Goal: Task Accomplishment & Management: Complete application form

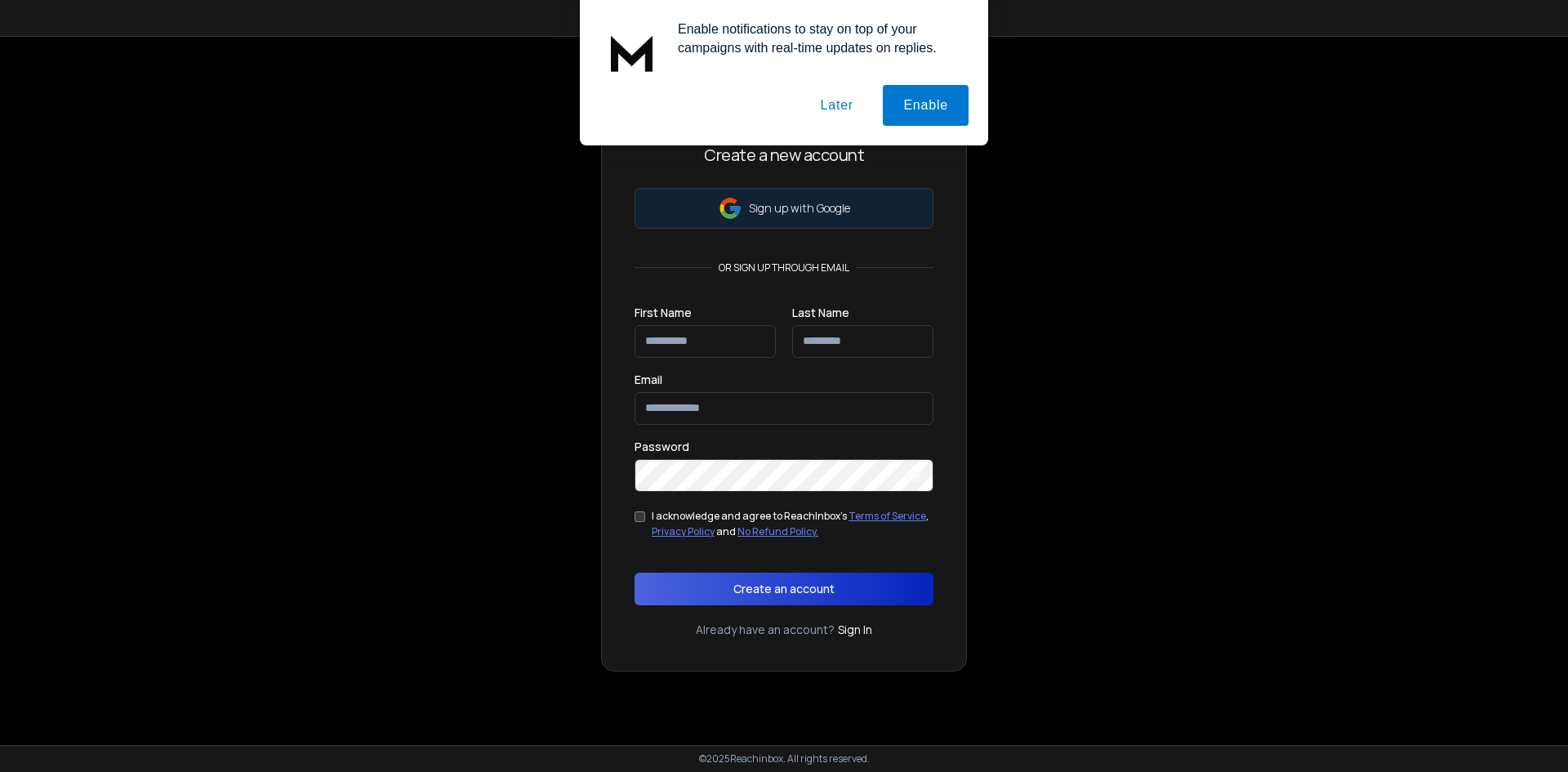
click at [813, 200] on p "Sign up with Google" at bounding box center [799, 208] width 101 height 17
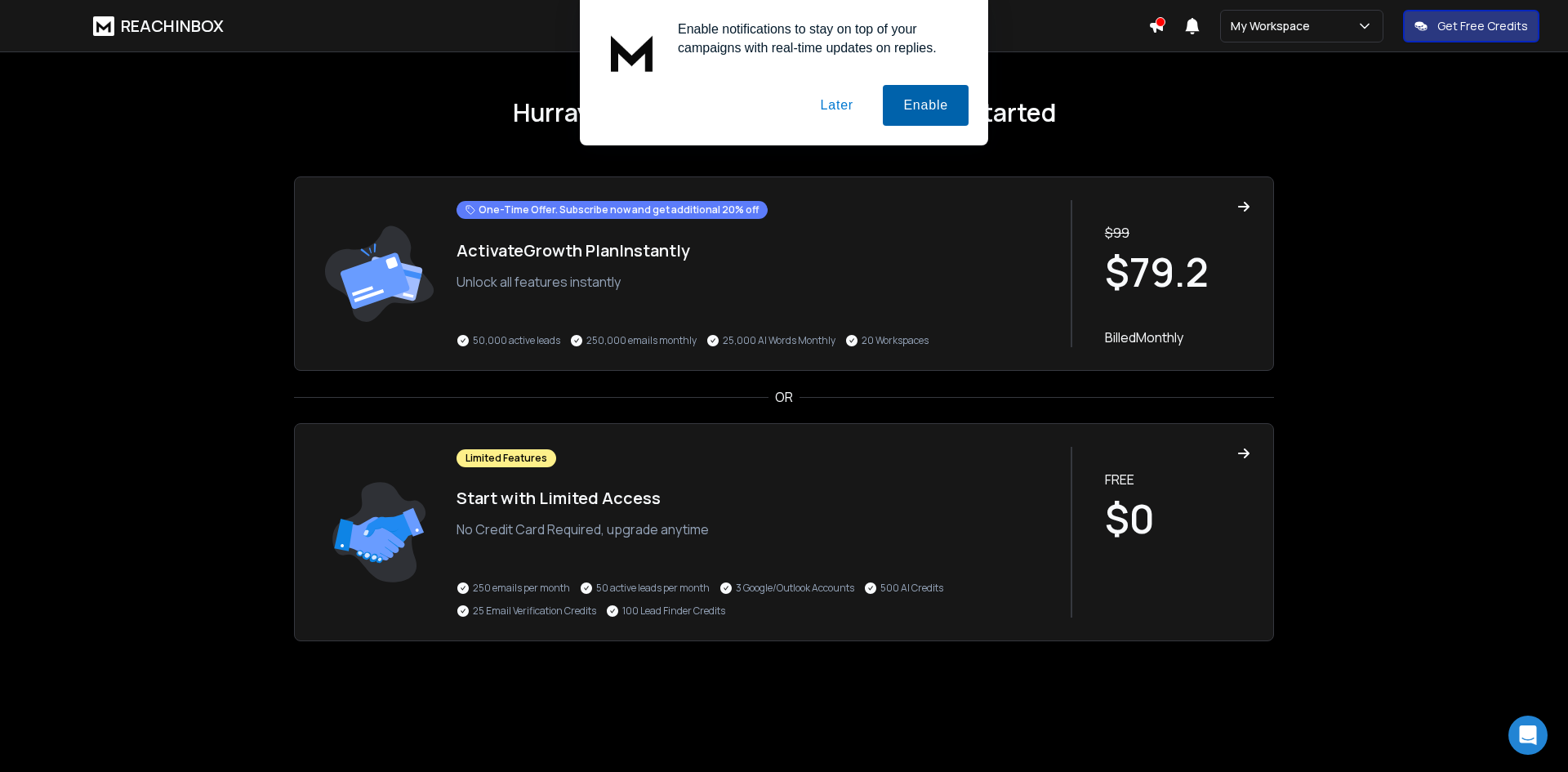
click at [945, 99] on button "Enable" at bounding box center [925, 106] width 85 height 41
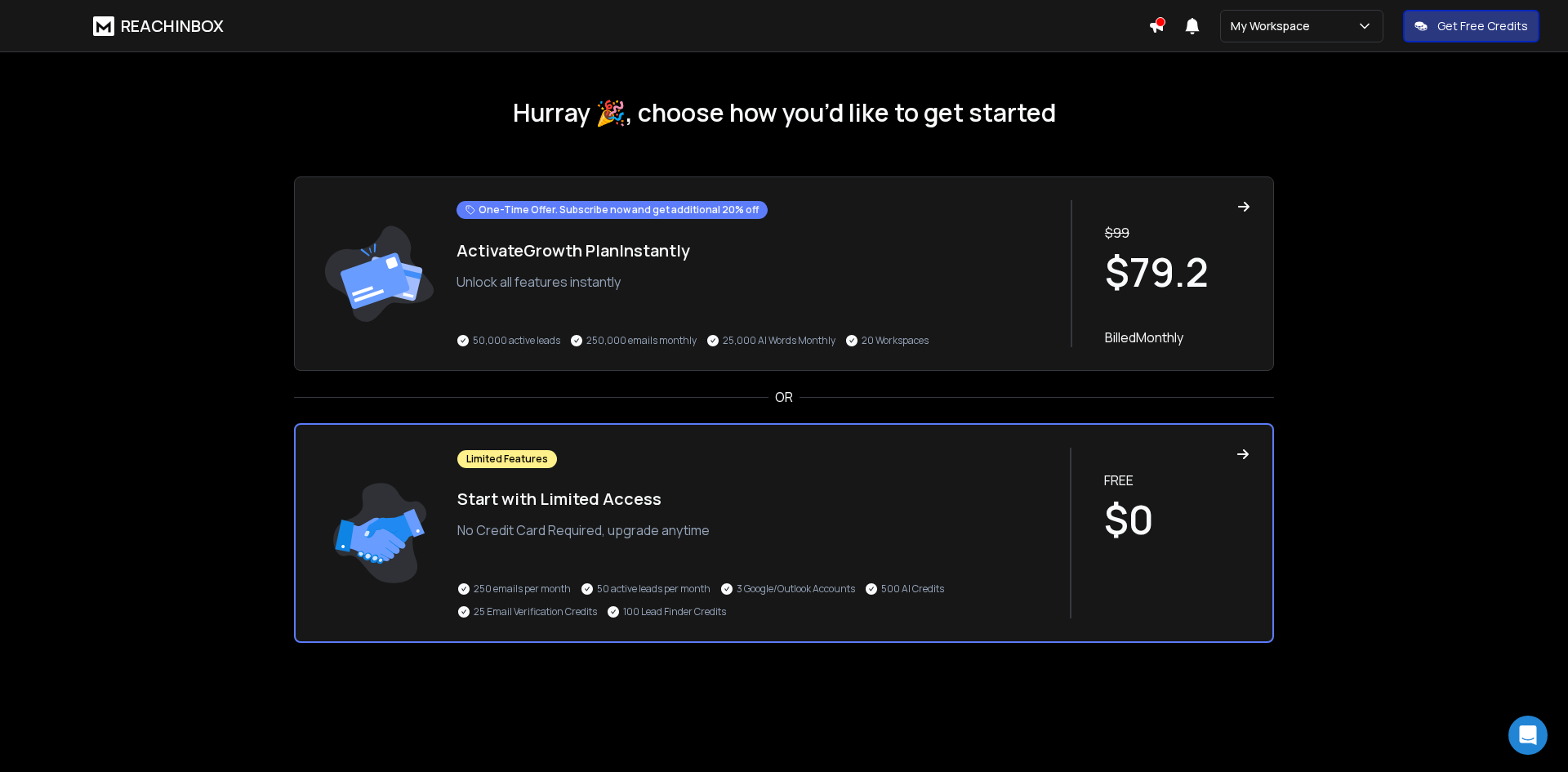
click at [1244, 447] on div "Limited Features Start with Limited Access No Credit Card Required, upgrade any…" at bounding box center [784, 533] width 980 height 220
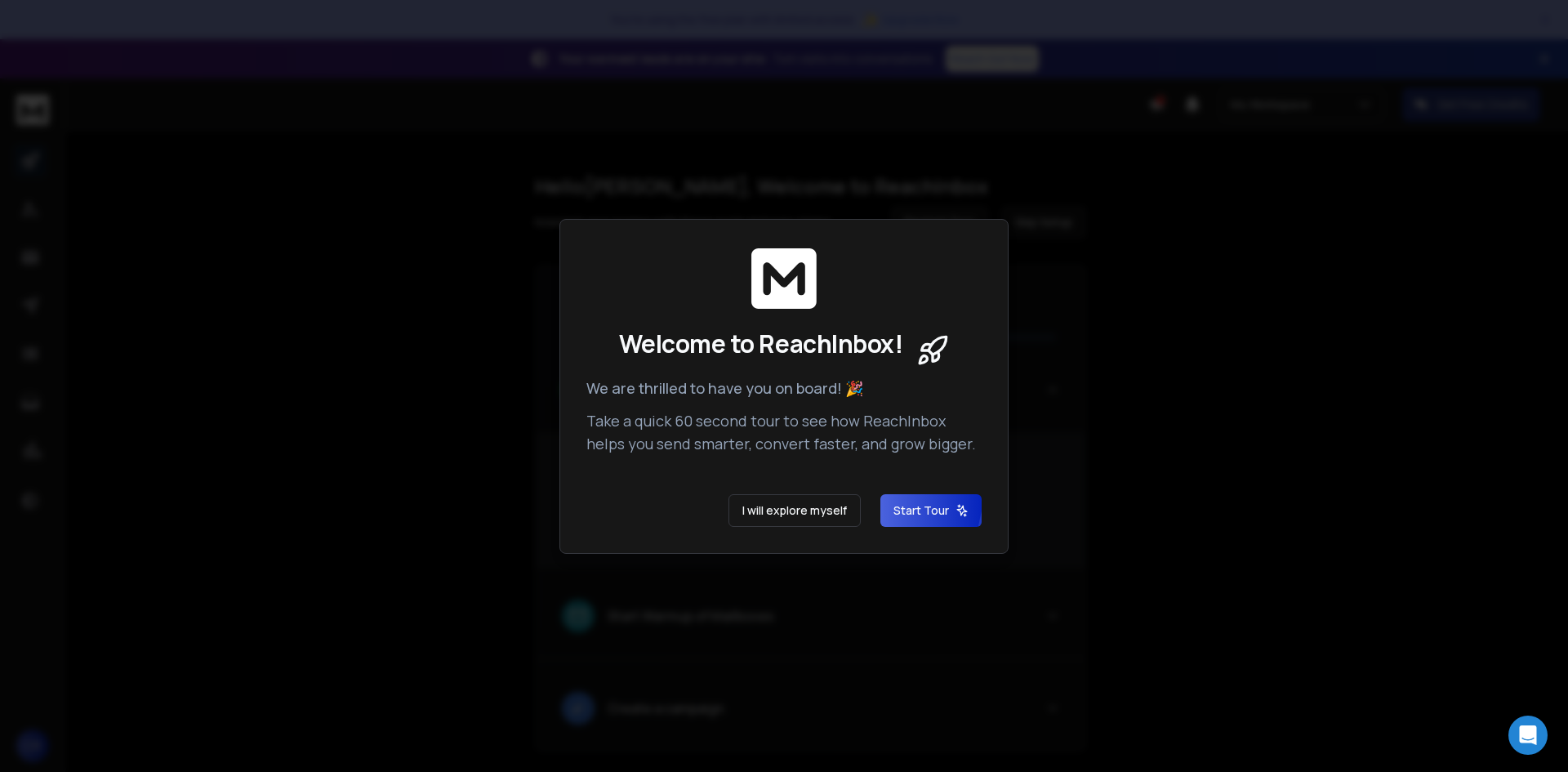
click at [925, 505] on span "Start Tour" at bounding box center [931, 510] width 76 height 17
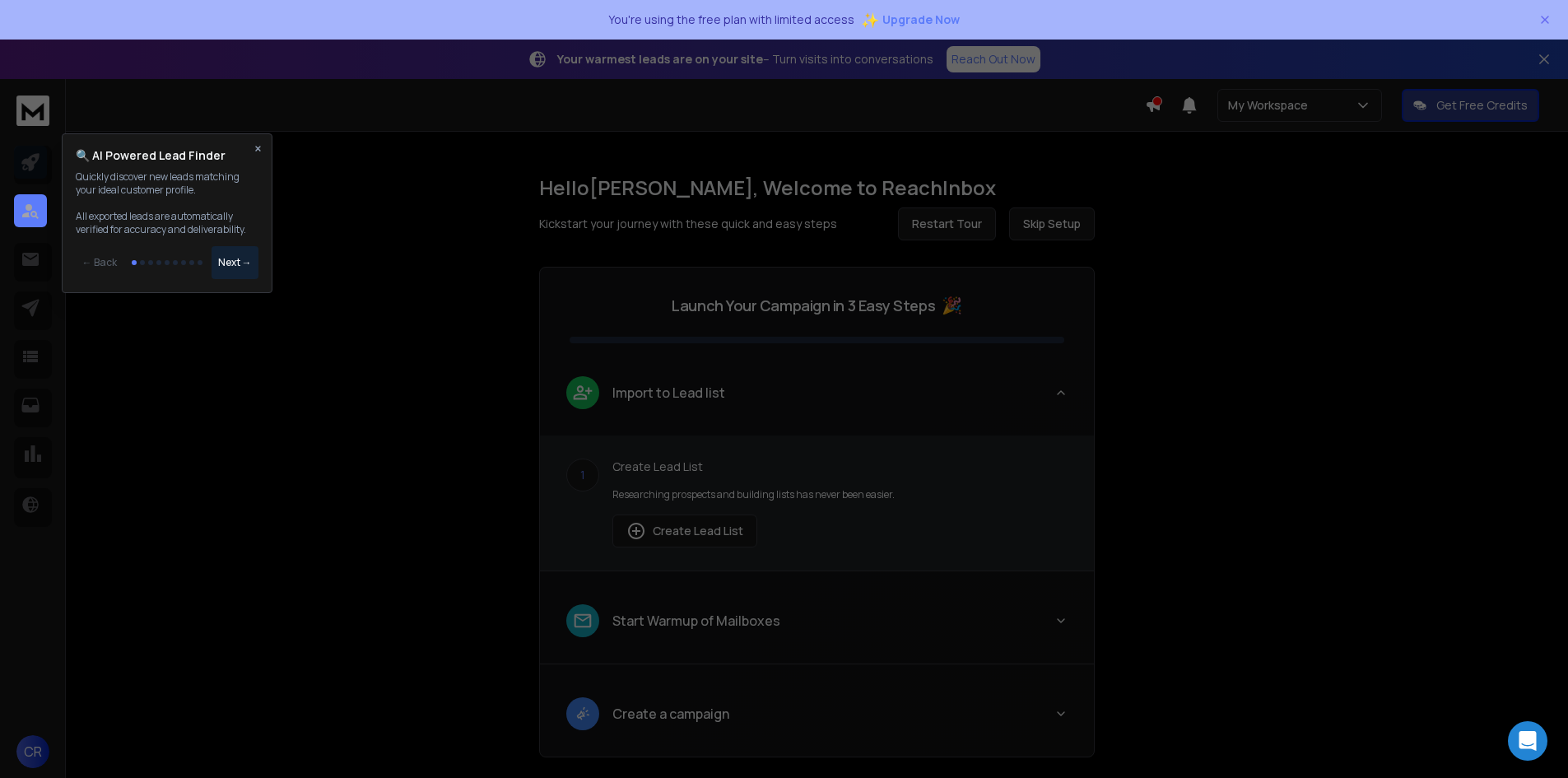
click at [230, 266] on button "Next →" at bounding box center [234, 262] width 46 height 33
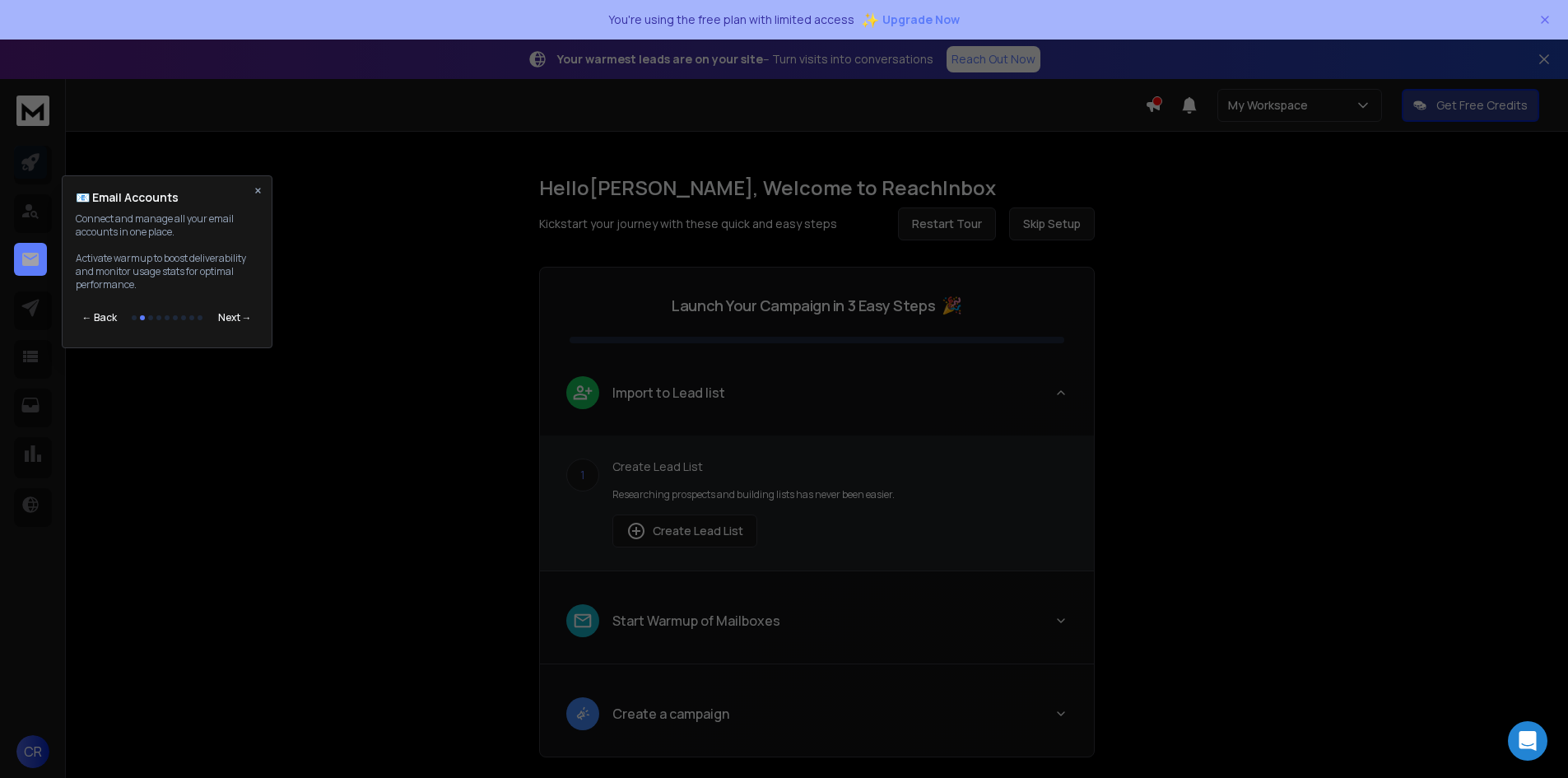
click at [230, 266] on p "Connect and manage all your email accounts in one place. Activate warmup to boo…" at bounding box center [167, 252] width 183 height 79
click at [230, 318] on button "Next →" at bounding box center [234, 317] width 46 height 33
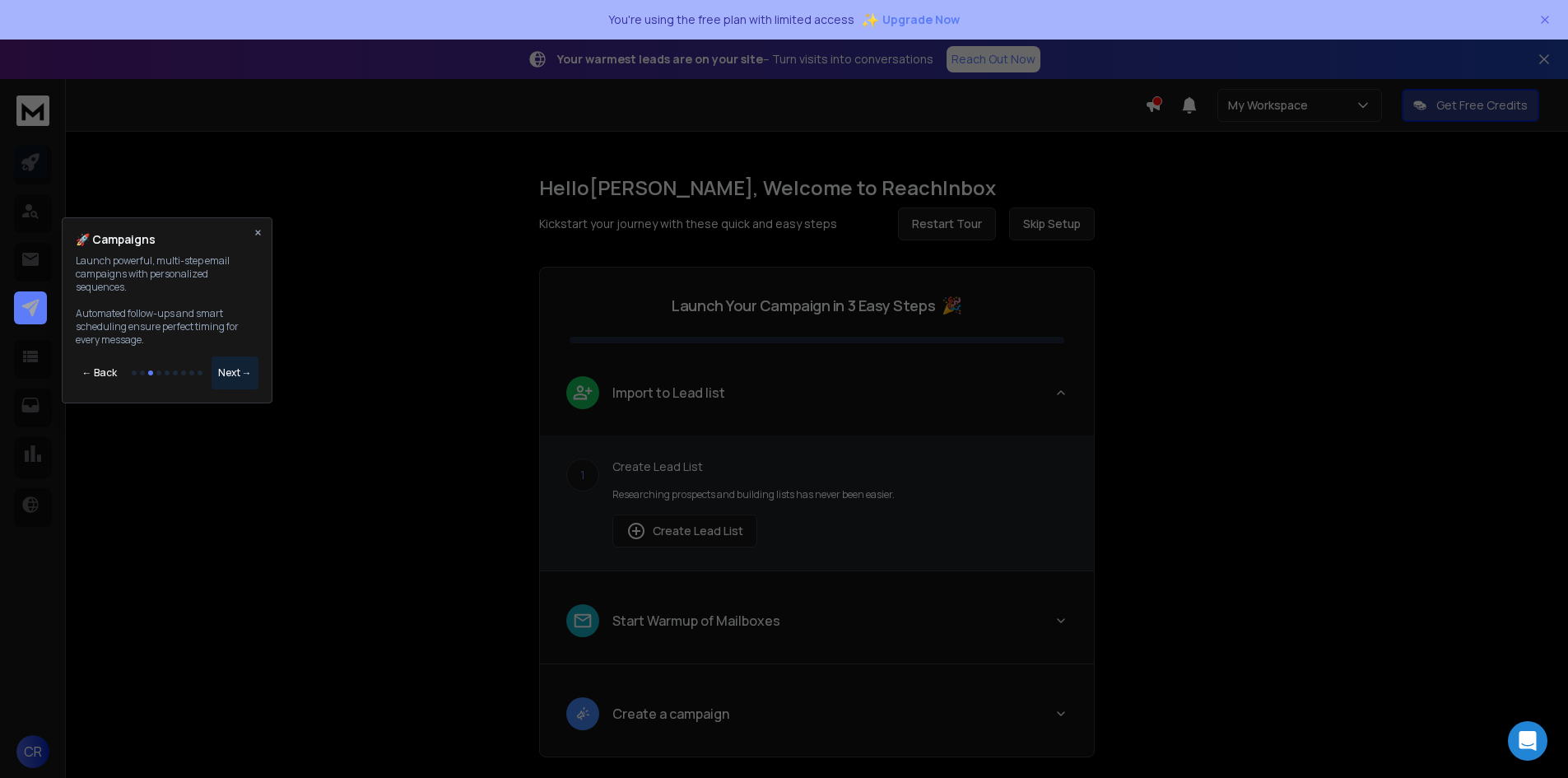
click at [232, 369] on button "Next →" at bounding box center [234, 373] width 46 height 33
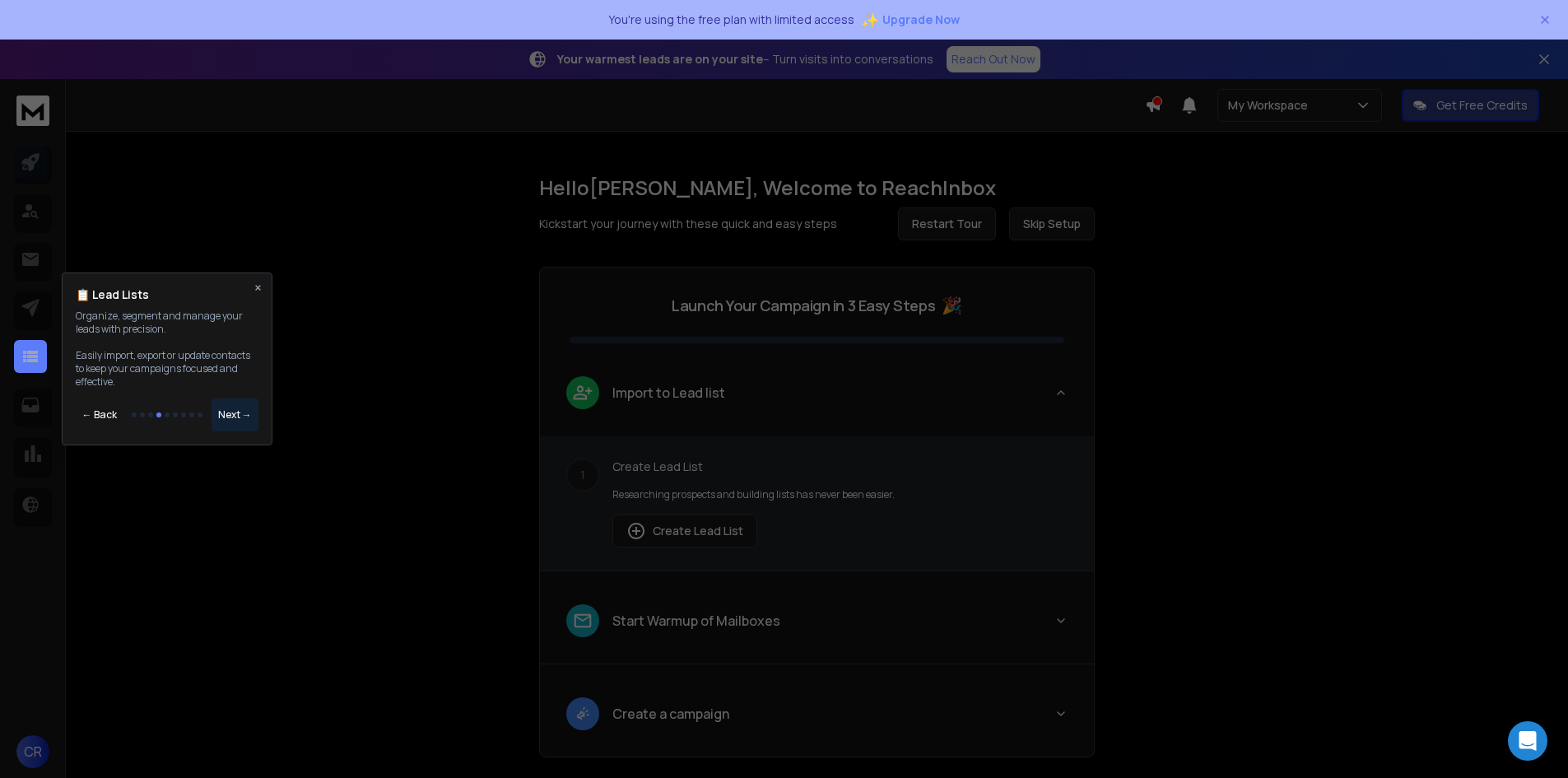
click at [234, 411] on button "Next →" at bounding box center [234, 414] width 46 height 33
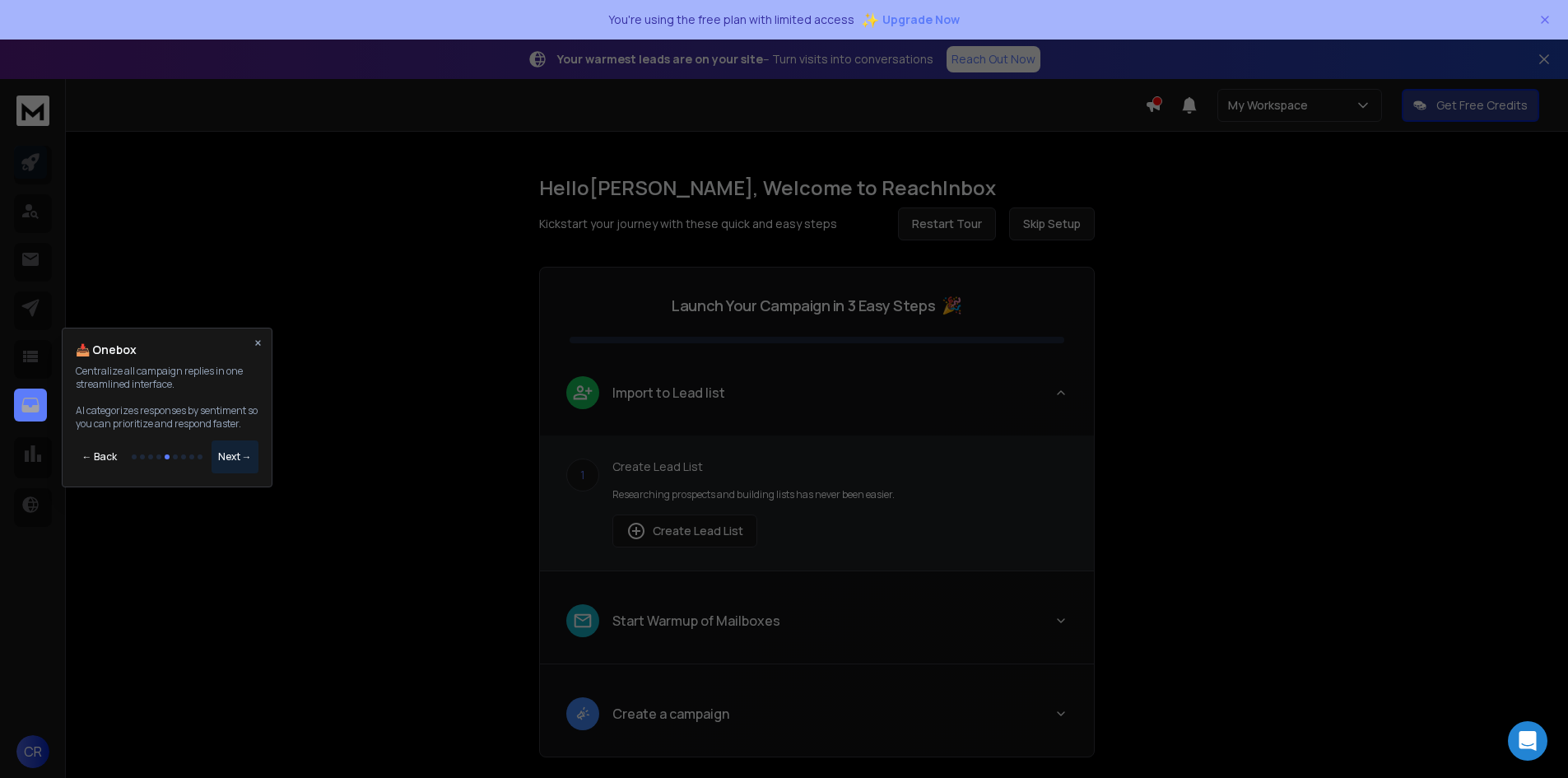
click at [233, 452] on button "Next →" at bounding box center [234, 457] width 46 height 33
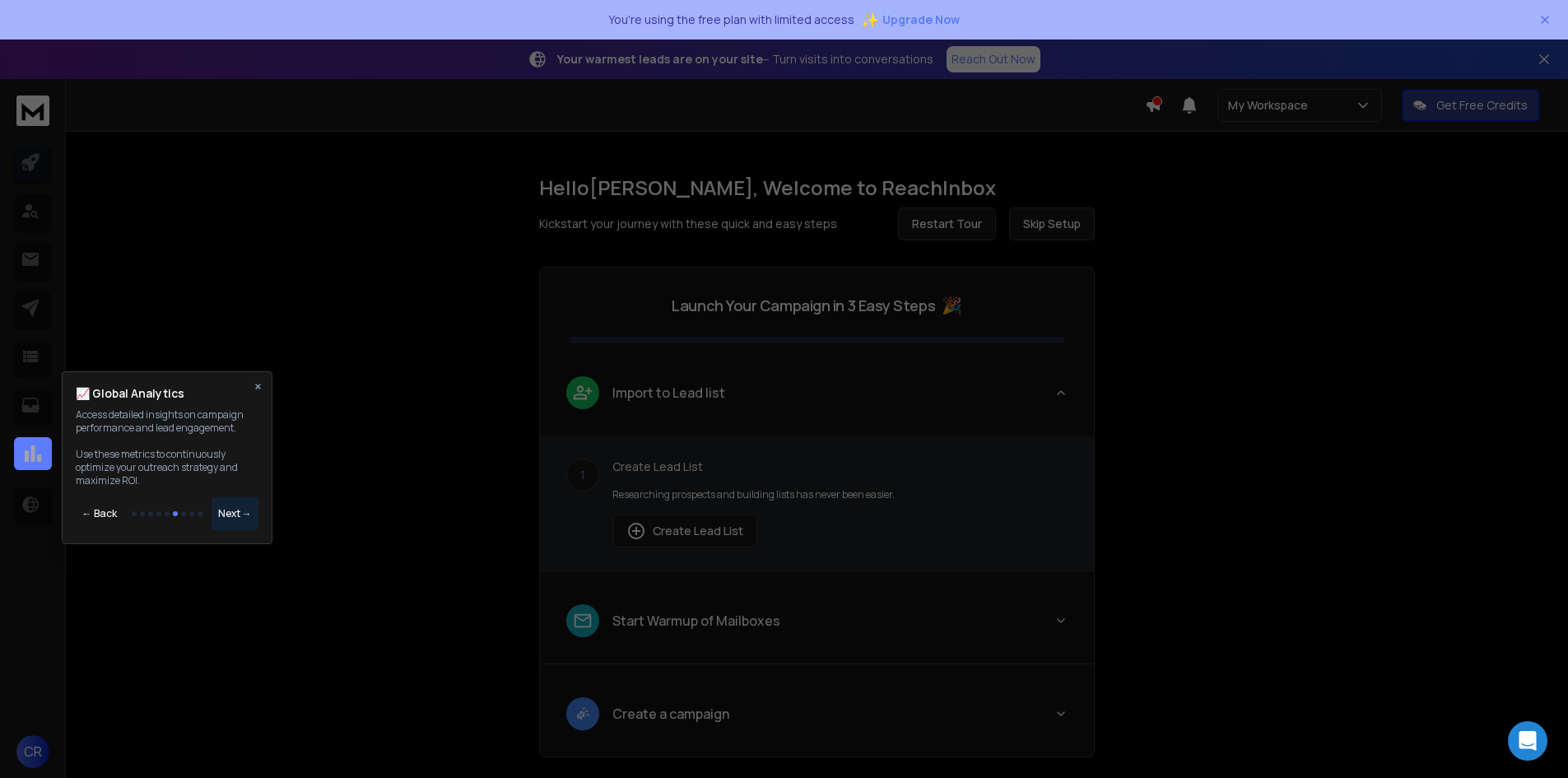
click at [235, 511] on button "Next →" at bounding box center [234, 513] width 46 height 33
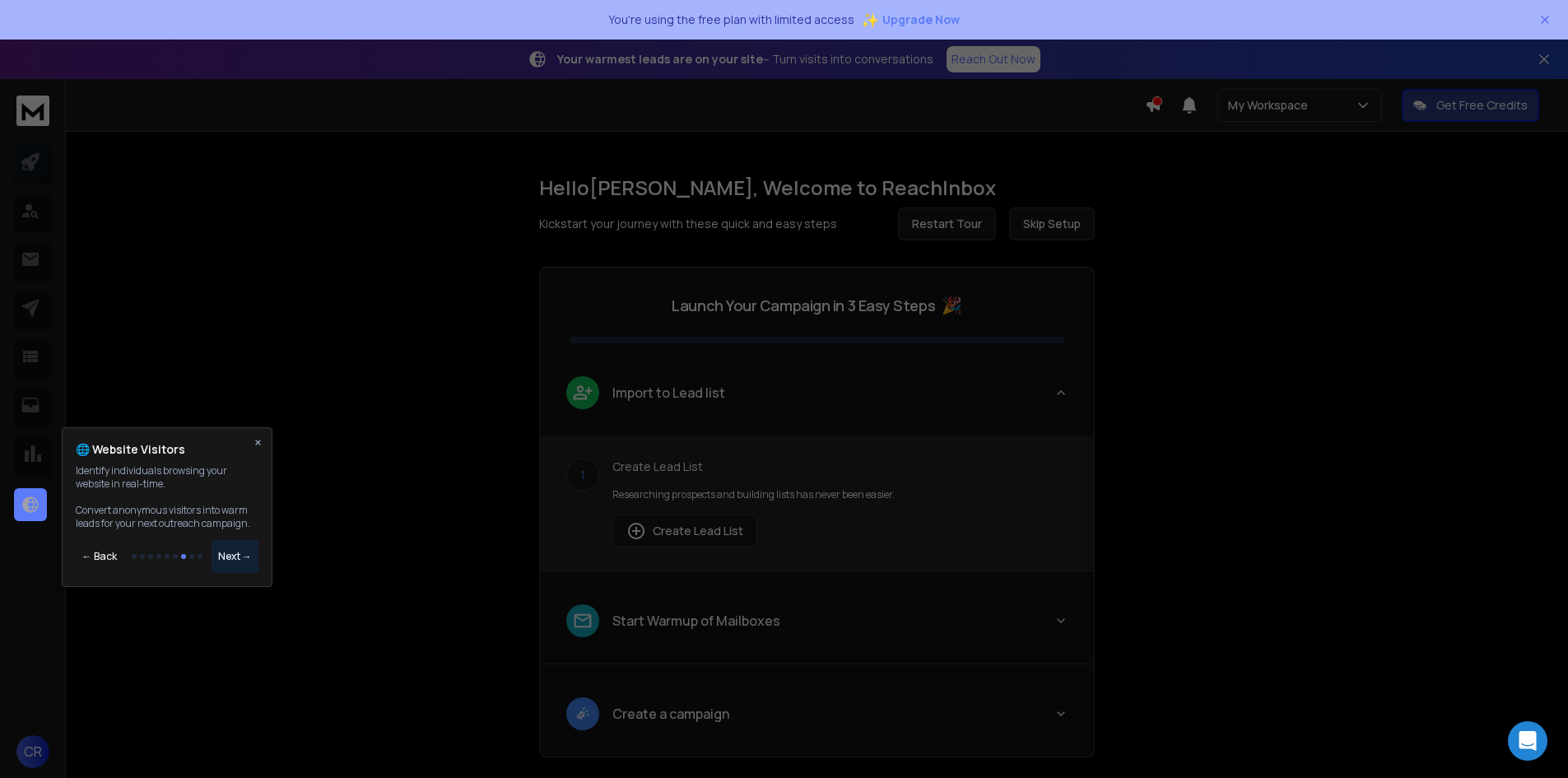
click at [228, 559] on button "Next →" at bounding box center [234, 556] width 46 height 33
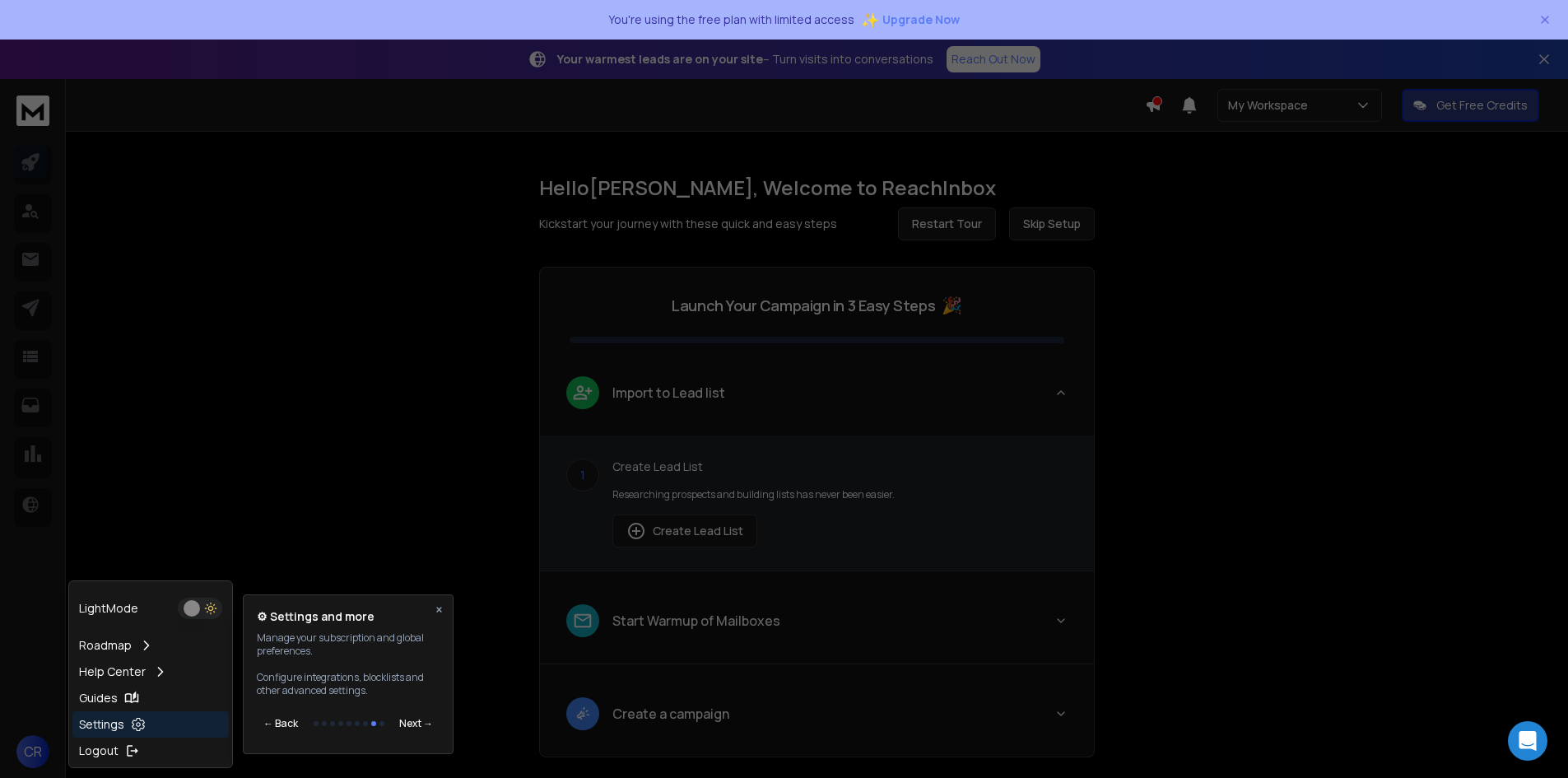
click at [430, 606] on div "⚙ Settings and more × Manage your subscription and global preferences. Configur…" at bounding box center [348, 674] width 211 height 160
click at [441, 605] on button "×" at bounding box center [439, 609] width 7 height 15
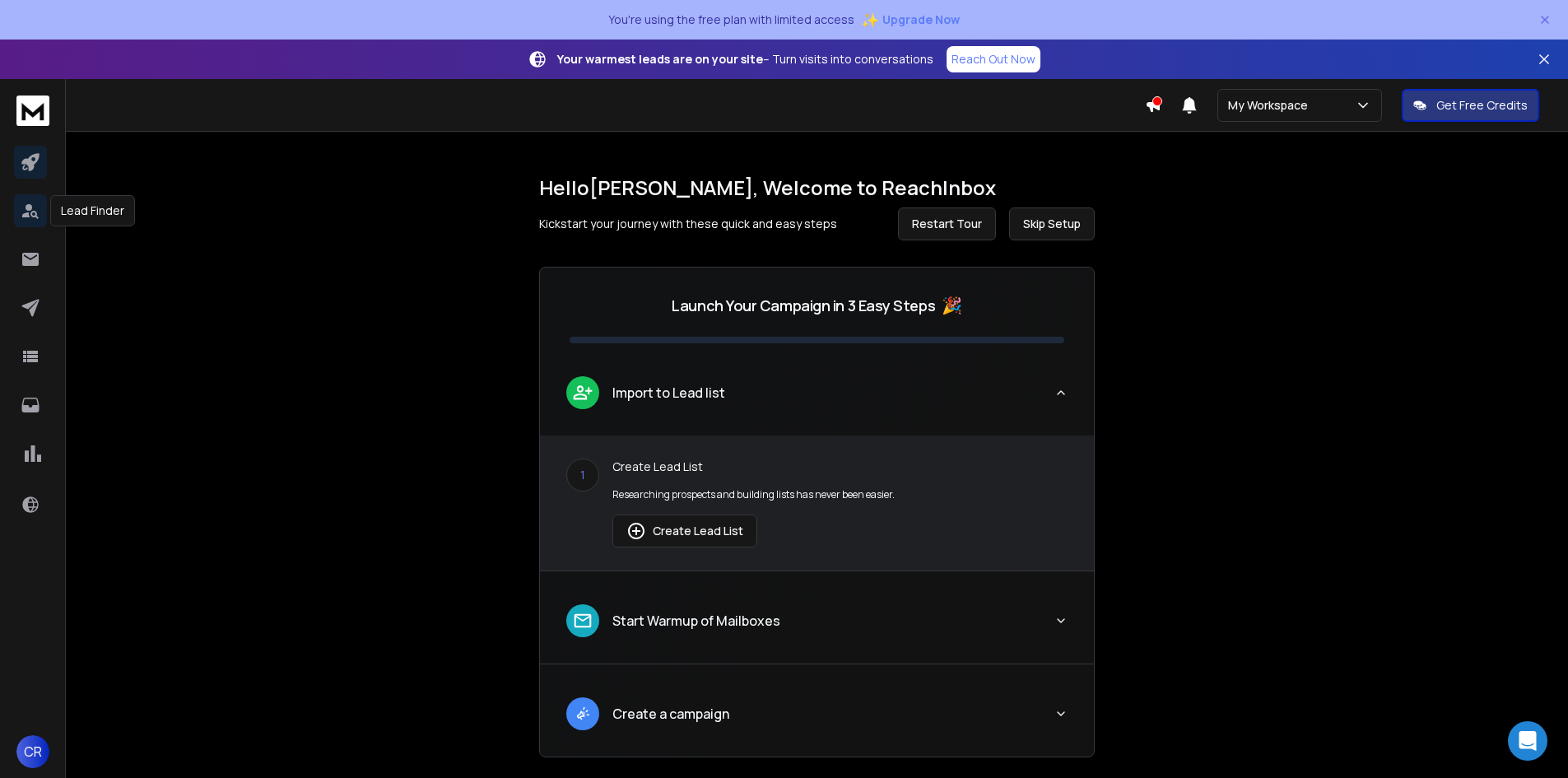
click at [24, 211] on icon at bounding box center [31, 211] width 20 height 20
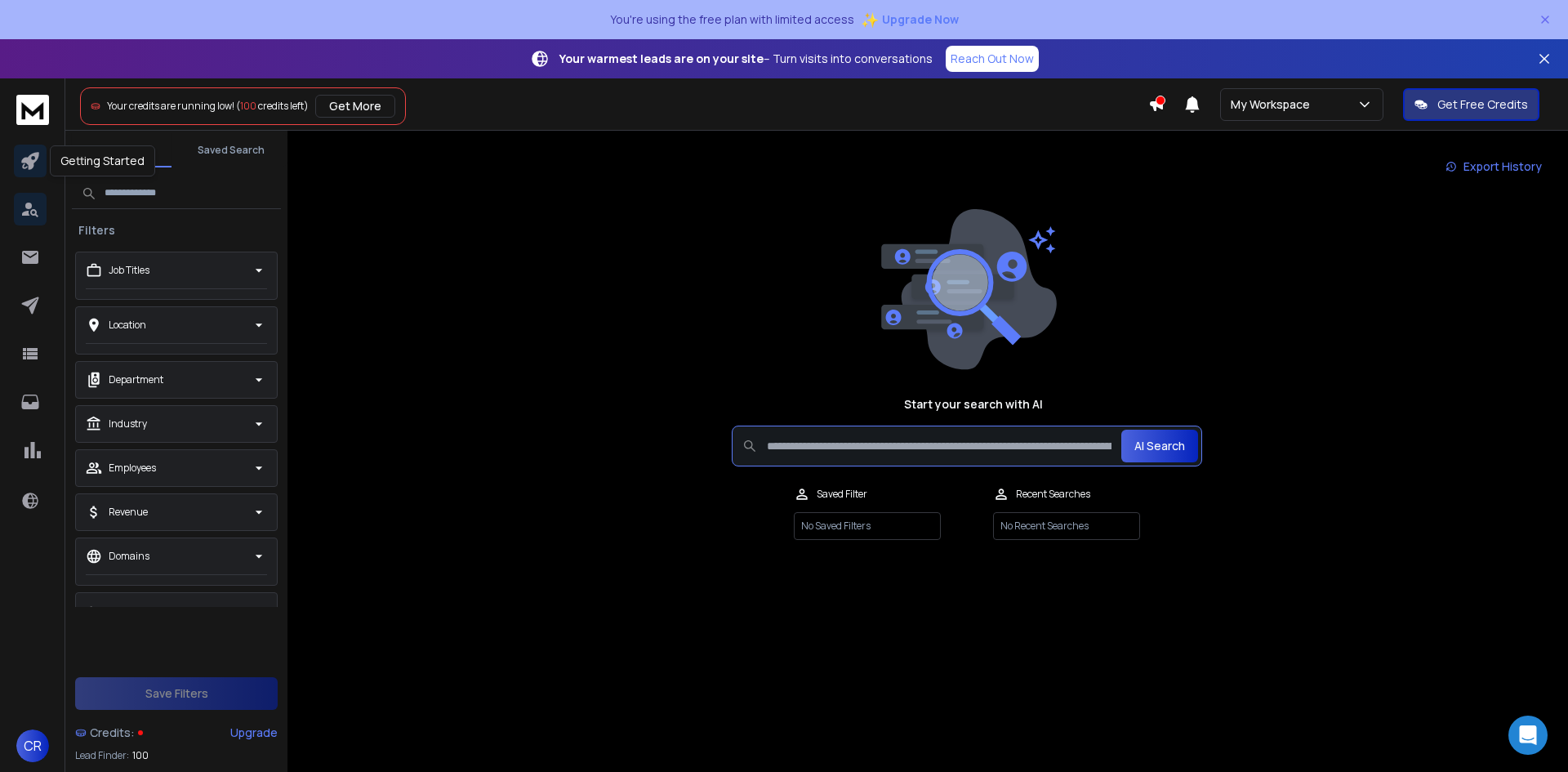
click at [25, 162] on icon at bounding box center [30, 161] width 18 height 18
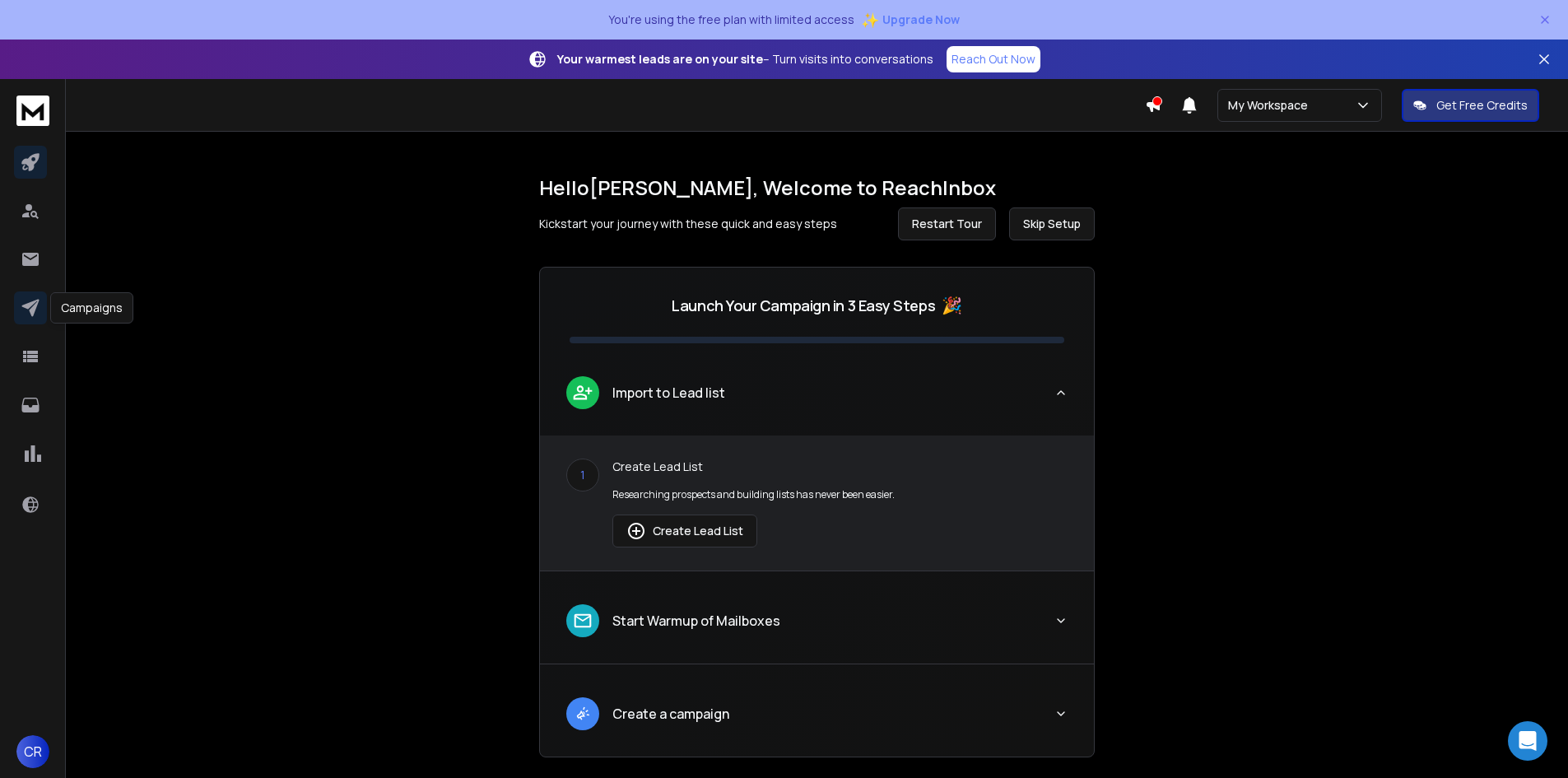
click at [33, 318] on link at bounding box center [30, 307] width 33 height 33
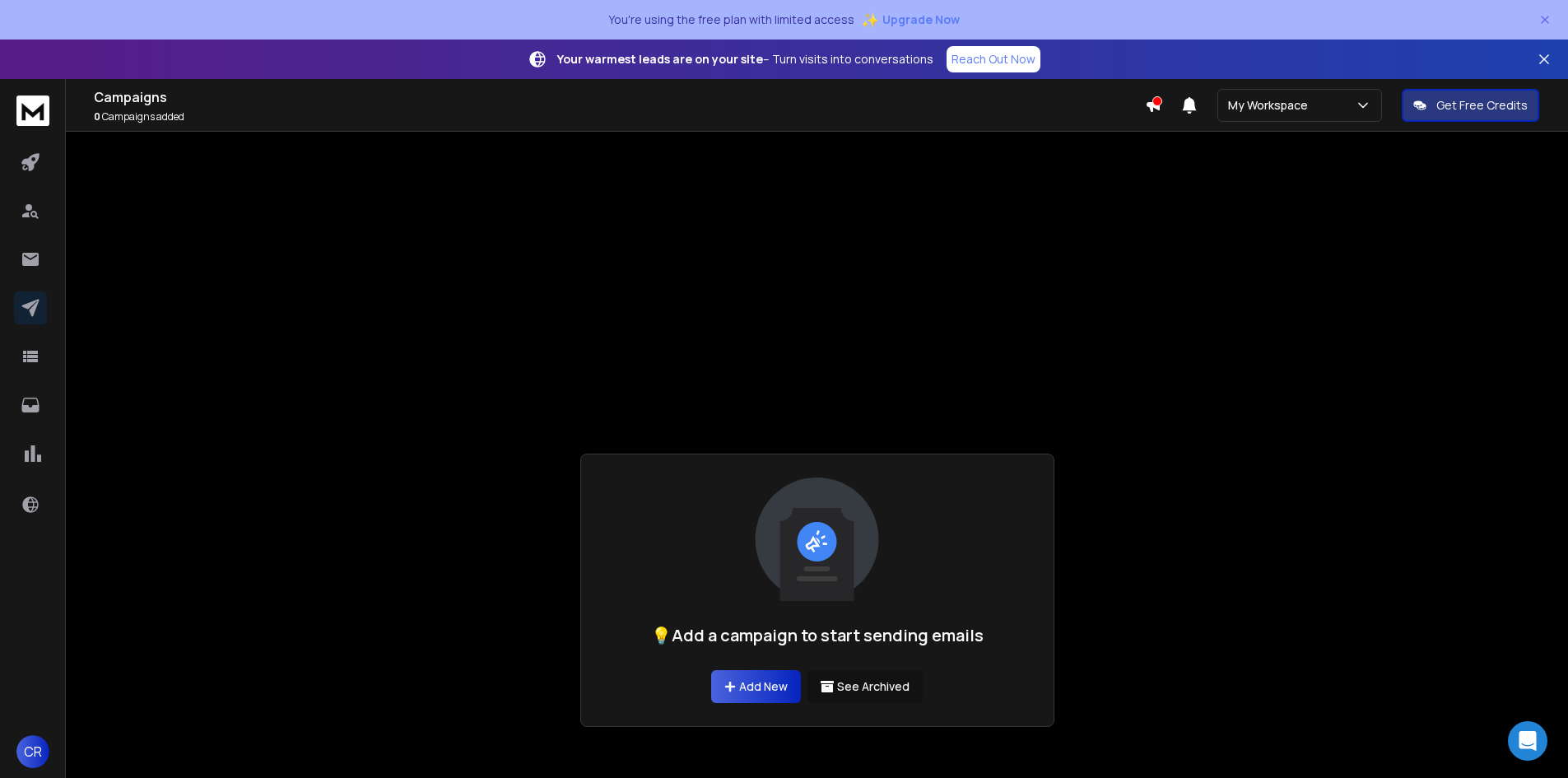
click at [769, 687] on link "Add New" at bounding box center [756, 686] width 90 height 33
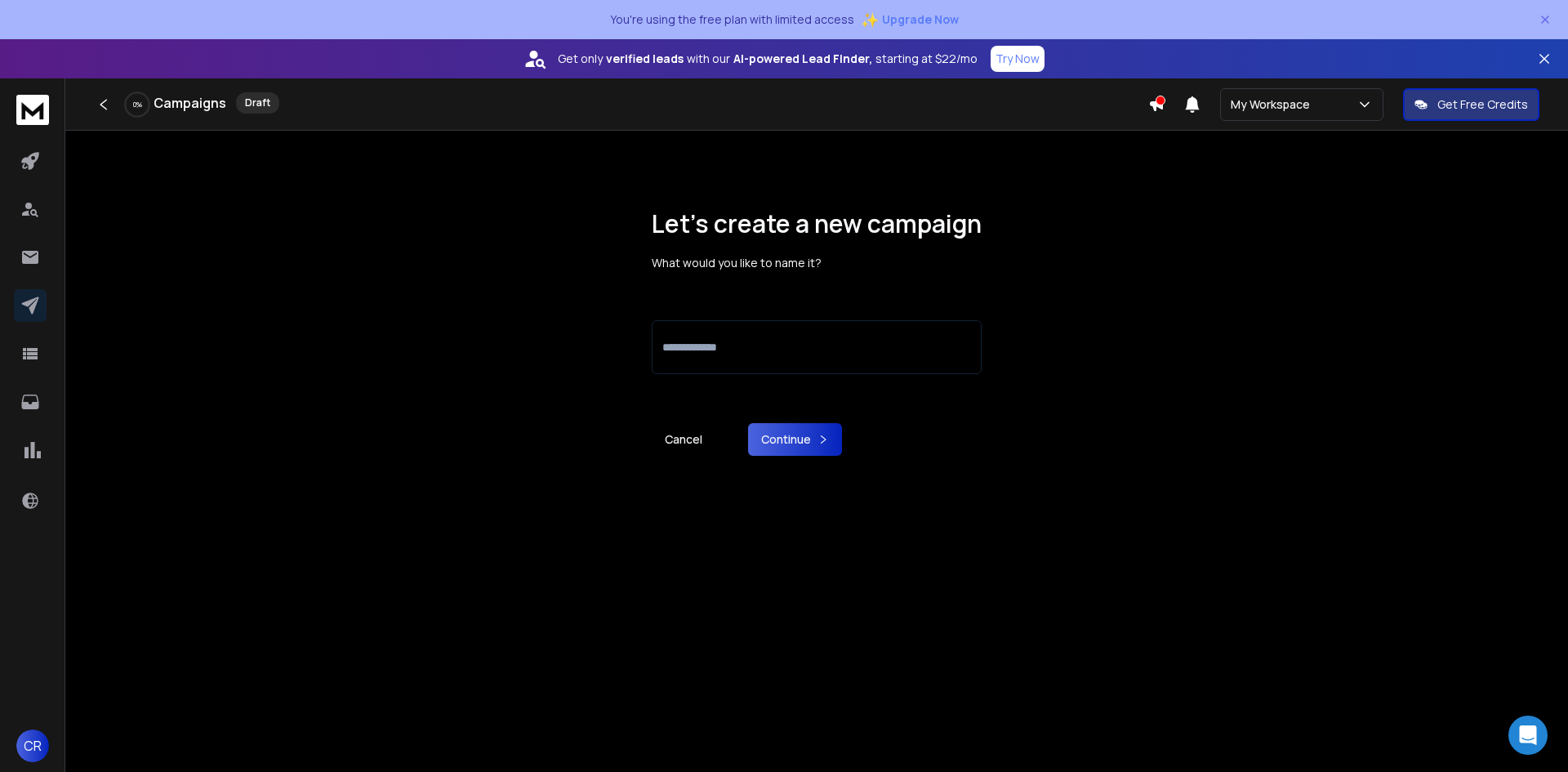
click at [739, 348] on input at bounding box center [817, 346] width 329 height 54
type input "**********"
click at [790, 445] on button "Continue" at bounding box center [795, 438] width 94 height 32
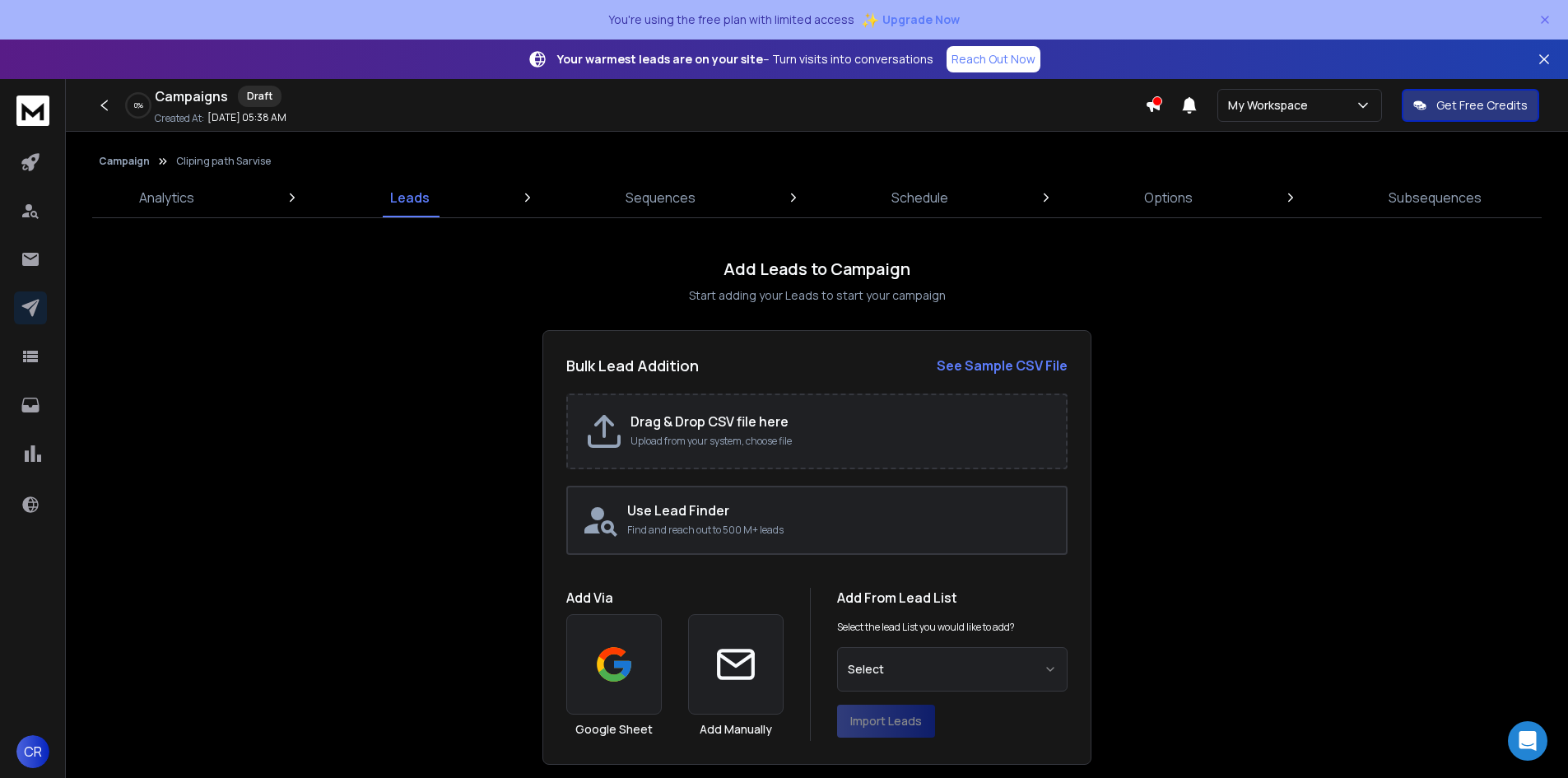
click at [604, 425] on line at bounding box center [604, 426] width 0 height 20
type input "**********"
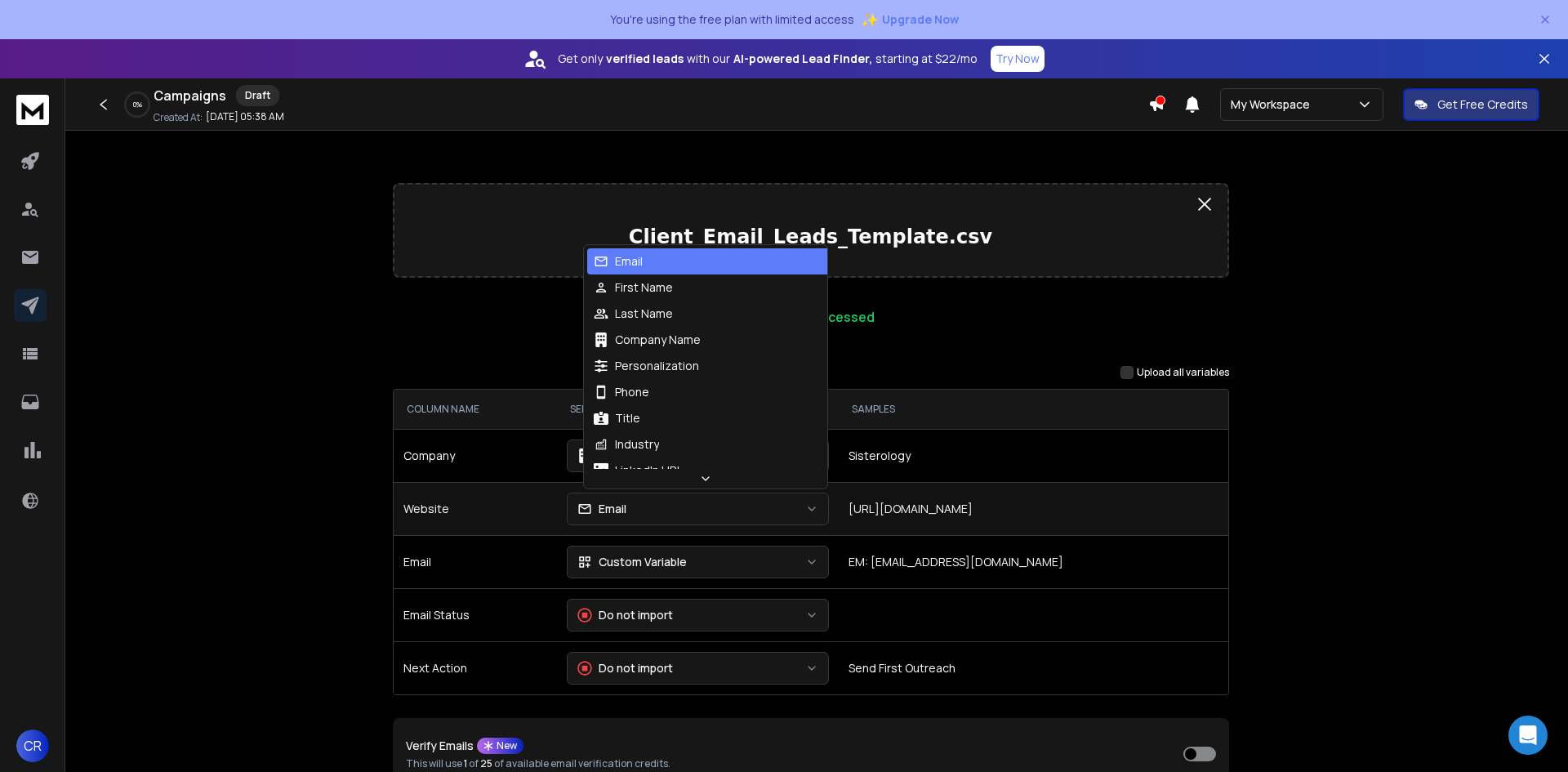
click at [659, 505] on button "Email" at bounding box center [697, 508] width 262 height 32
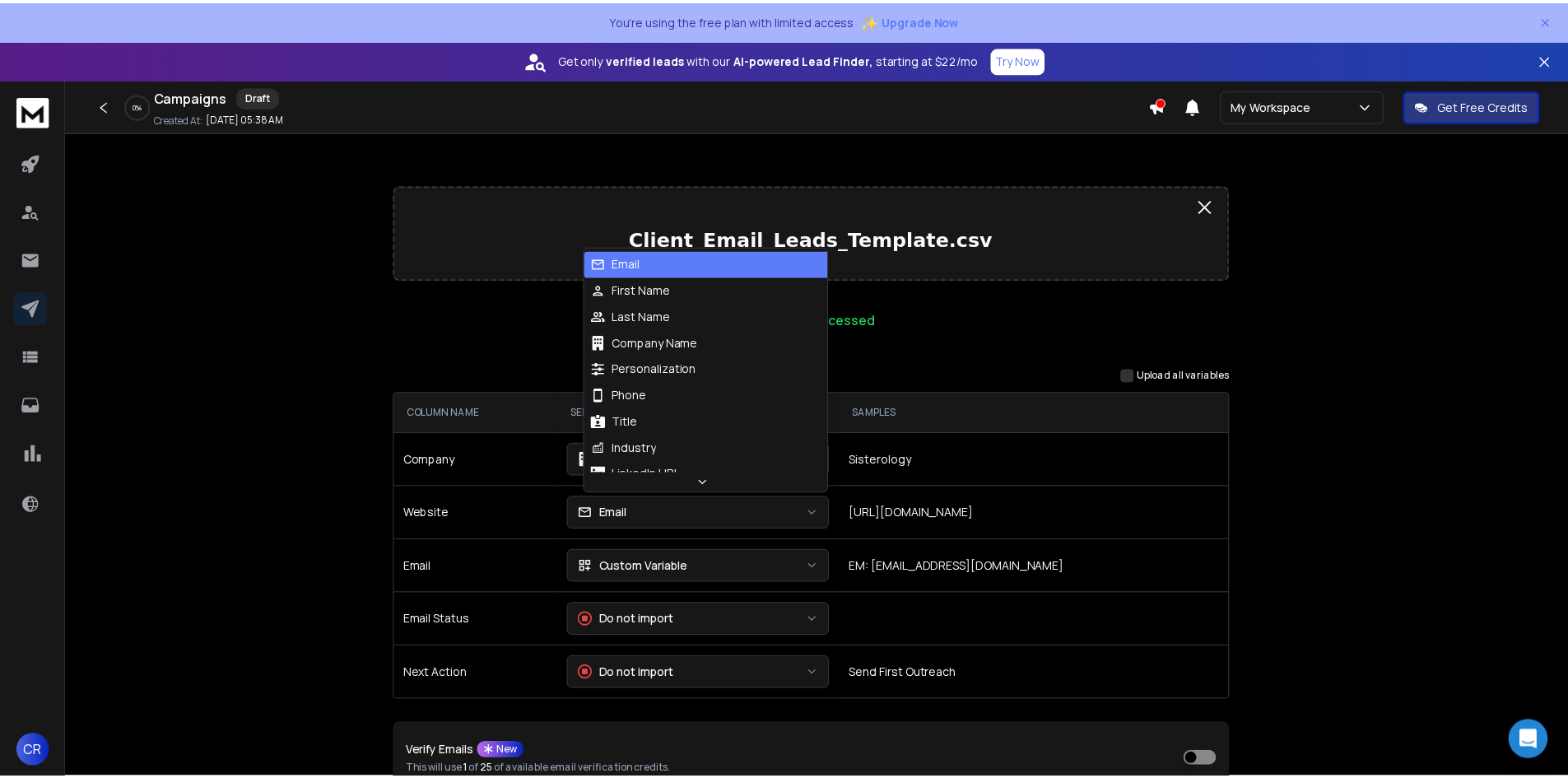
scroll to position [52, 0]
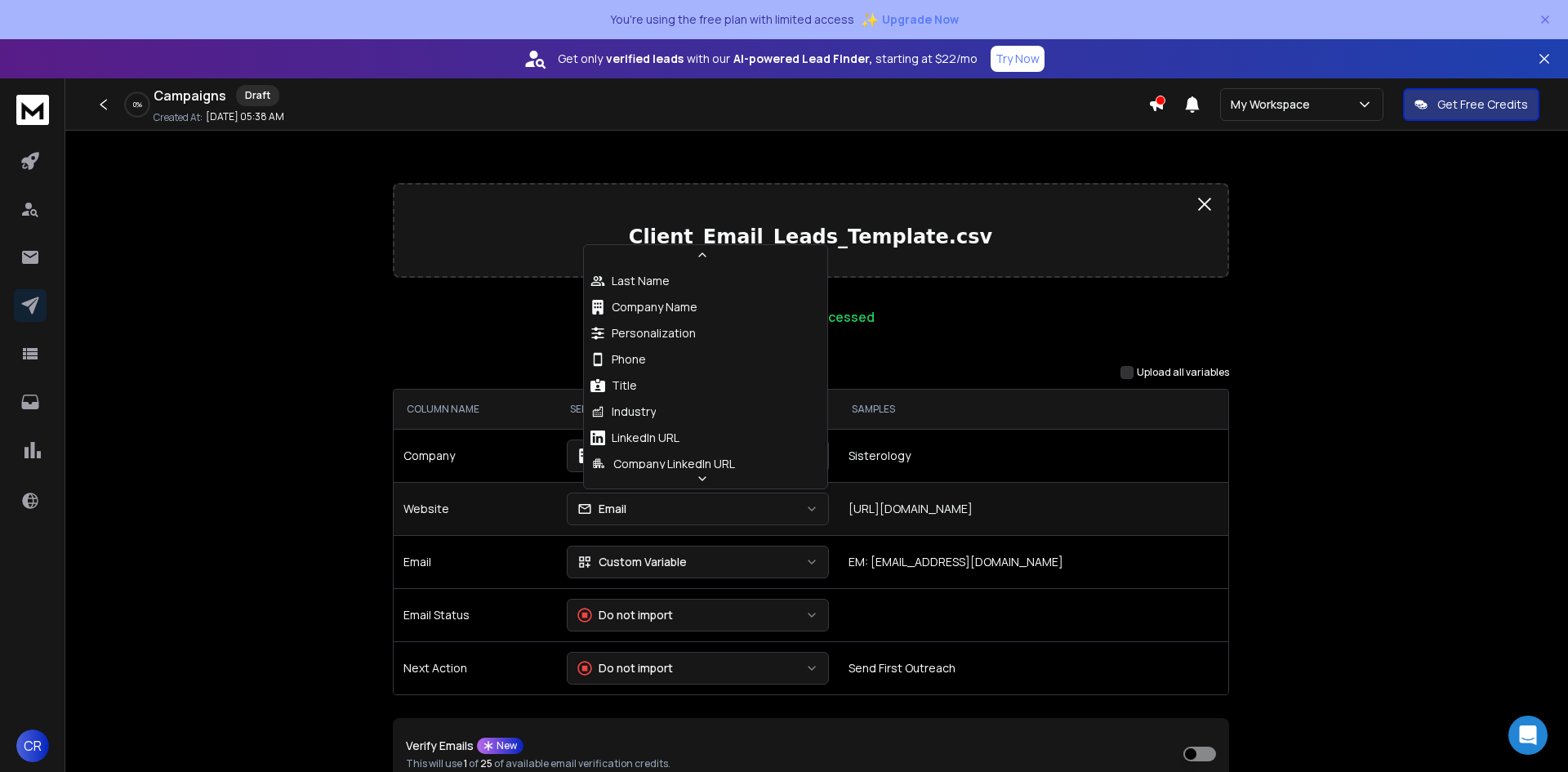
click at [432, 510] on td "Website" at bounding box center [475, 508] width 164 height 53
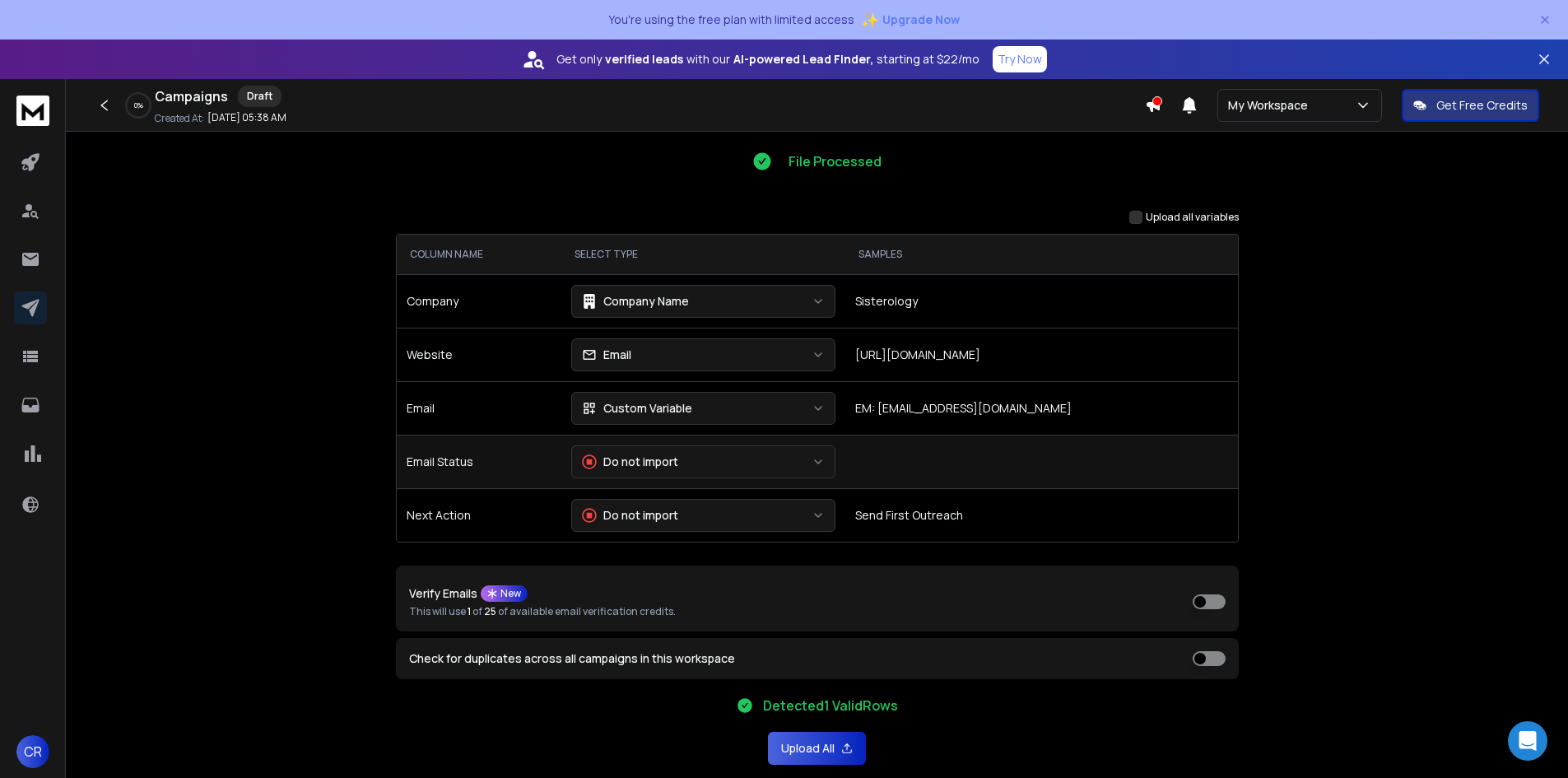
scroll to position [165, 0]
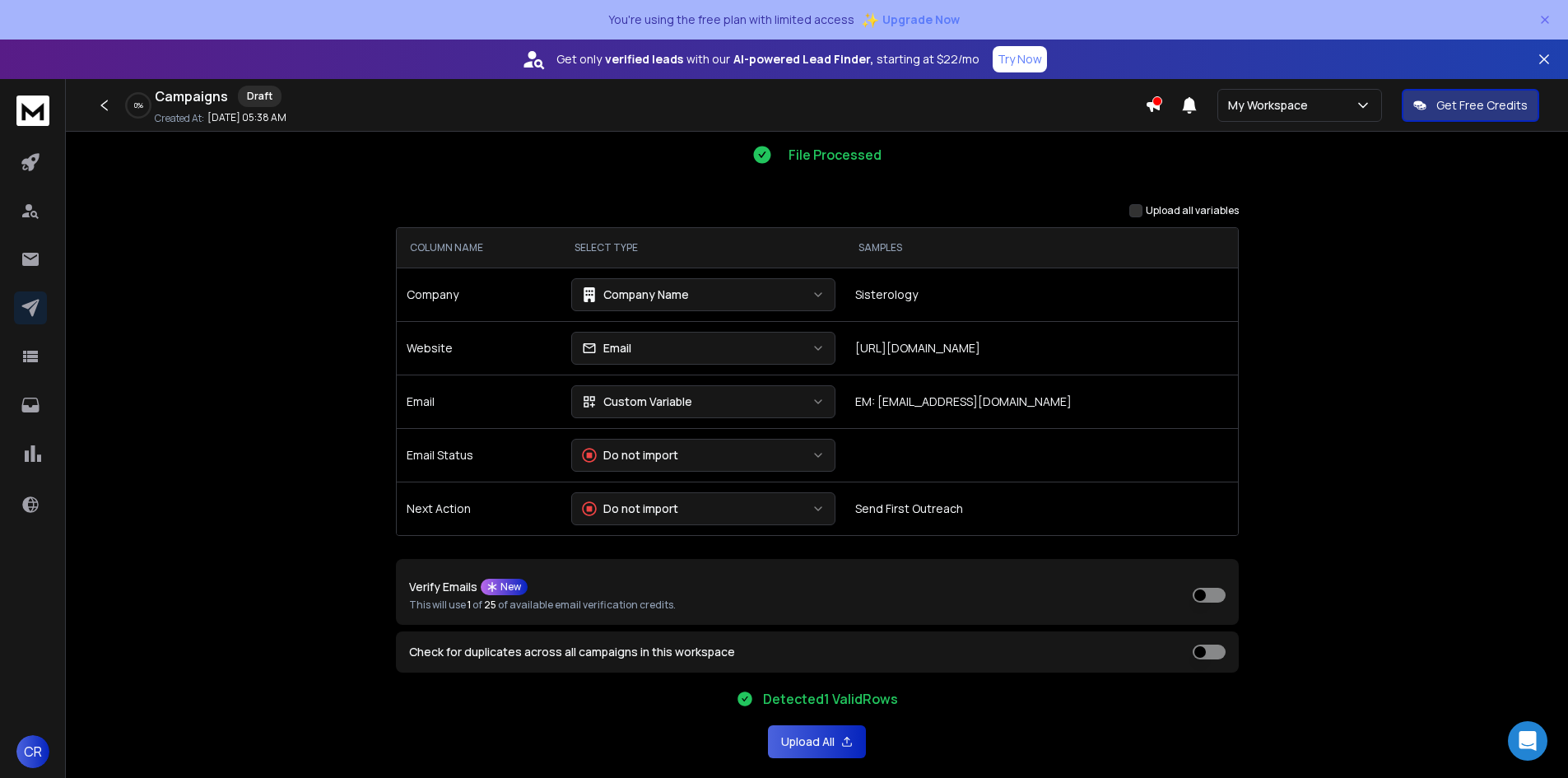
click at [819, 740] on button "Upload All" at bounding box center [817, 741] width 98 height 33
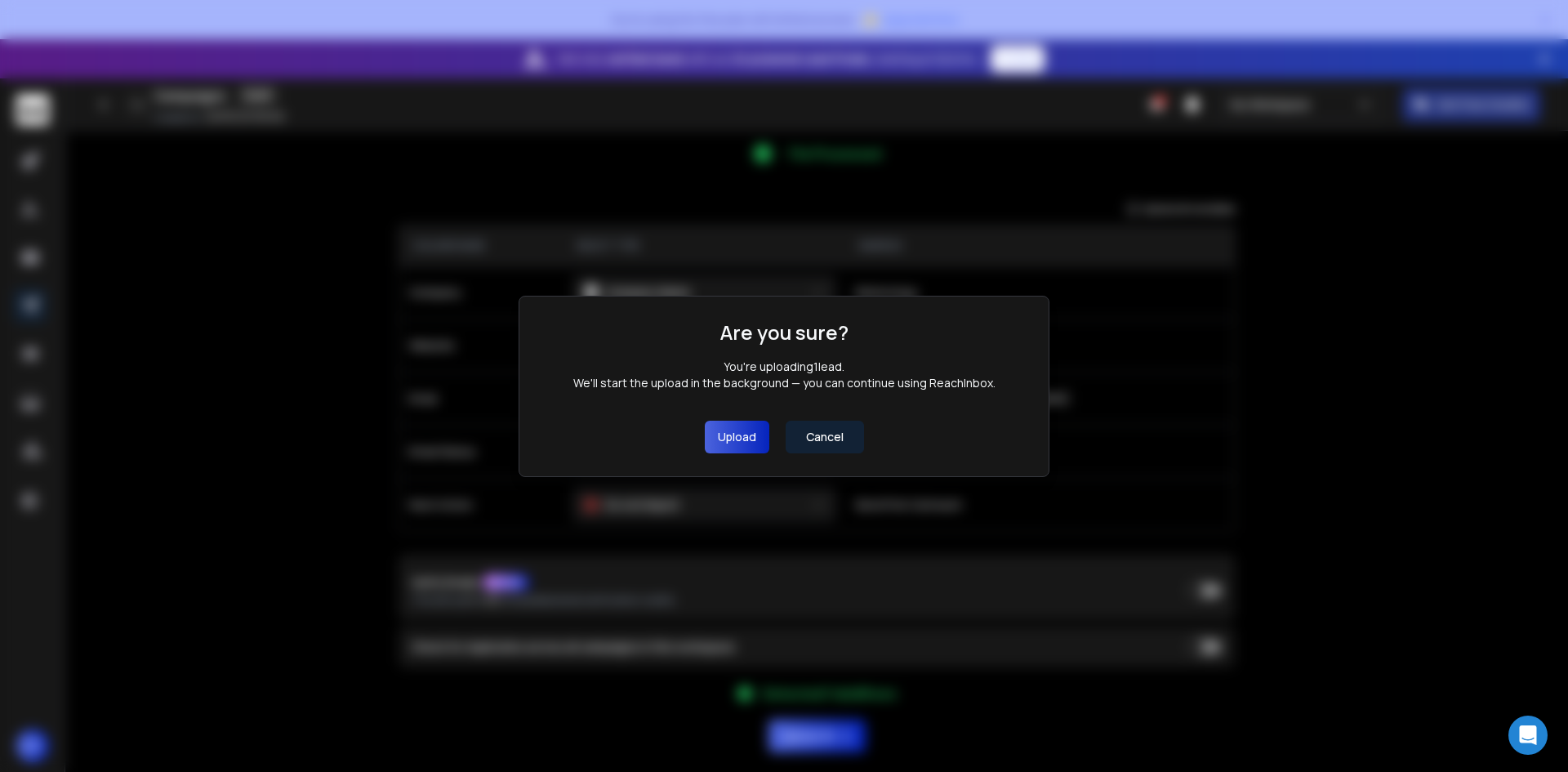
click at [744, 439] on button "Upload" at bounding box center [737, 437] width 65 height 32
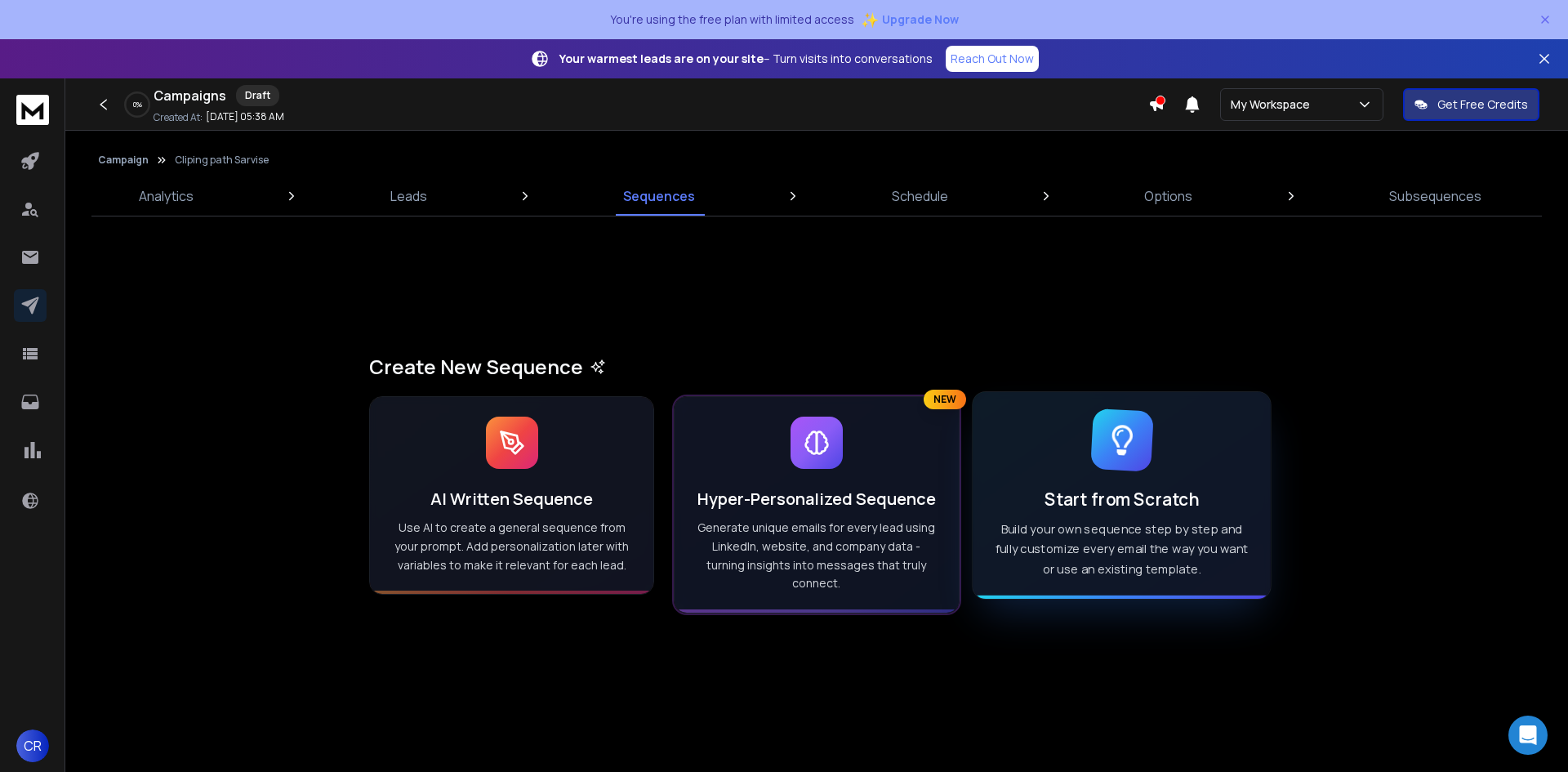
click at [1085, 510] on h3 "Start from Scratch" at bounding box center [1121, 499] width 256 height 22
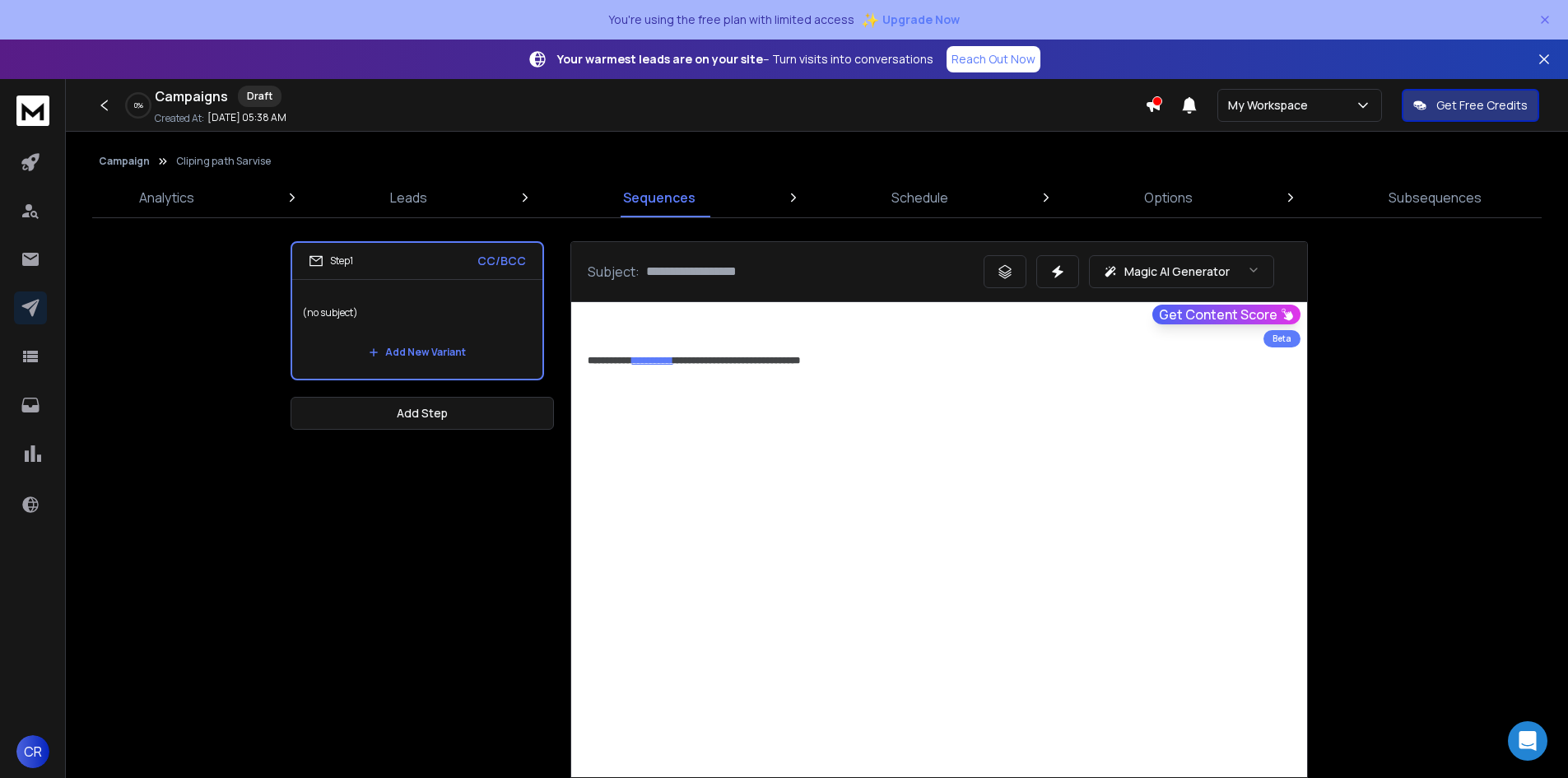
click at [379, 308] on p "(no subject)" at bounding box center [417, 312] width 230 height 46
click at [955, 413] on div "**********" at bounding box center [939, 536] width 736 height 467
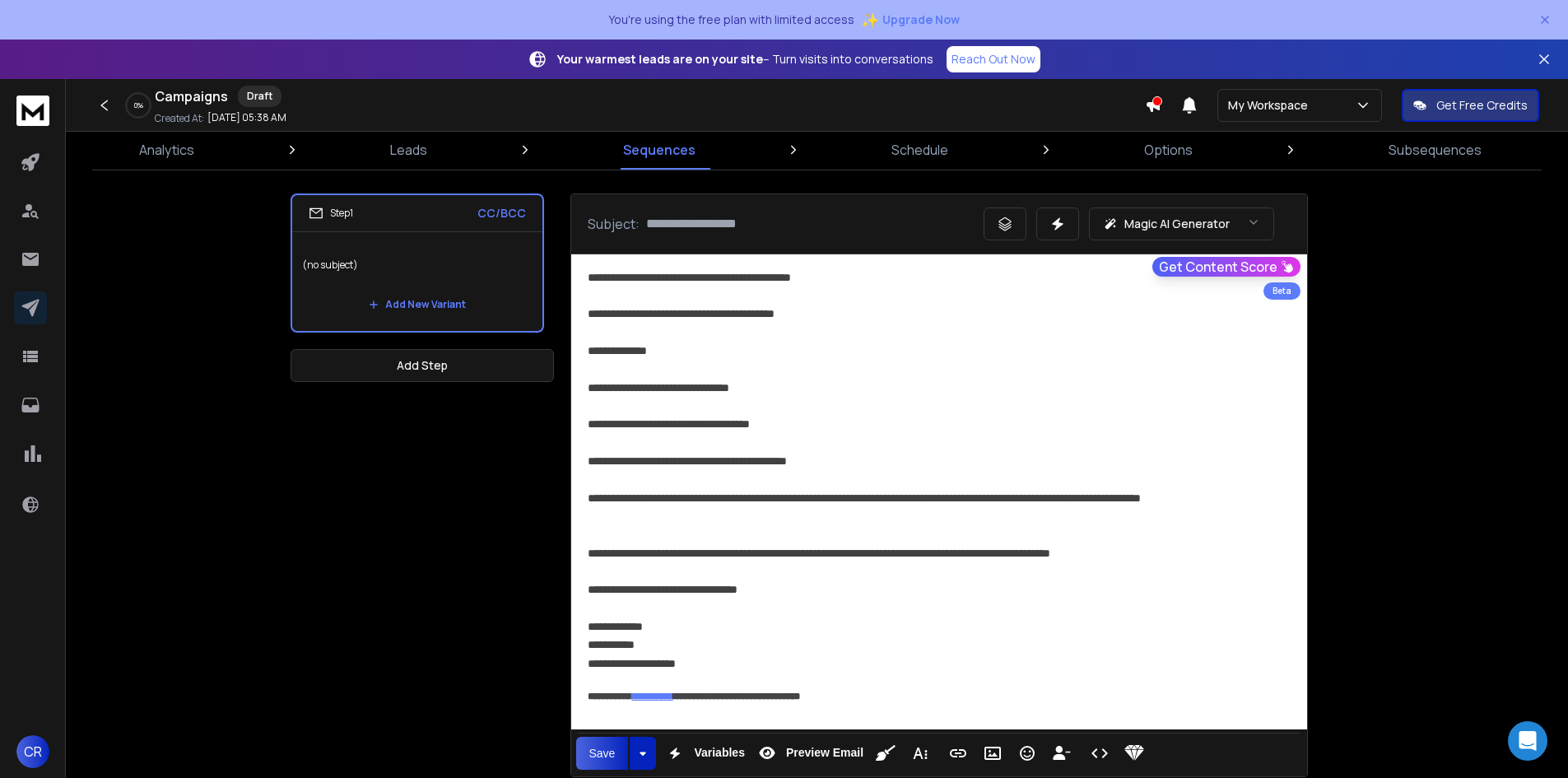
scroll to position [70, 0]
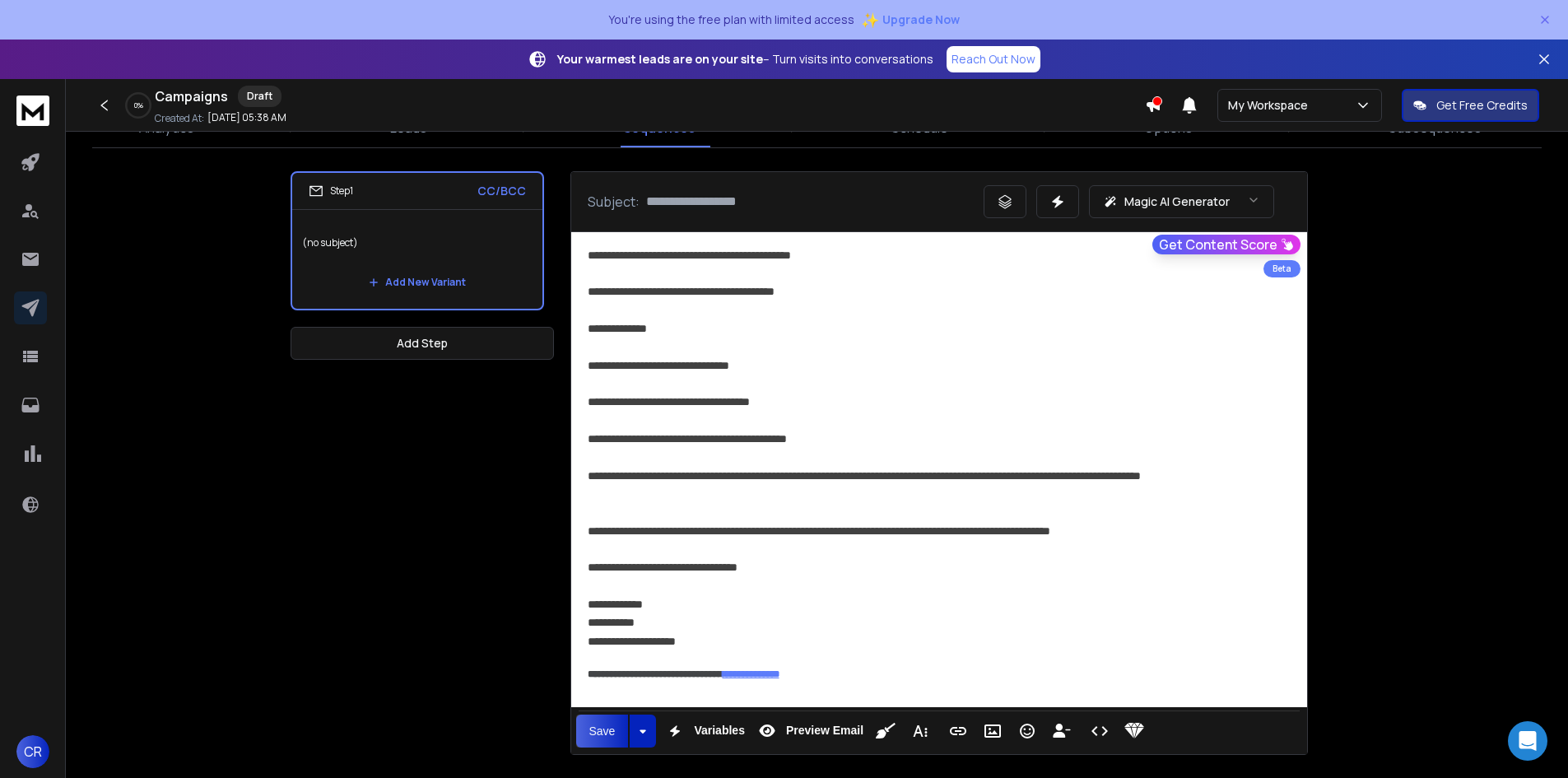
click at [341, 253] on p "(no subject)" at bounding box center [417, 242] width 230 height 46
click at [392, 283] on button "Add New Variant" at bounding box center [417, 282] width 124 height 33
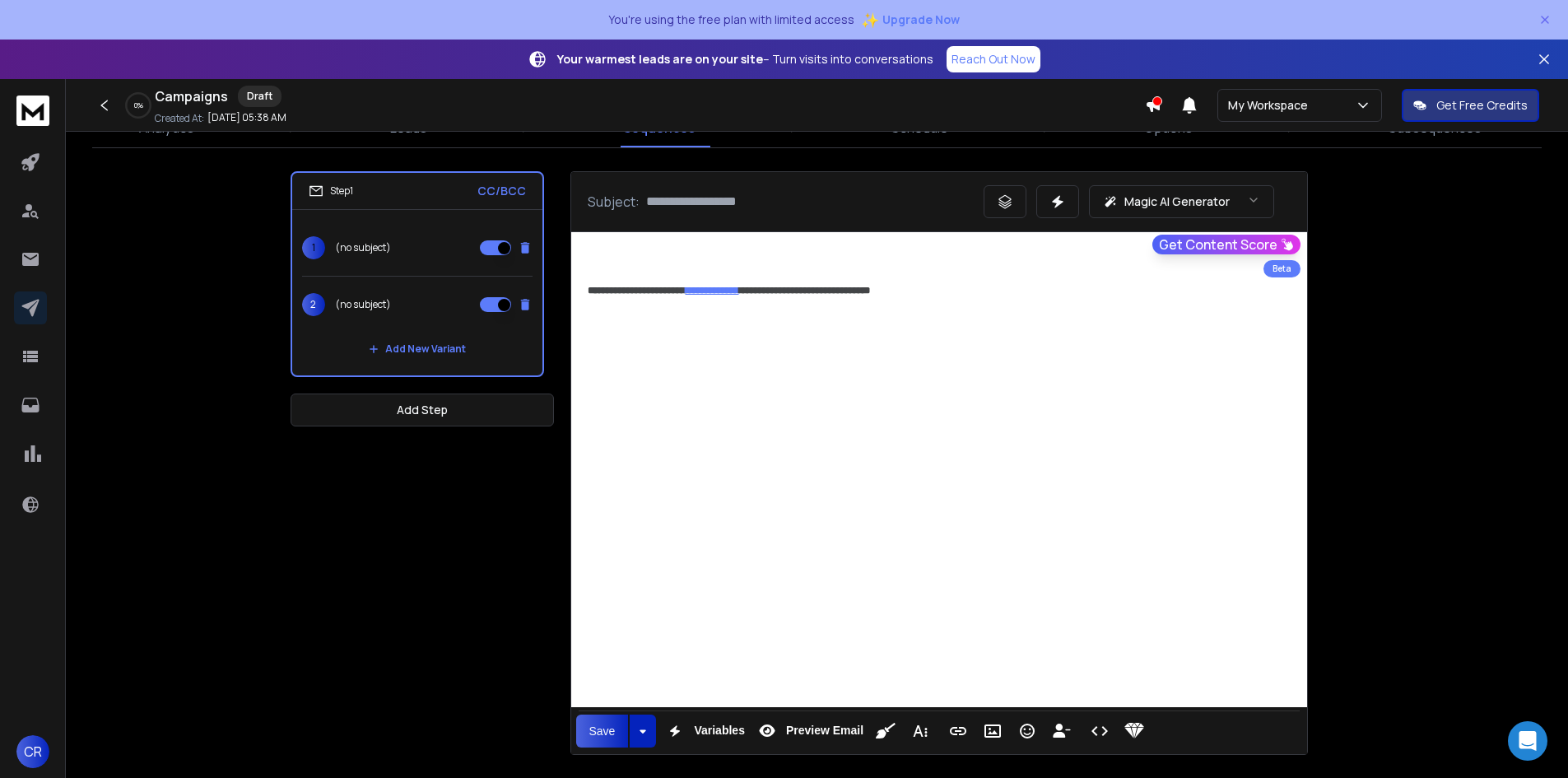
click at [360, 298] on p "(no subject)" at bounding box center [363, 303] width 56 height 13
click at [362, 234] on div "1 (no subject)" at bounding box center [417, 247] width 230 height 56
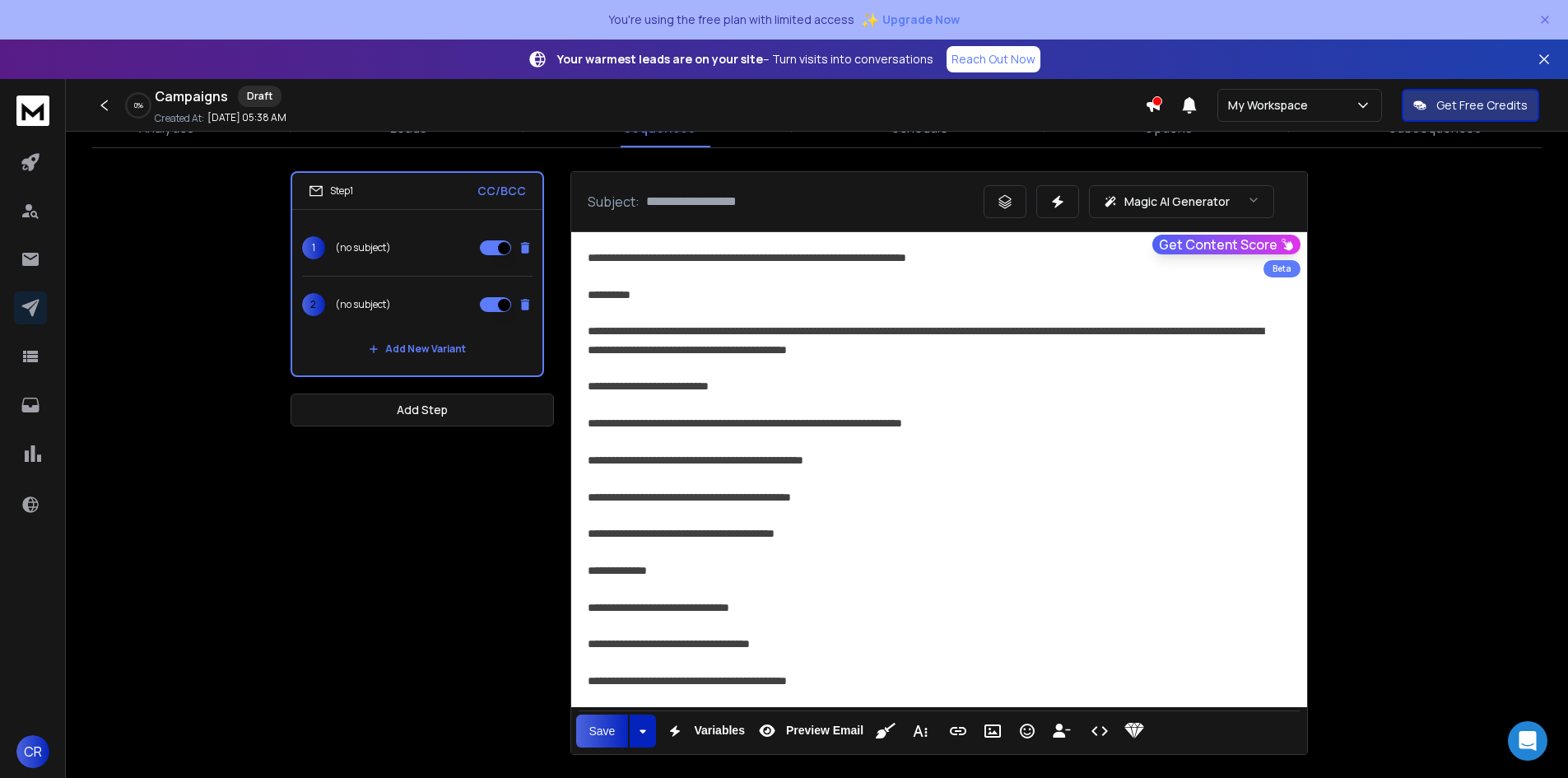
click at [368, 301] on p "(no subject)" at bounding box center [363, 303] width 56 height 13
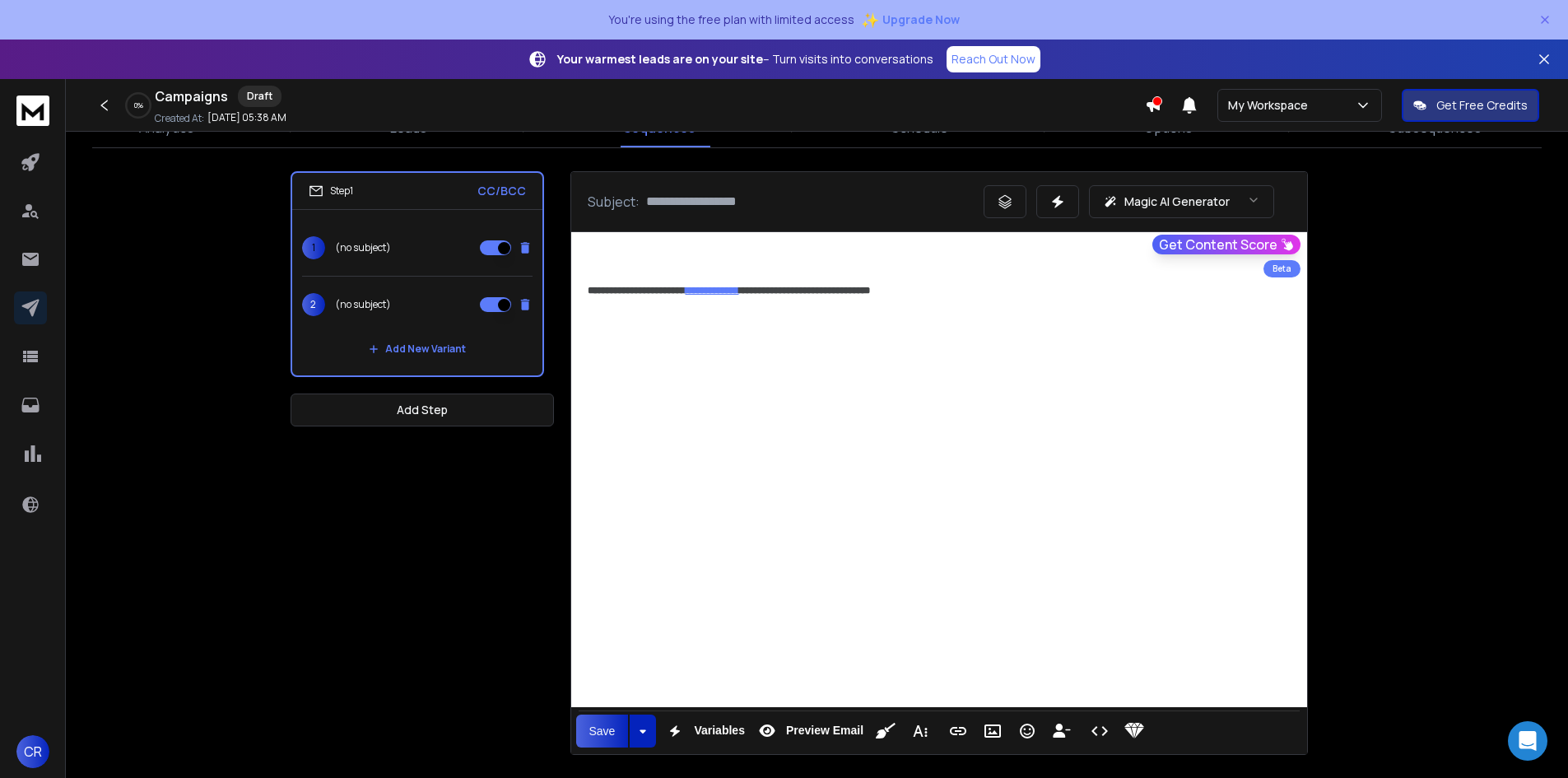
click at [765, 391] on div "**********" at bounding box center [939, 466] width 736 height 467
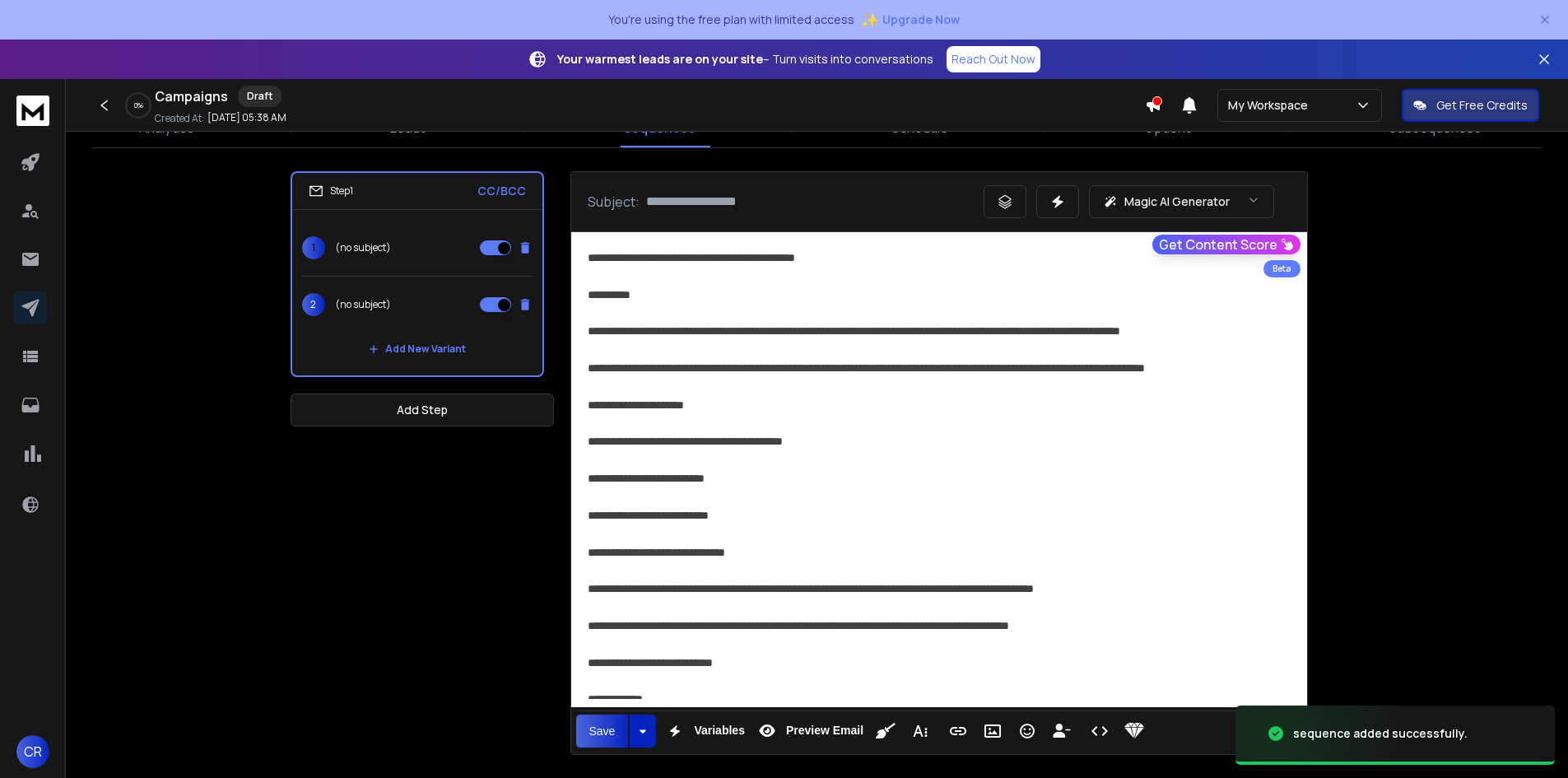
click at [349, 303] on p "(no subject)" at bounding box center [363, 303] width 56 height 13
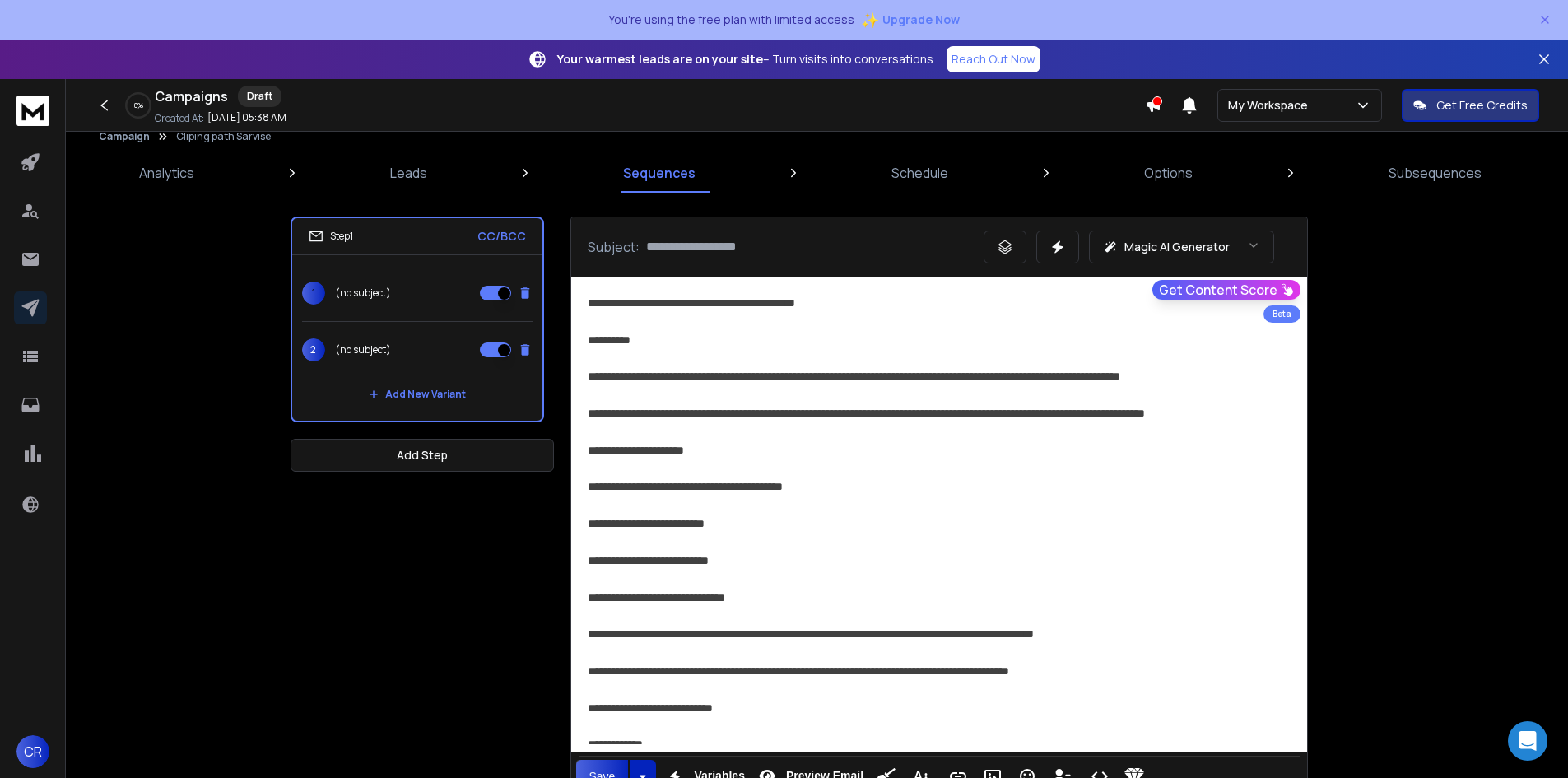
scroll to position [0, 0]
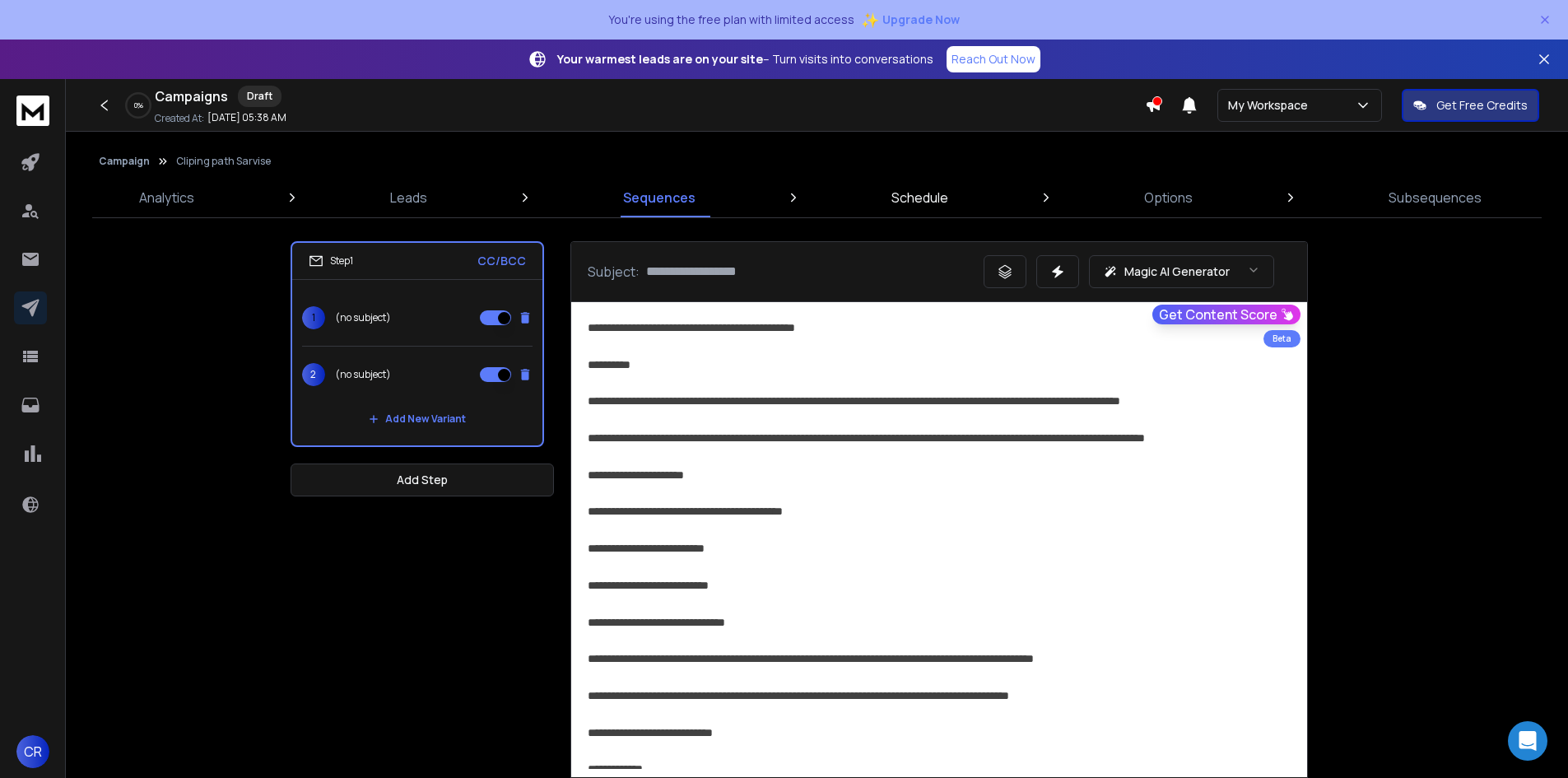
click at [909, 201] on p "Schedule" at bounding box center [919, 198] width 56 height 20
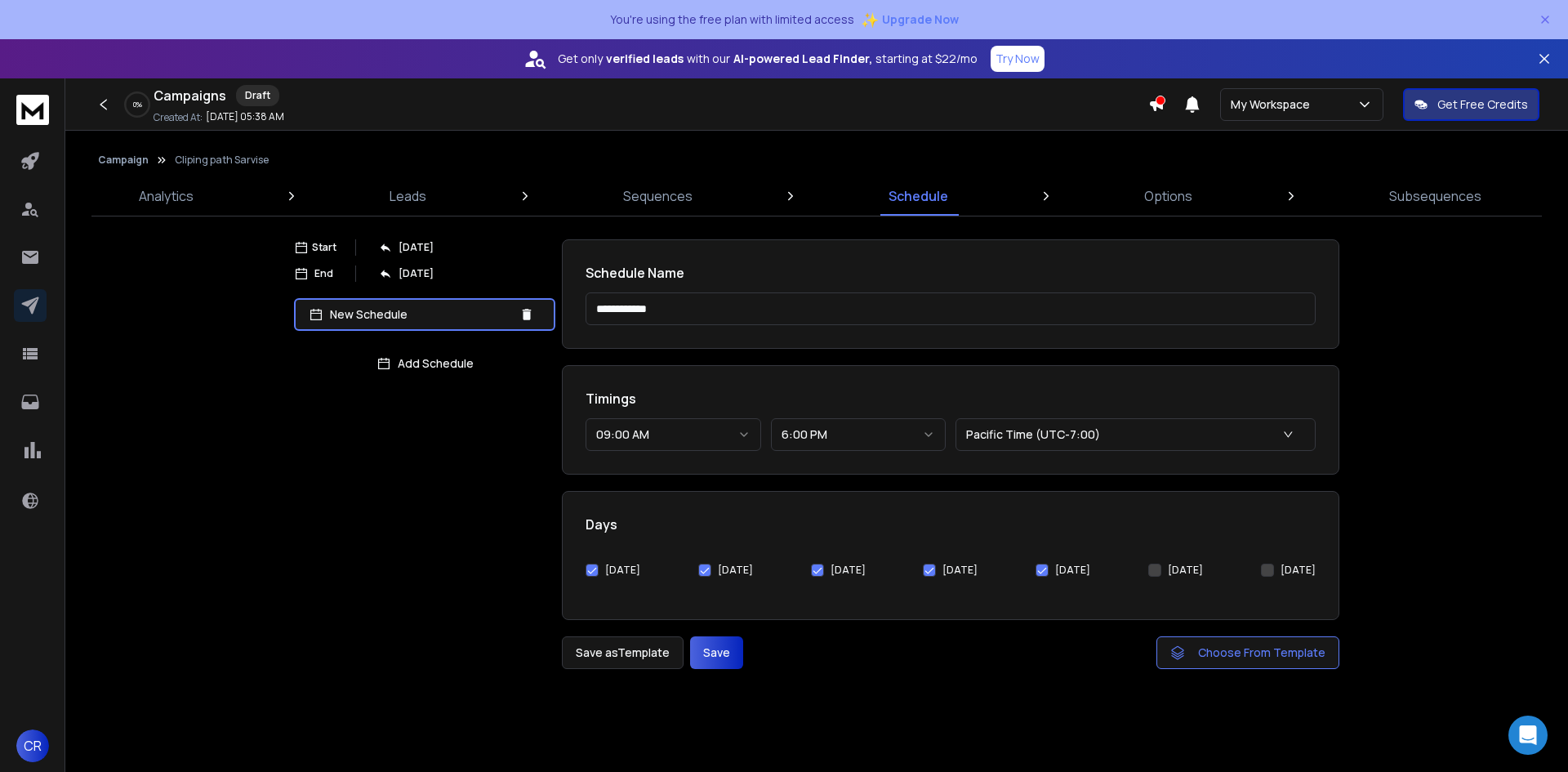
click at [714, 309] on input "**********" at bounding box center [950, 308] width 730 height 32
click at [320, 277] on p "End" at bounding box center [324, 273] width 19 height 13
click at [433, 276] on p "Thu Sep 10 2026" at bounding box center [416, 273] width 35 height 13
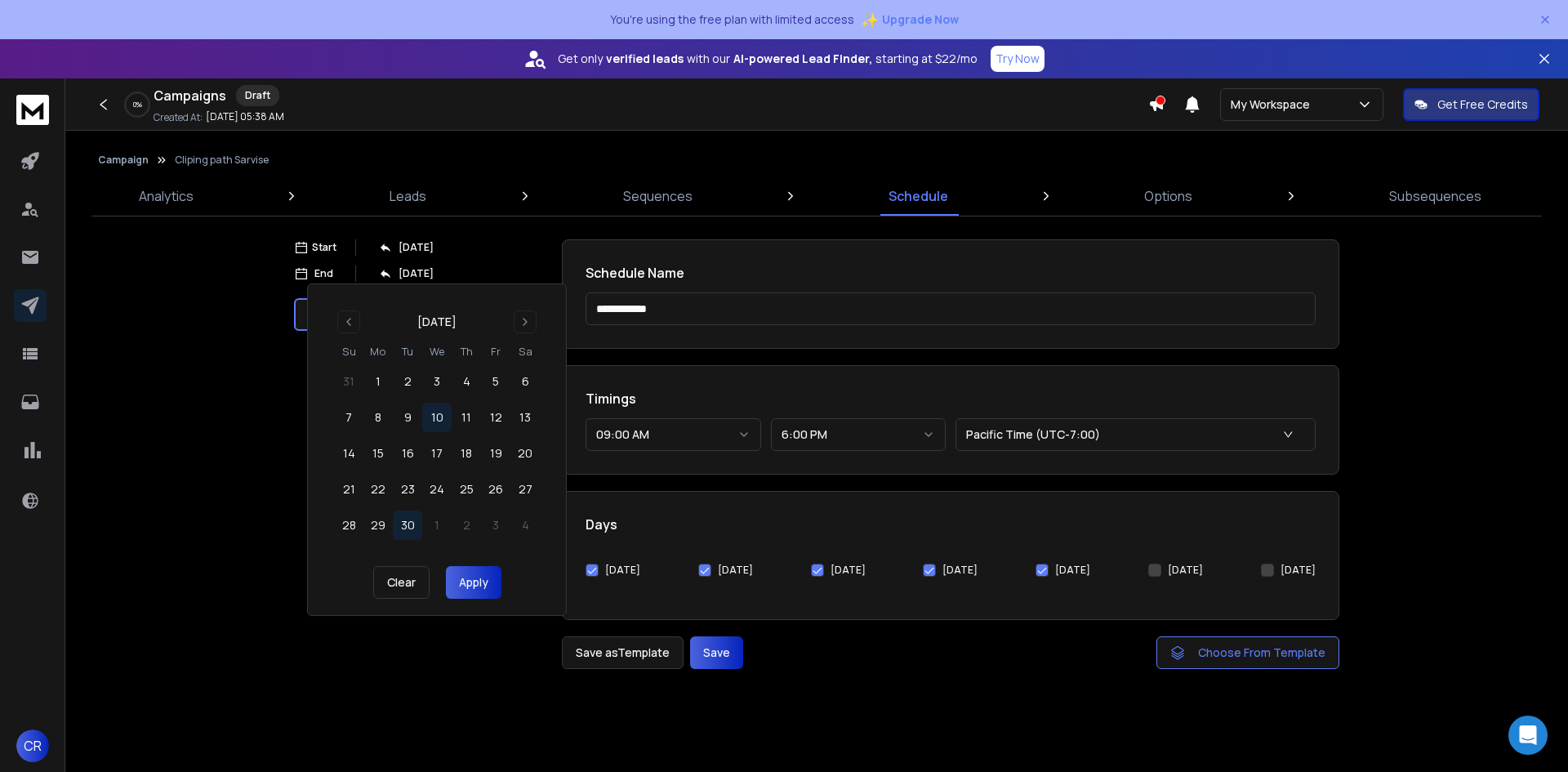
click at [408, 524] on button "30" at bounding box center [408, 525] width 29 height 29
click at [465, 582] on button "Apply" at bounding box center [474, 582] width 56 height 32
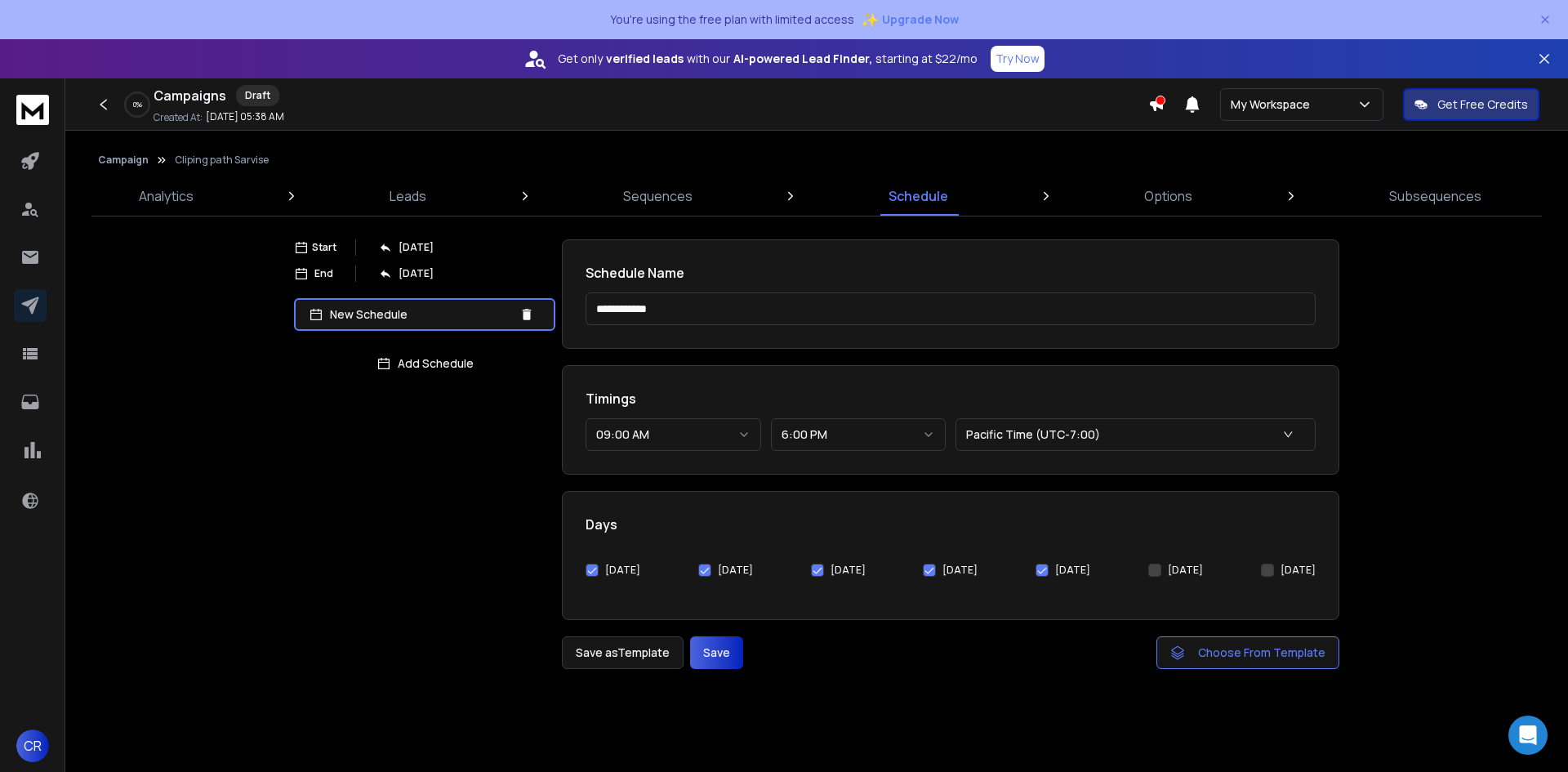
click at [674, 309] on input "**********" at bounding box center [950, 308] width 730 height 32
click at [438, 497] on div "**********" at bounding box center [817, 454] width 1045 height 430
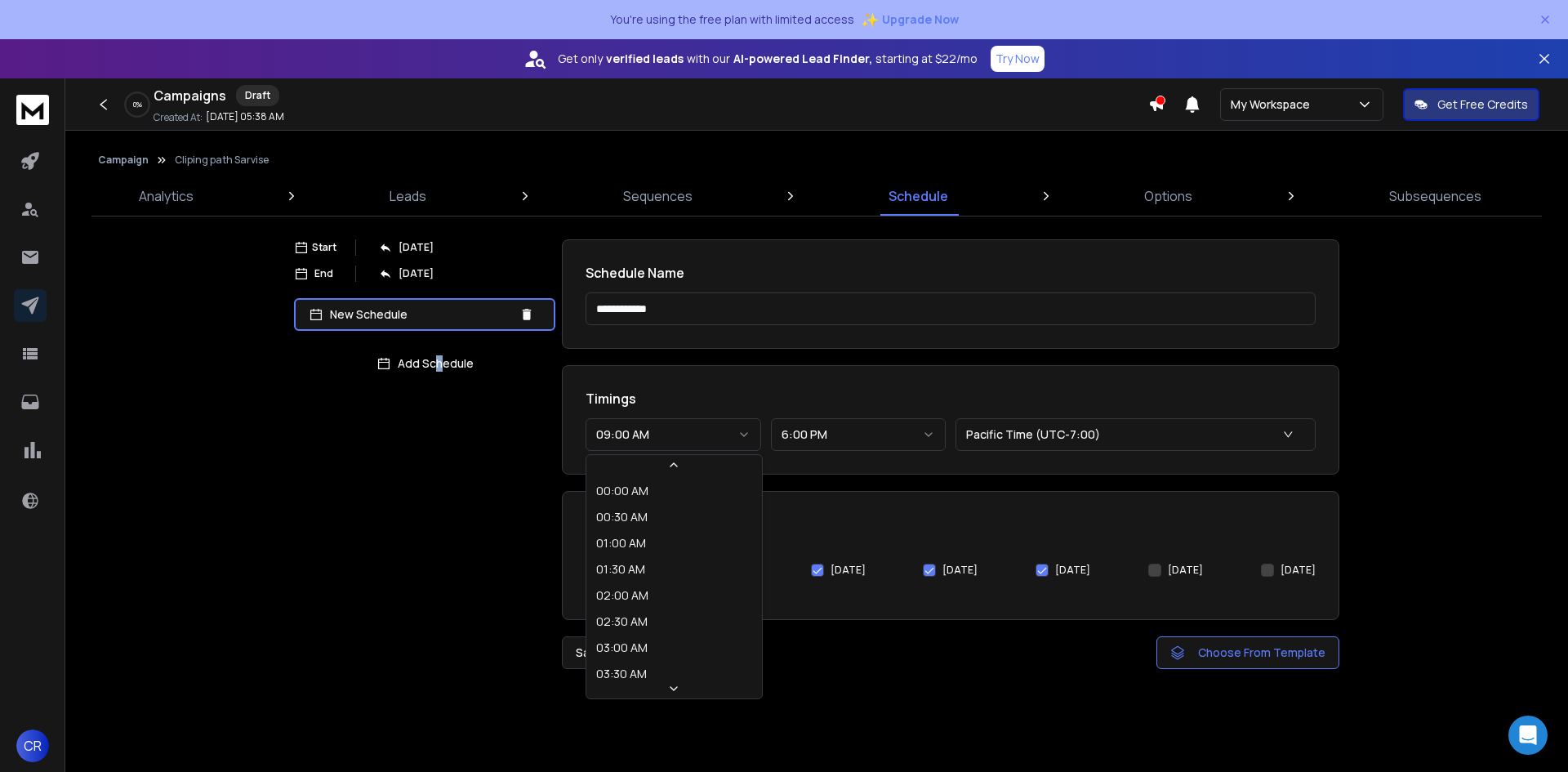
click at [651, 435] on button "09:00 AM" at bounding box center [673, 434] width 176 height 32
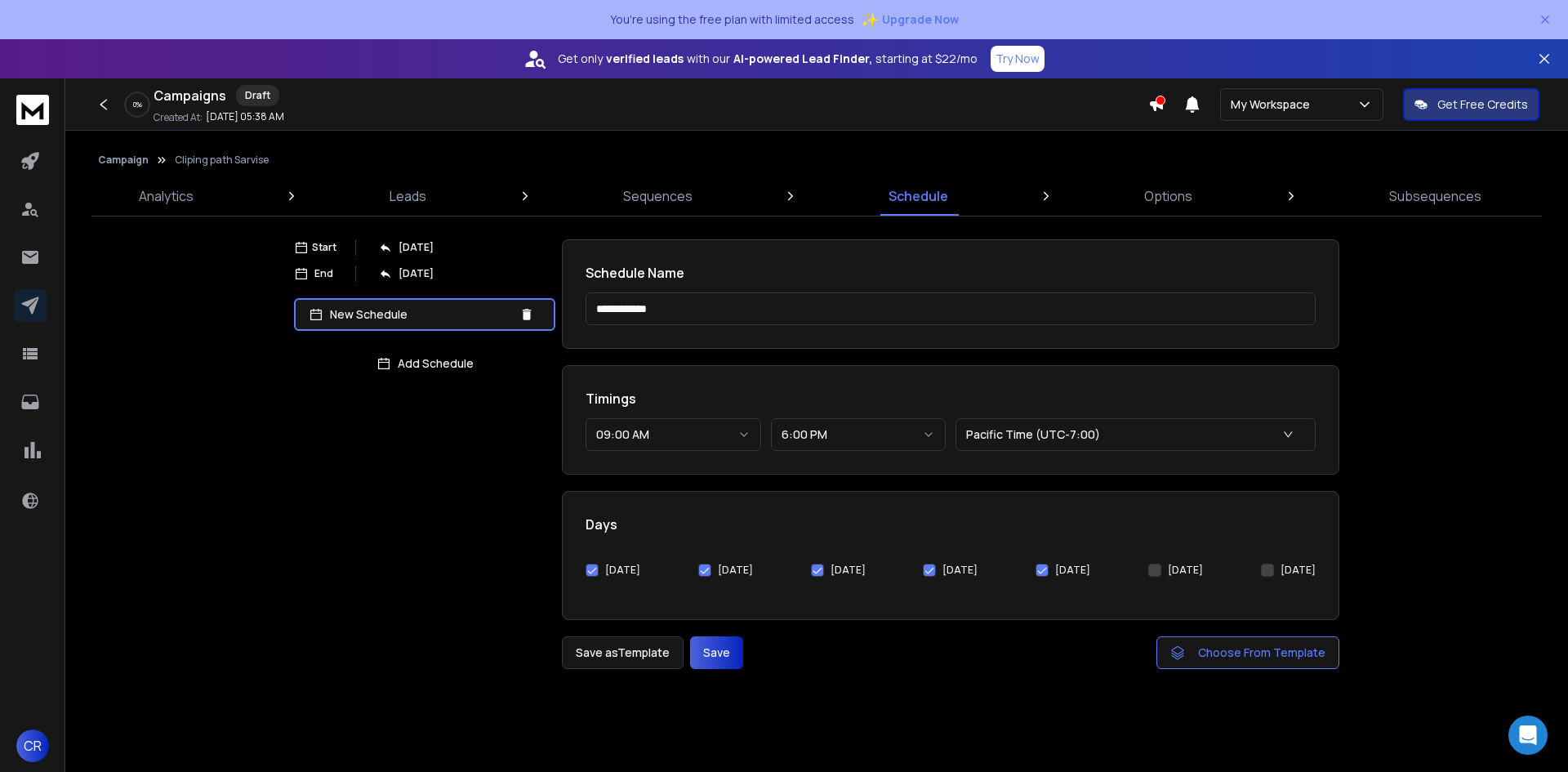
click at [481, 525] on div "**********" at bounding box center [817, 454] width 1045 height 430
click at [1202, 437] on div "Pacific Time (UTC-7:00)" at bounding box center [1115, 435] width 299 height 17
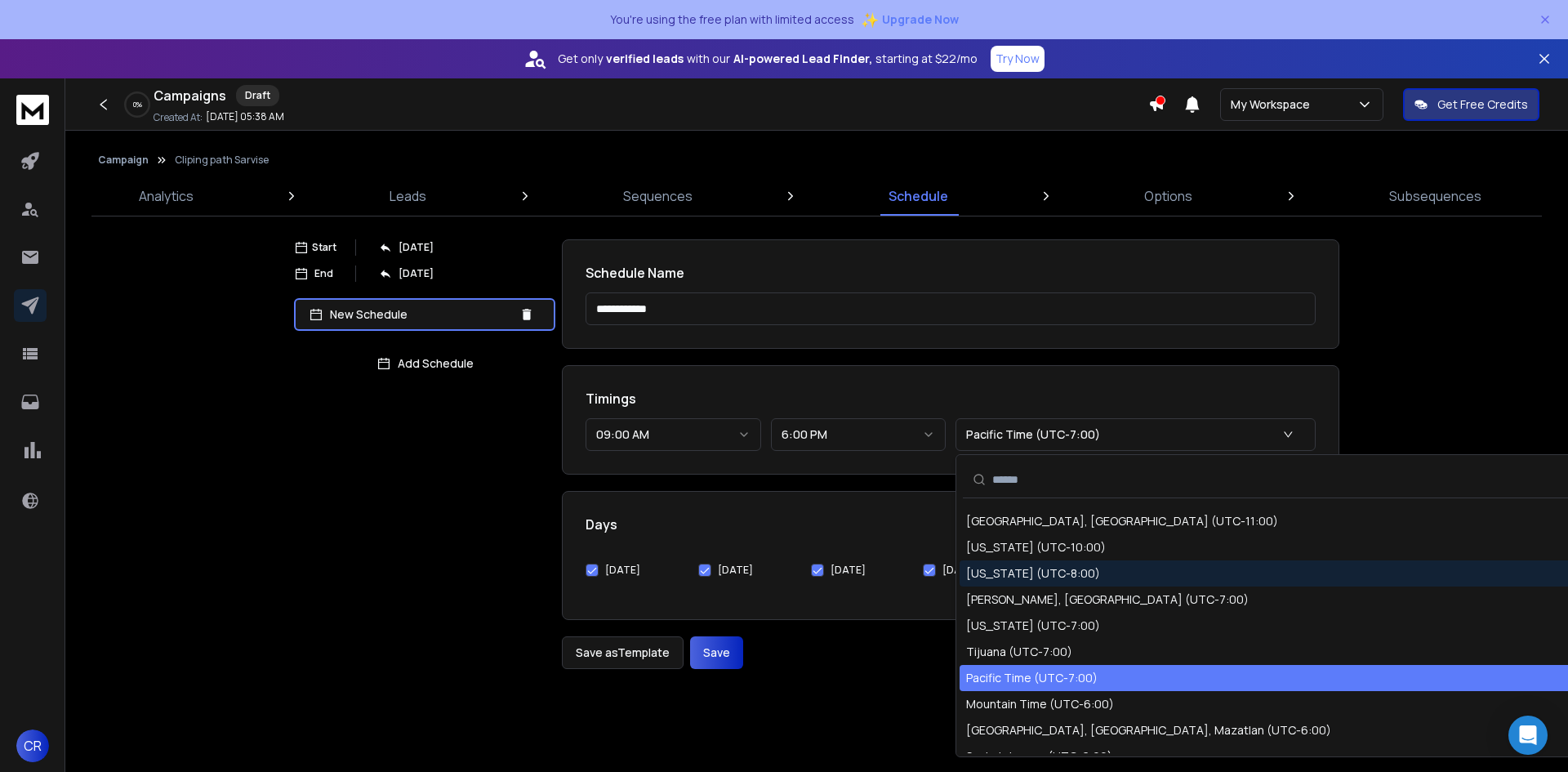
click at [808, 672] on div "**********" at bounding box center [816, 453] width 1450 height 442
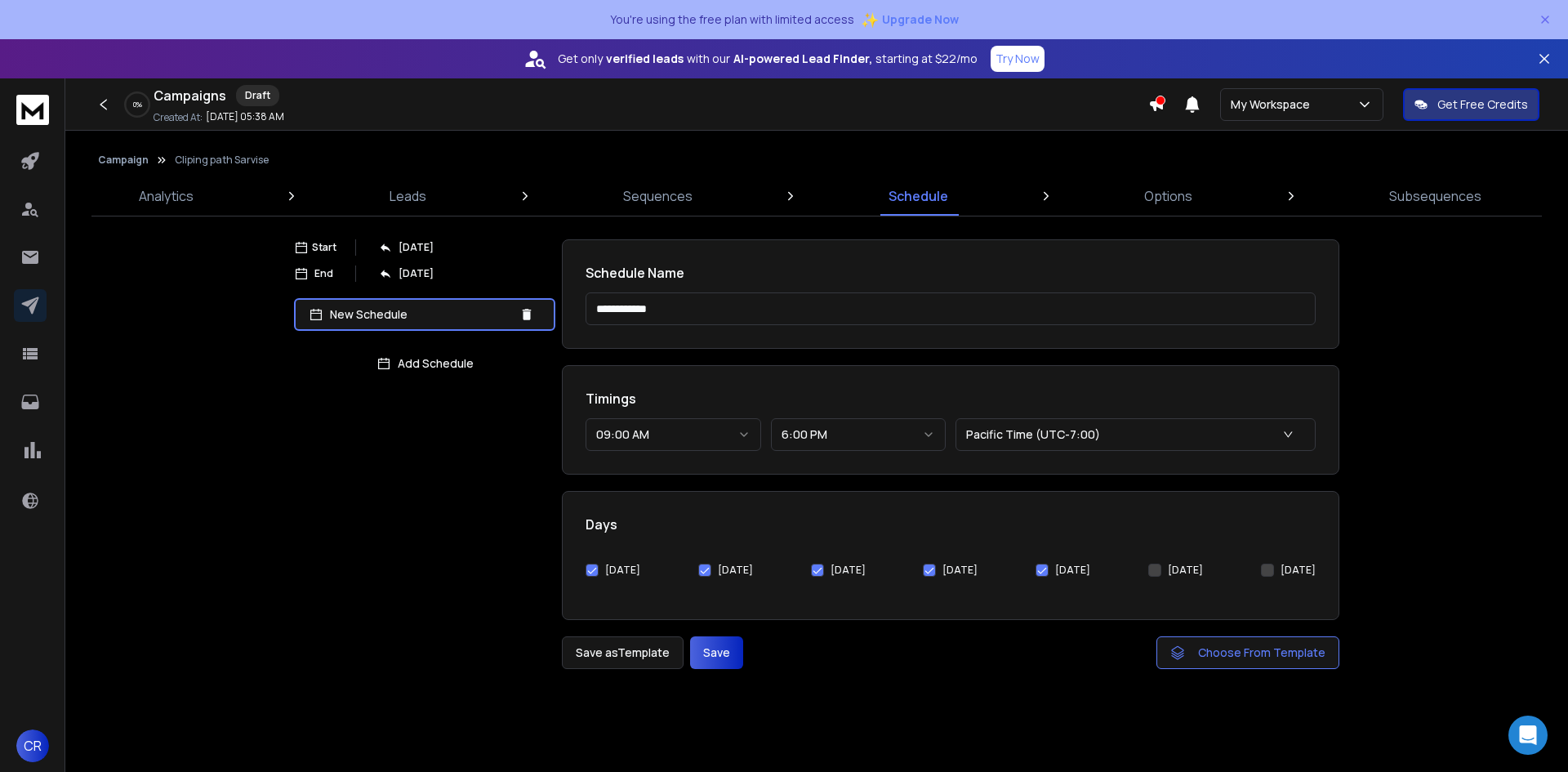
click at [847, 678] on div "**********" at bounding box center [817, 411] width 1502 height 561
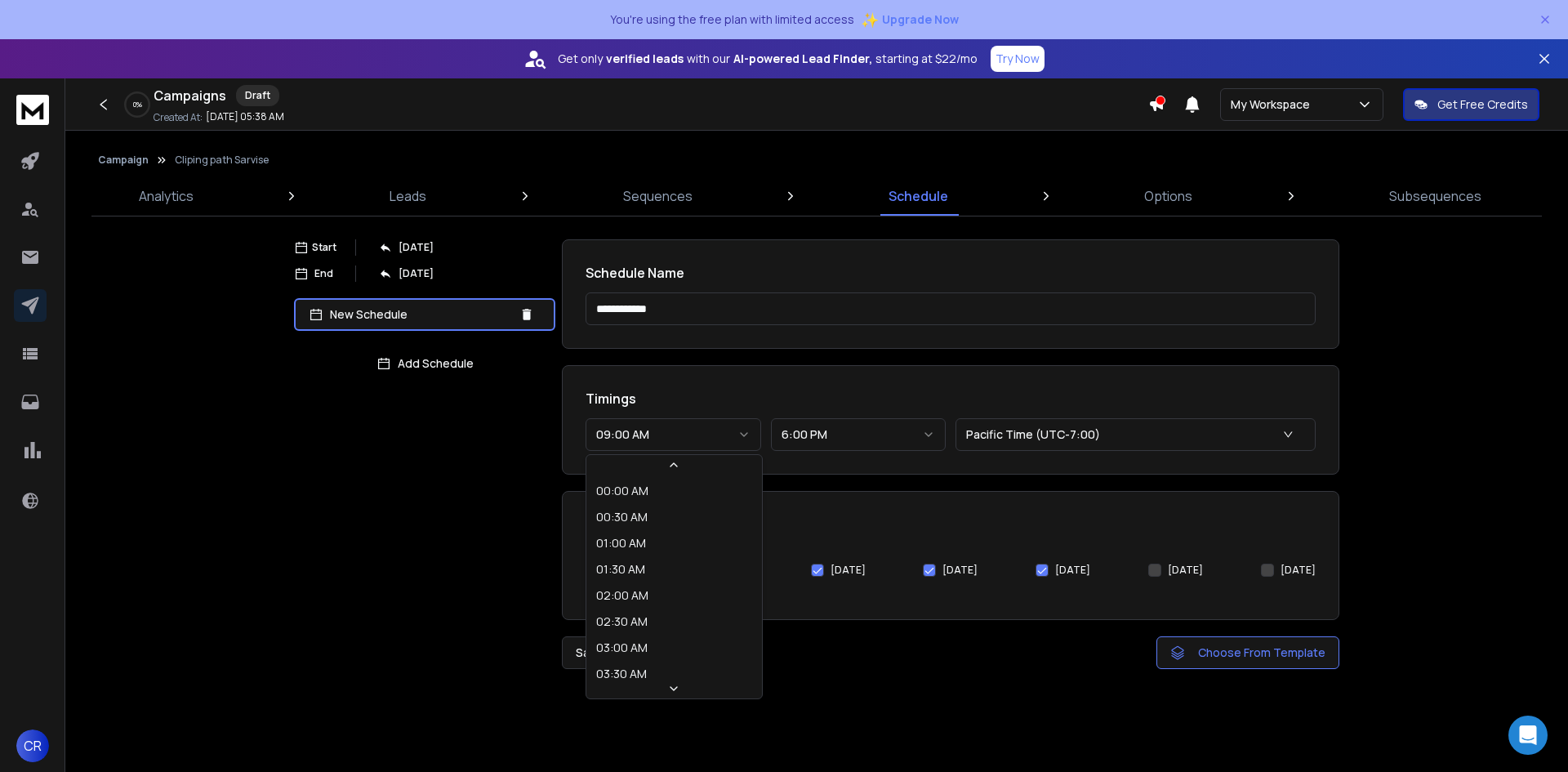
click at [682, 431] on button "09:00 AM" at bounding box center [673, 434] width 176 height 32
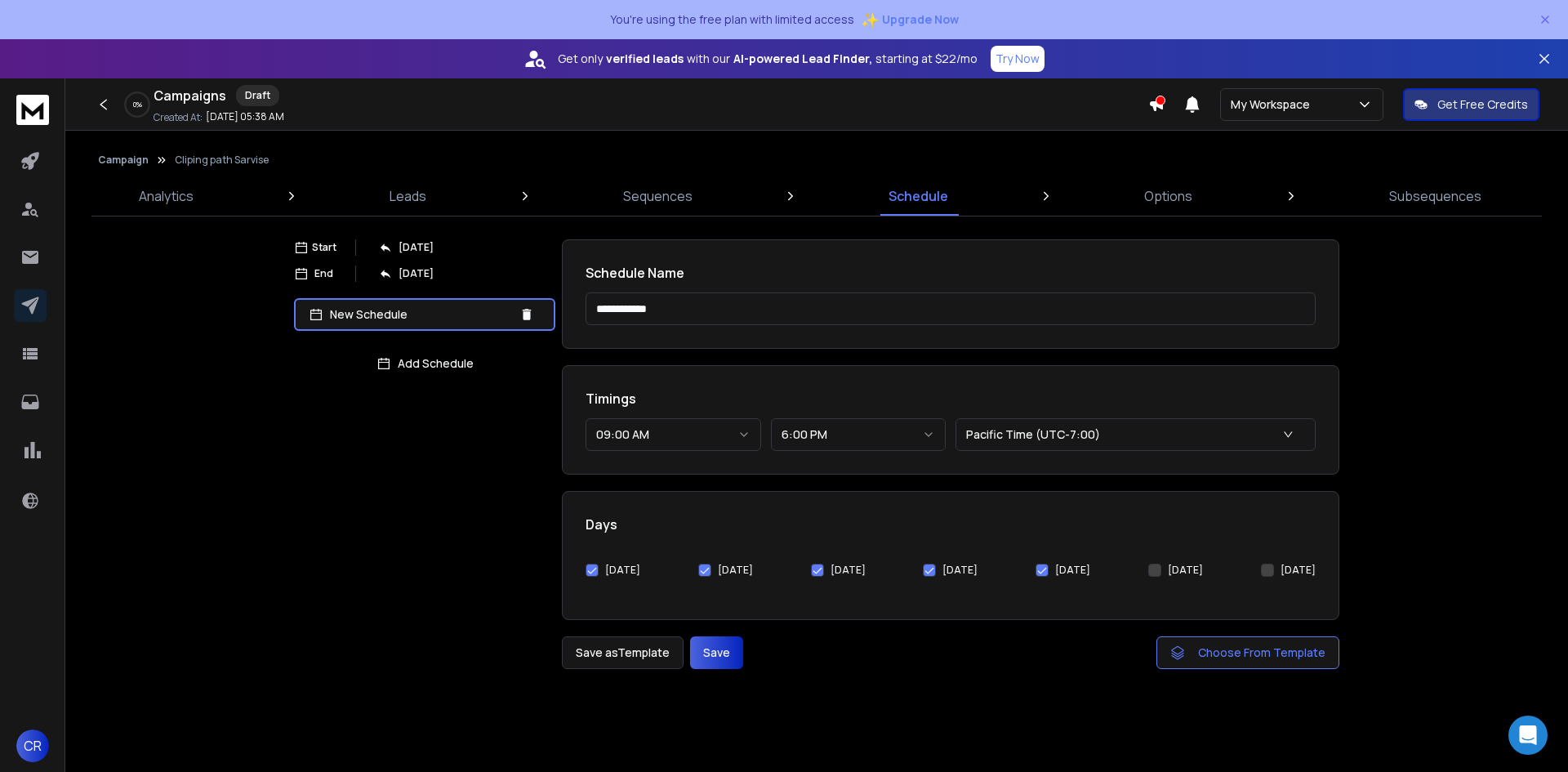
click at [869, 681] on div "**********" at bounding box center [817, 411] width 1502 height 561
click at [1121, 433] on div "Pacific Time (UTC-7:00)" at bounding box center [1115, 435] width 299 height 17
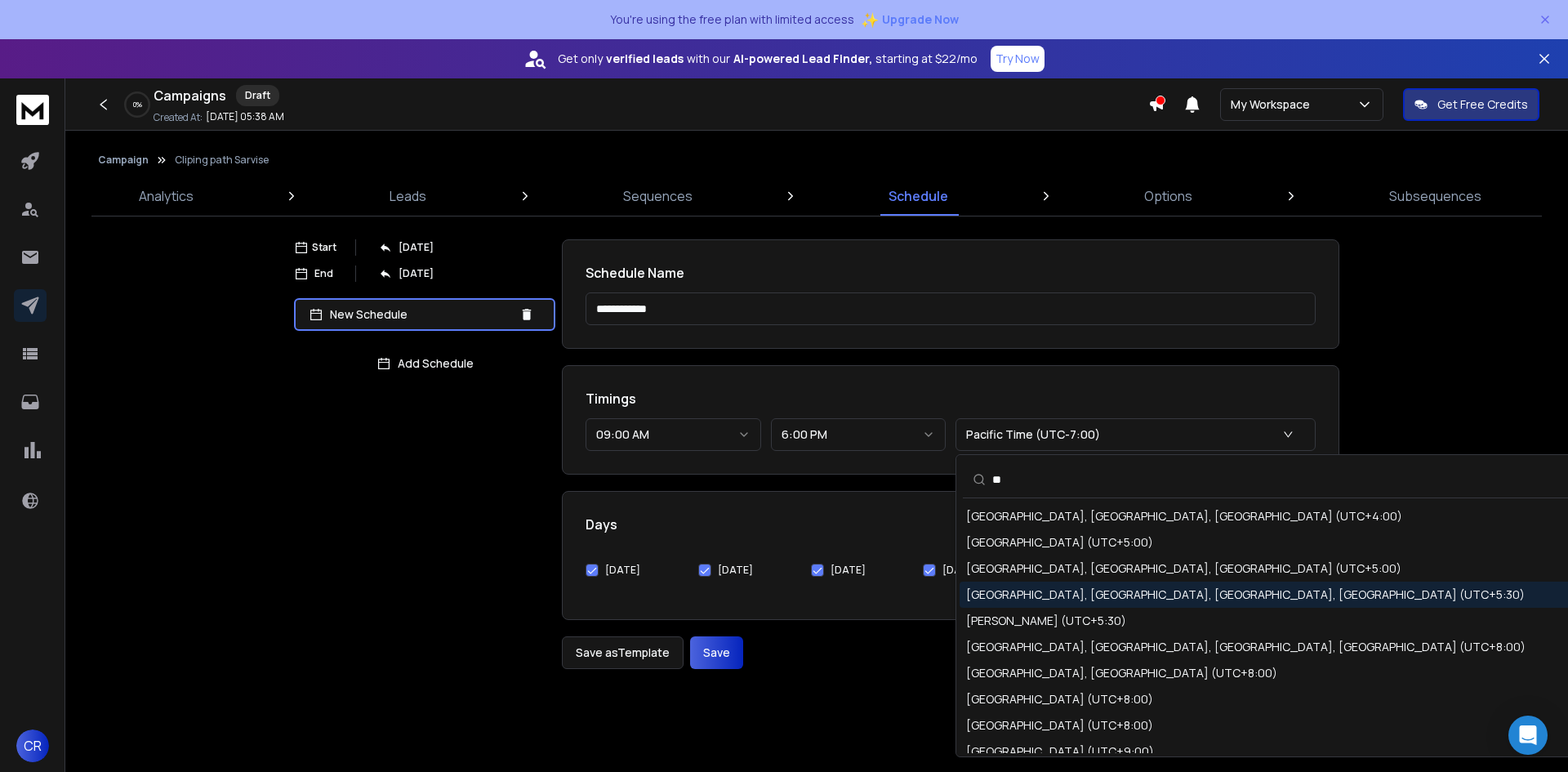
scroll to position [735, 0]
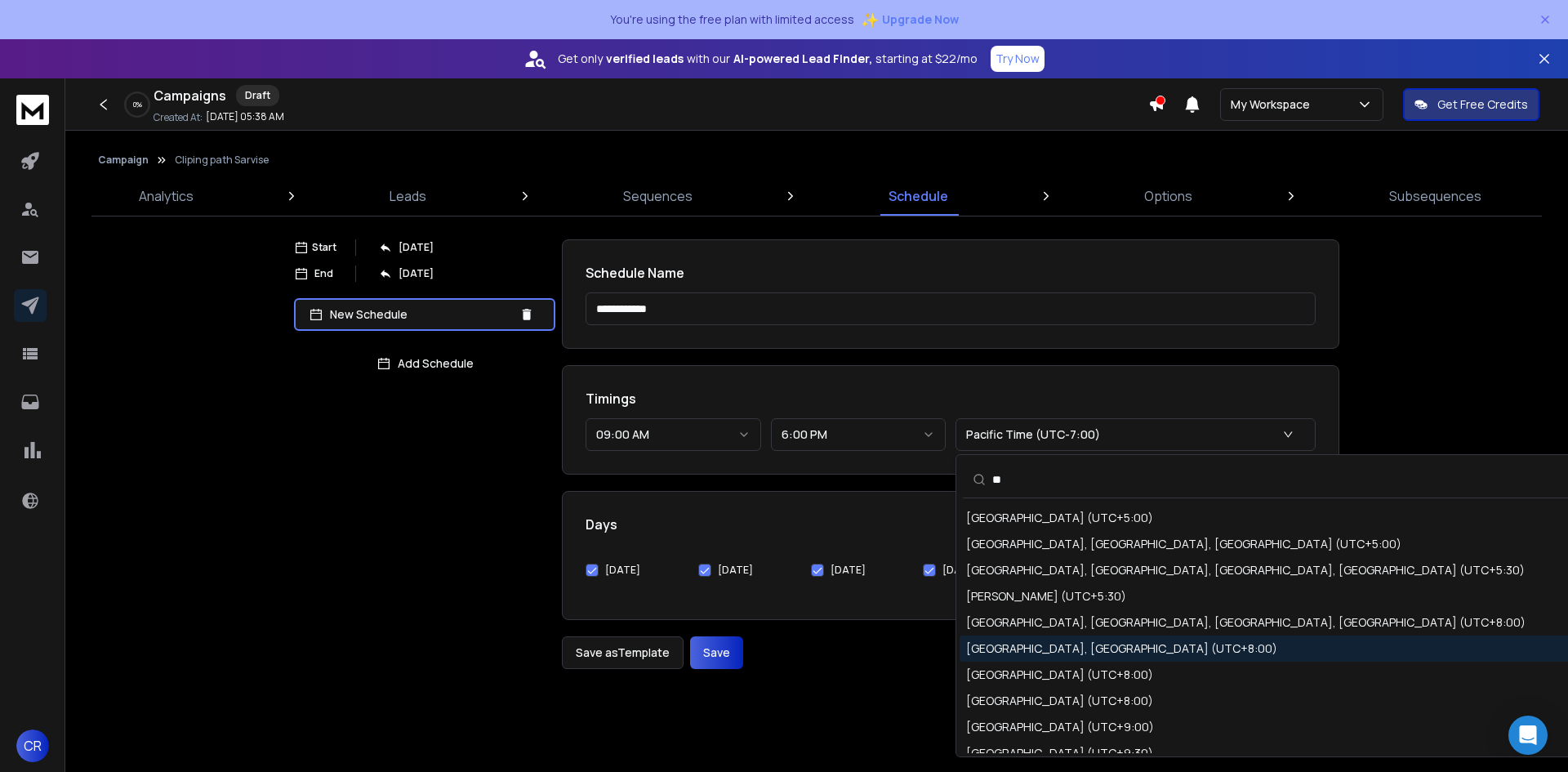
type input "*"
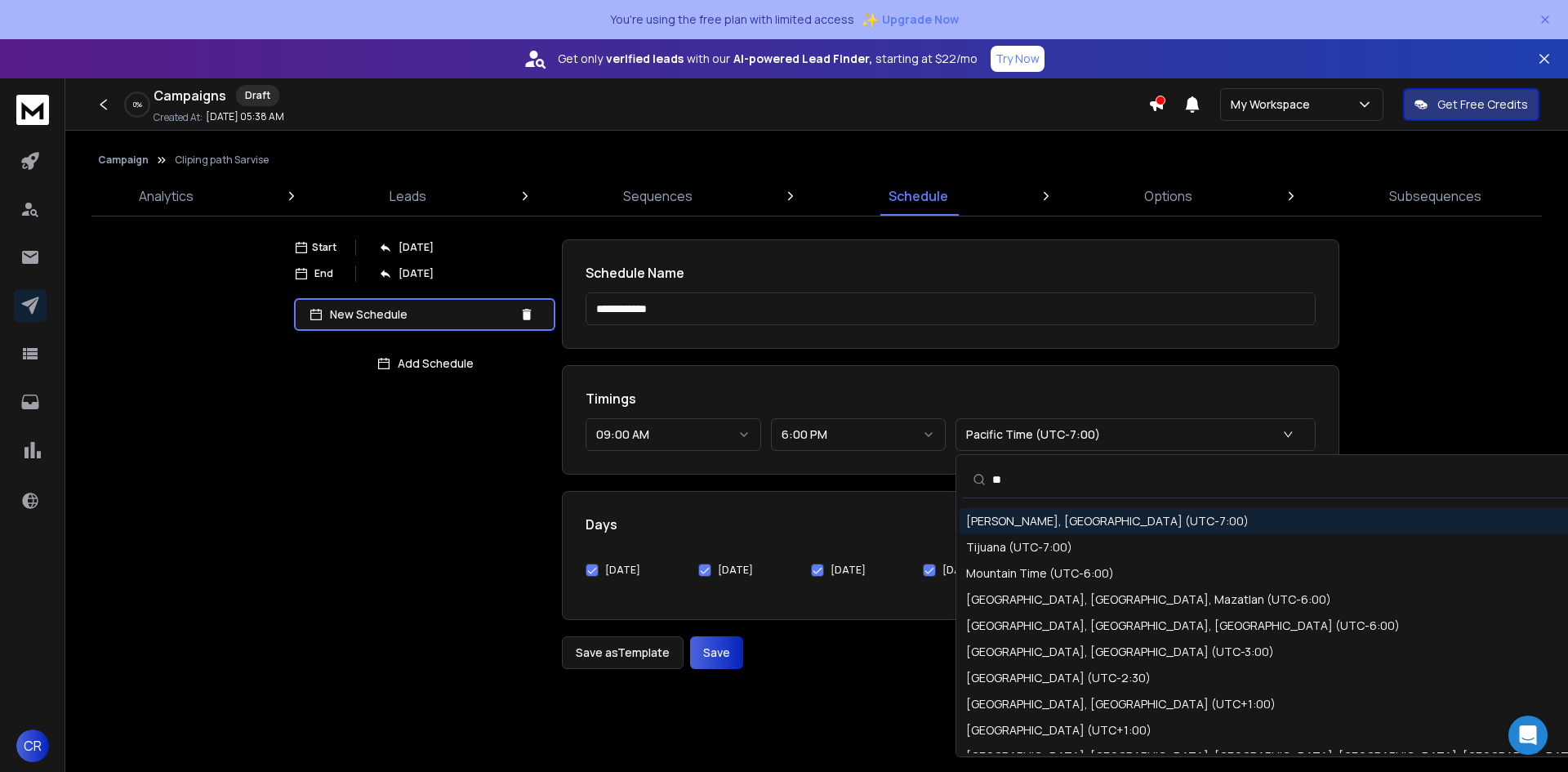
scroll to position [42, 0]
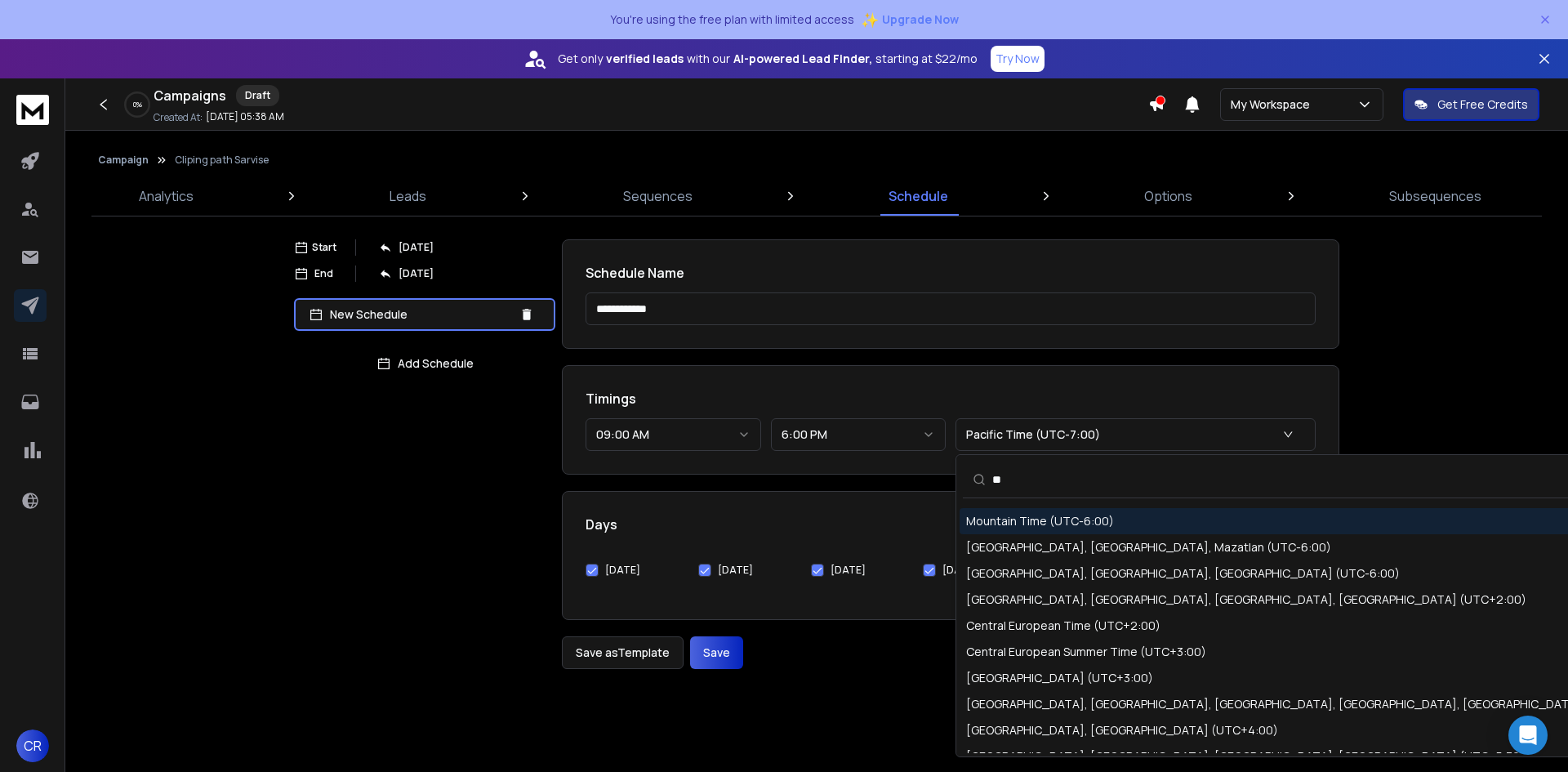
type input "*"
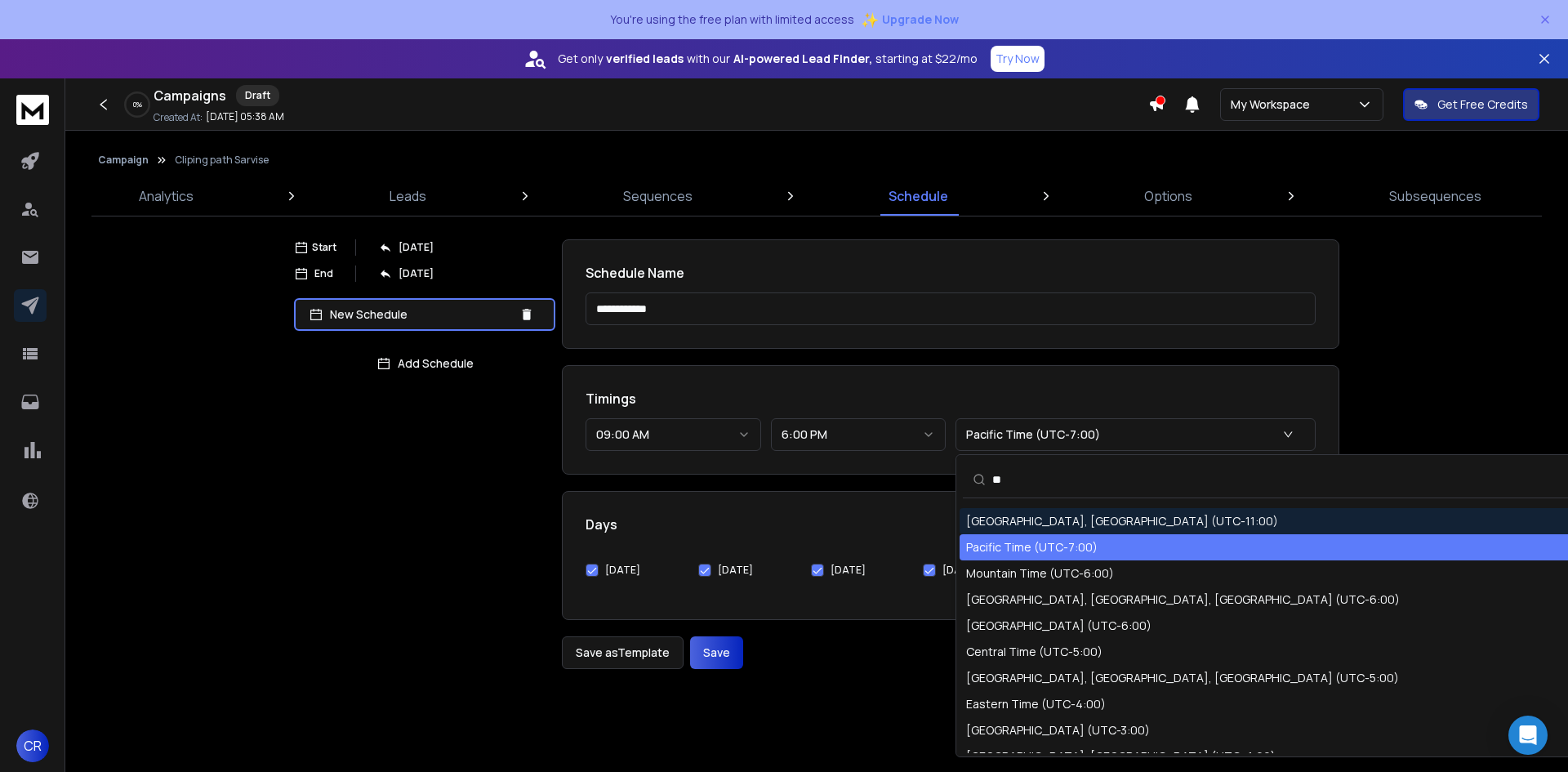
type input "*"
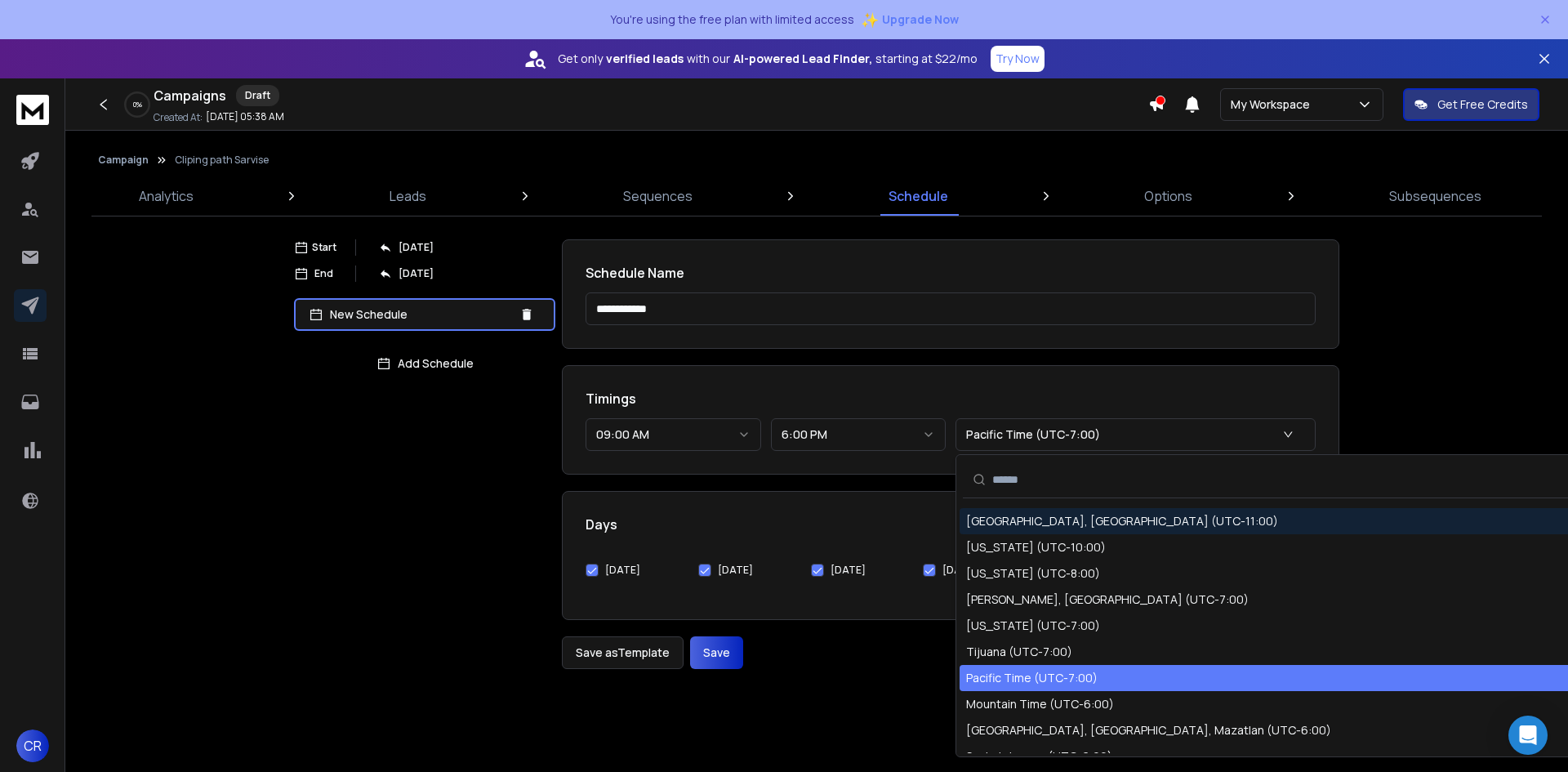
click at [1095, 475] on input "text" at bounding box center [1380, 480] width 776 height 36
paste input "***"
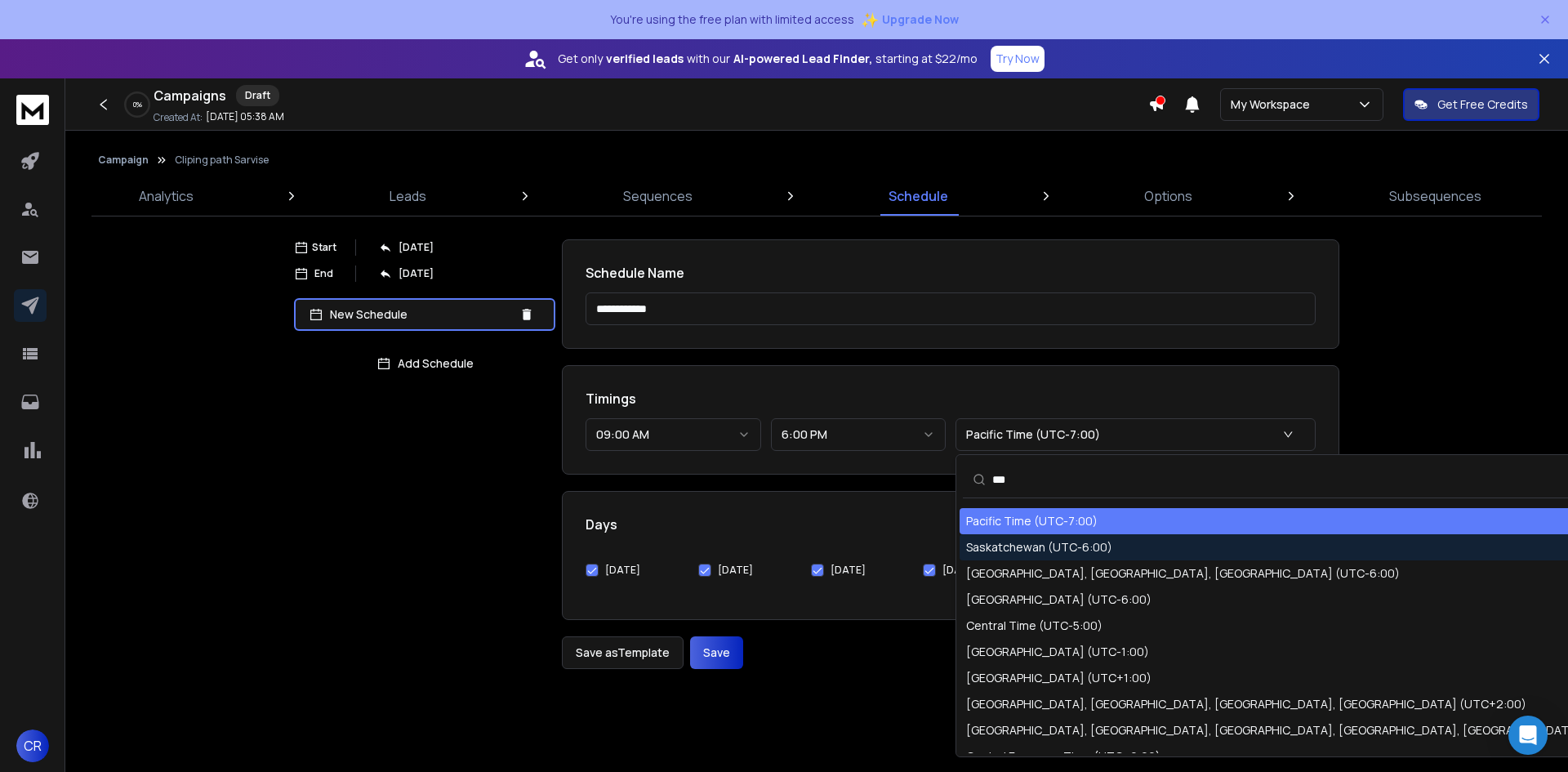
type input "***"
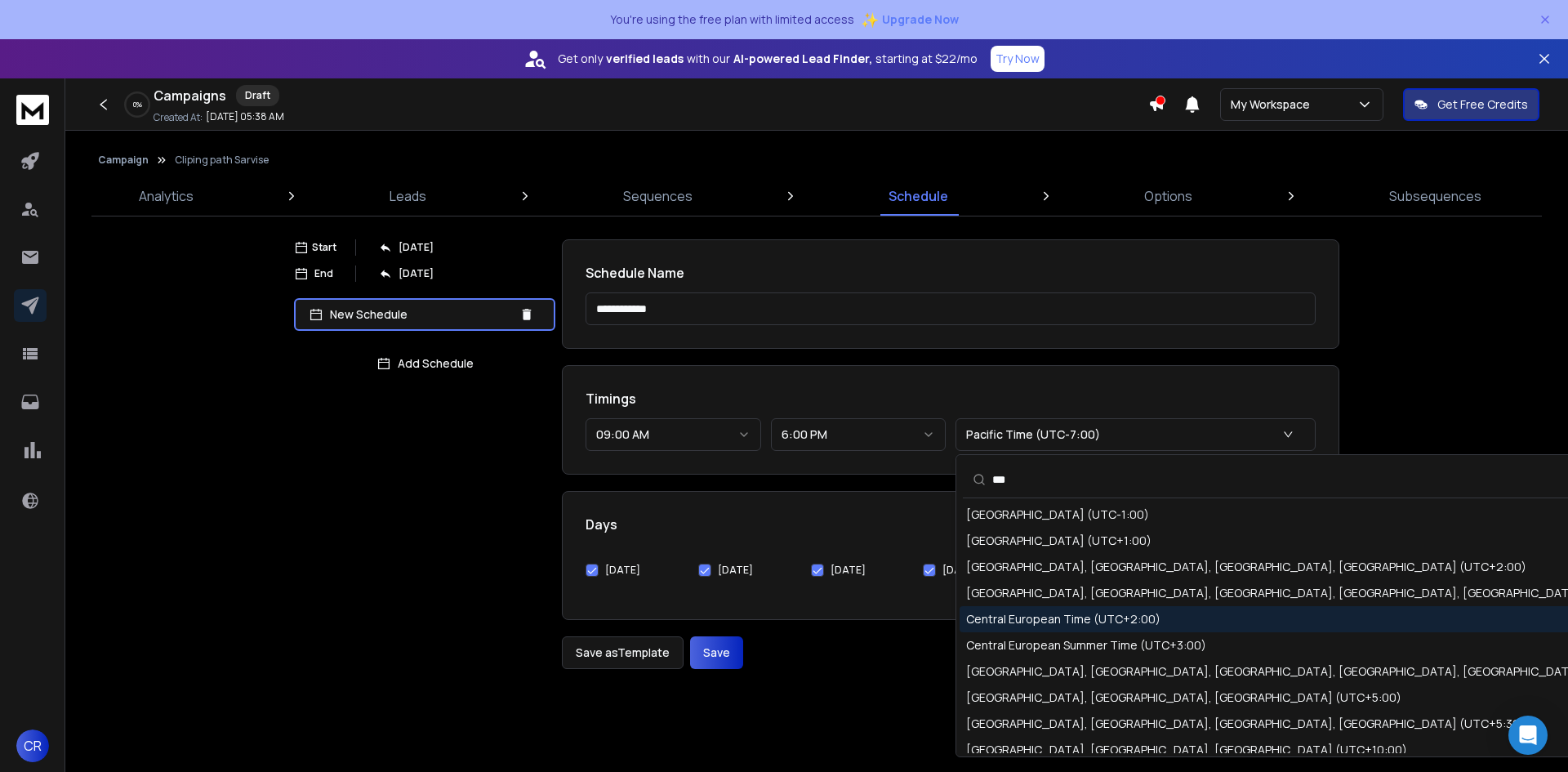
scroll to position [164, 0]
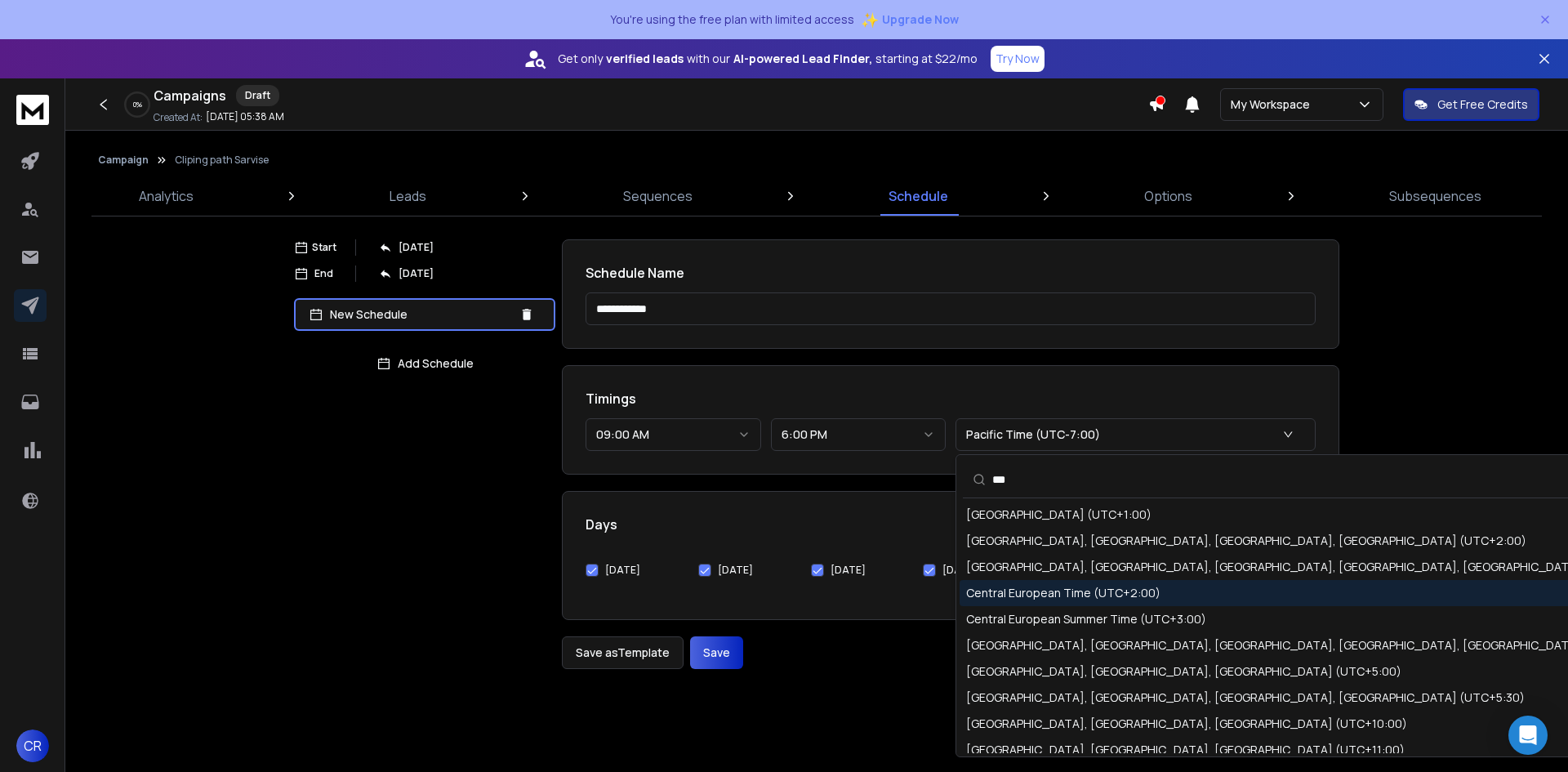
click at [1114, 596] on div "Central European Time (UTC+2:00)" at bounding box center [1063, 592] width 194 height 17
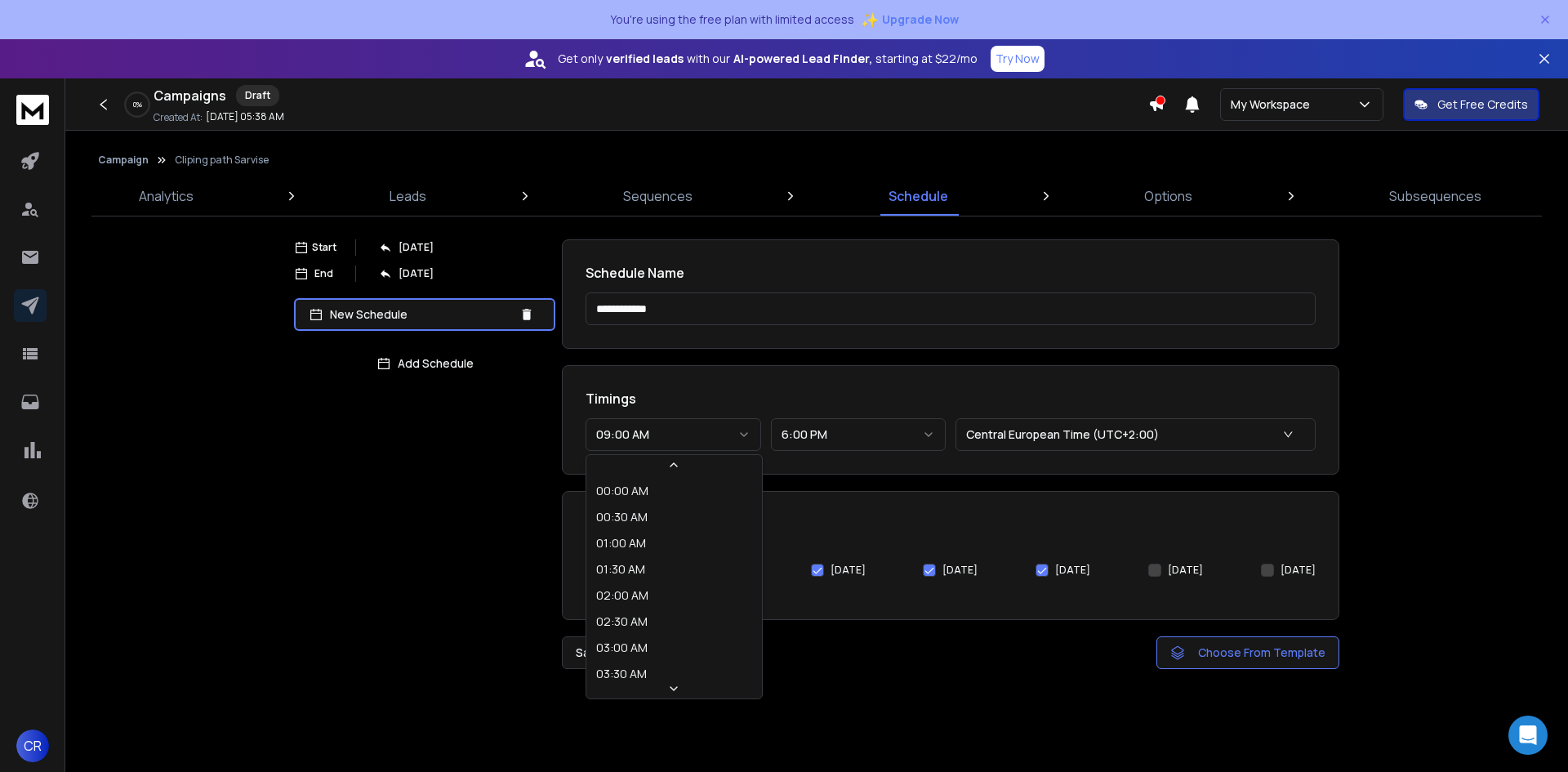
click at [663, 436] on button "09:00 AM" at bounding box center [673, 434] width 176 height 32
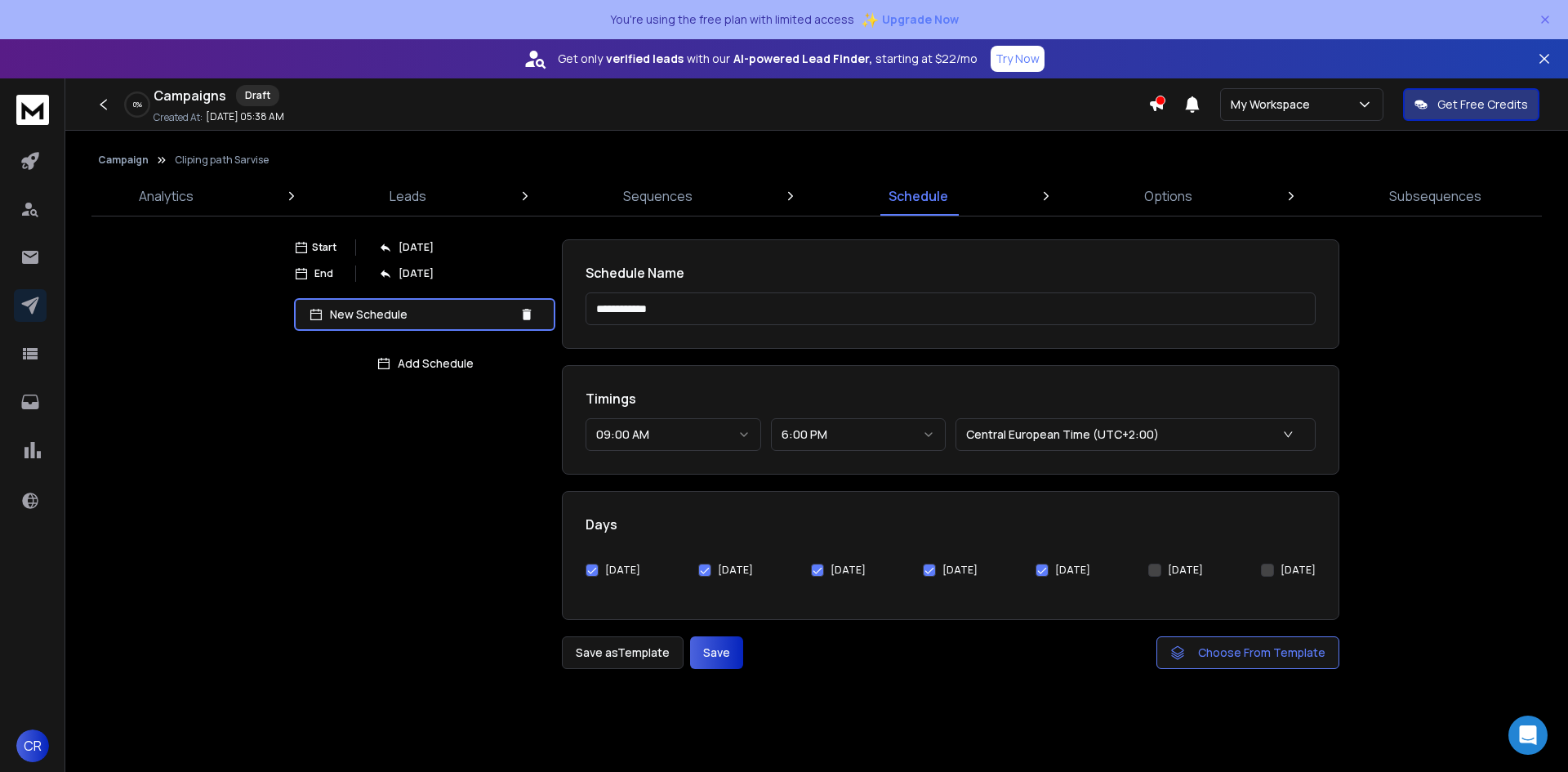
click at [842, 459] on div "Timings 09:00 AM ******** ******** ******** ******** ******** ******** ********…" at bounding box center [950, 420] width 778 height 110
click at [862, 437] on button "6:00 PM" at bounding box center [858, 434] width 176 height 32
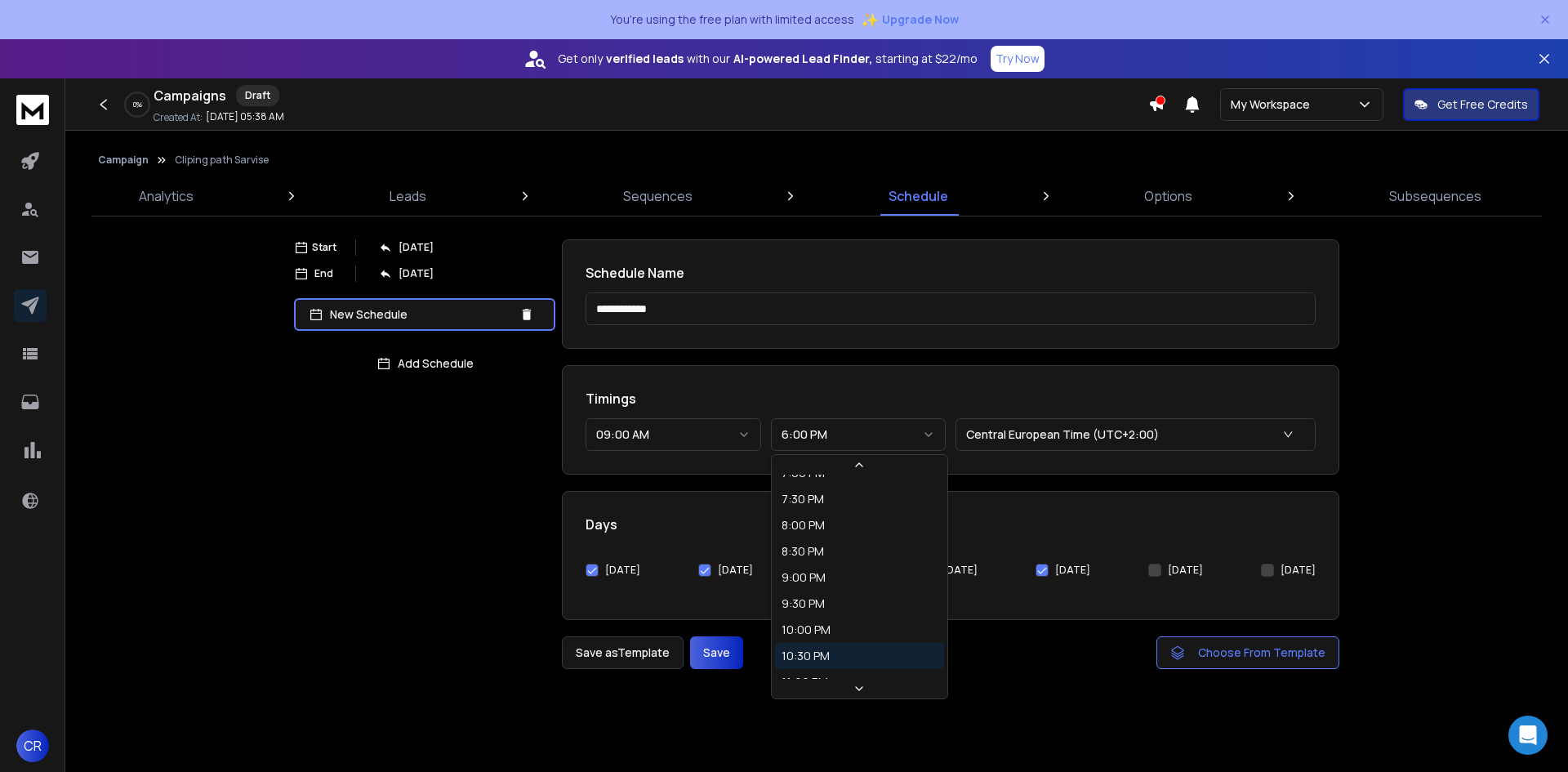
scroll to position [567, 0]
select select "********"
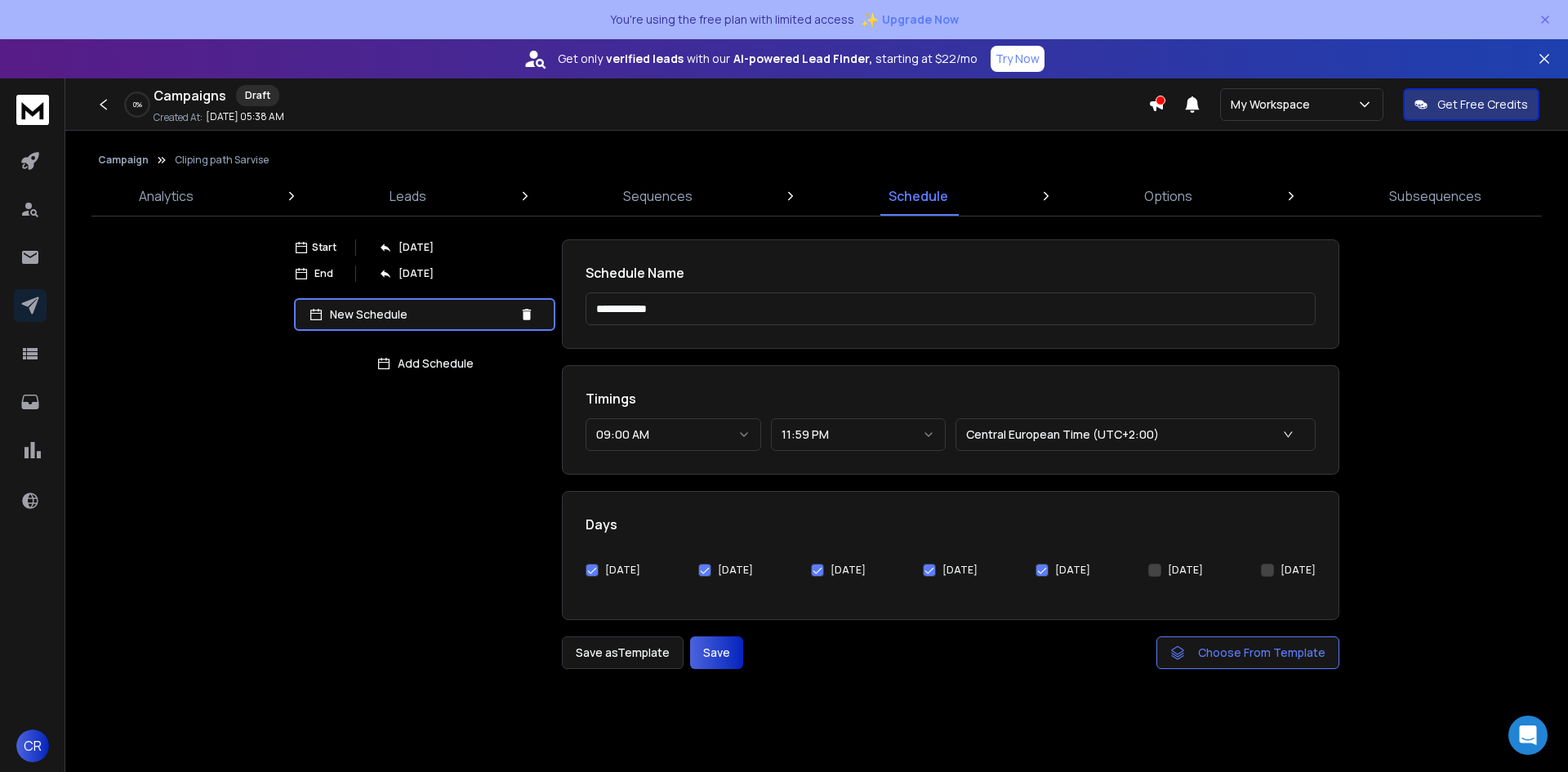
click at [715, 652] on button "Save" at bounding box center [717, 652] width 53 height 32
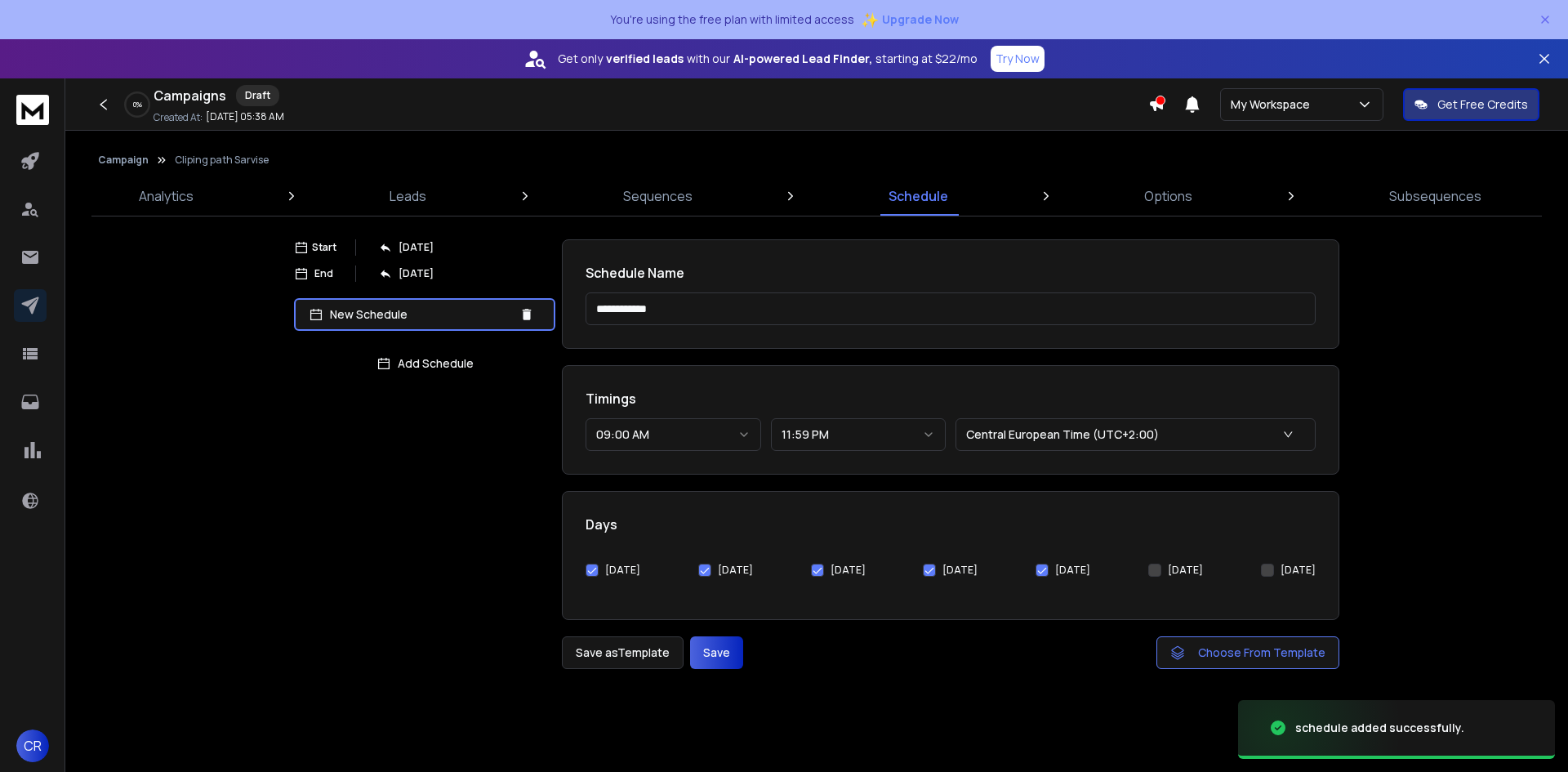
click at [716, 654] on button "Save" at bounding box center [717, 652] width 53 height 32
click at [1165, 195] on p "Options" at bounding box center [1168, 196] width 48 height 20
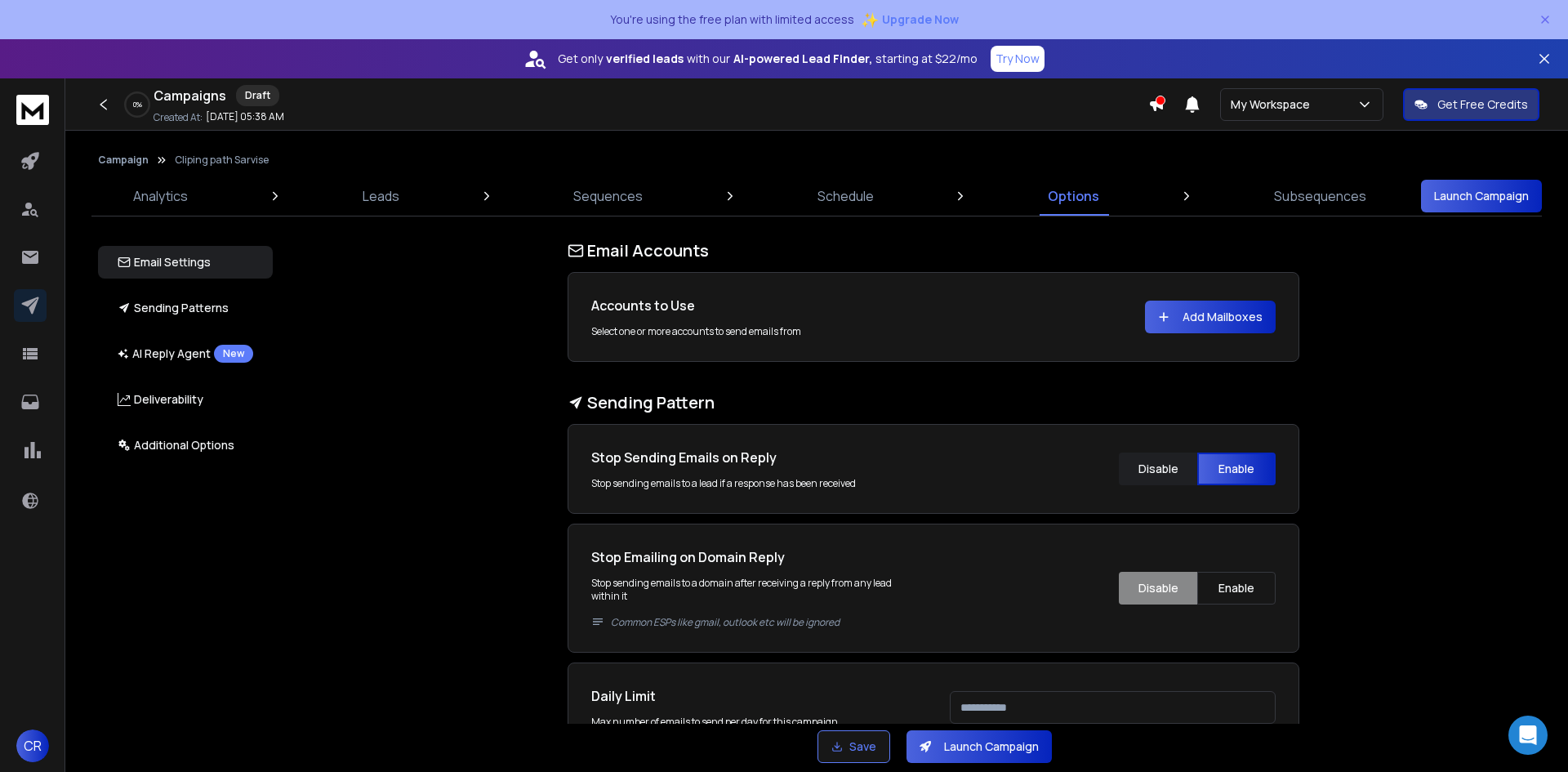
click at [1160, 312] on icon "button" at bounding box center [1164, 317] width 12 height 12
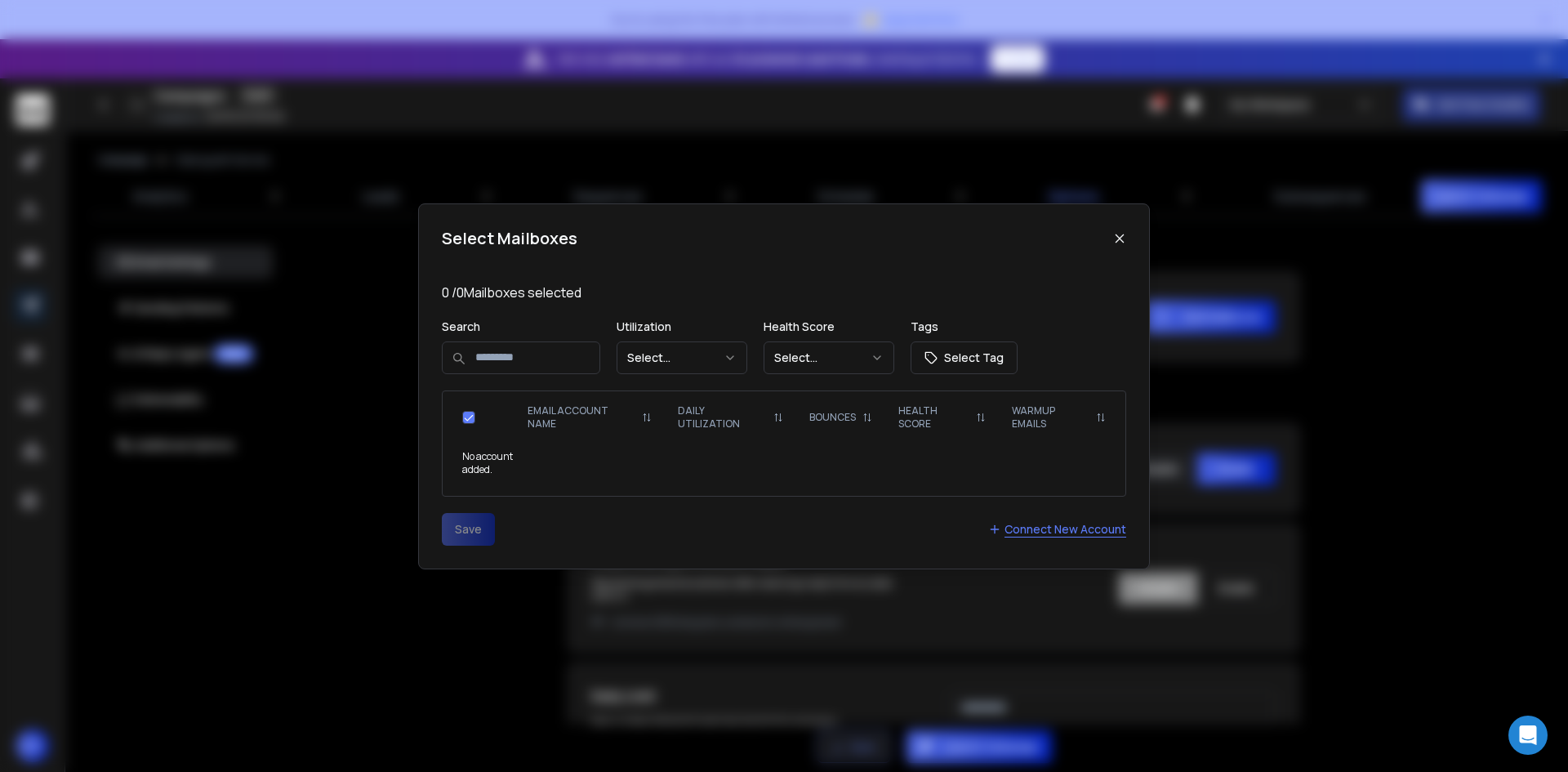
click at [1073, 527] on link "Connect New Account" at bounding box center [1057, 529] width 138 height 17
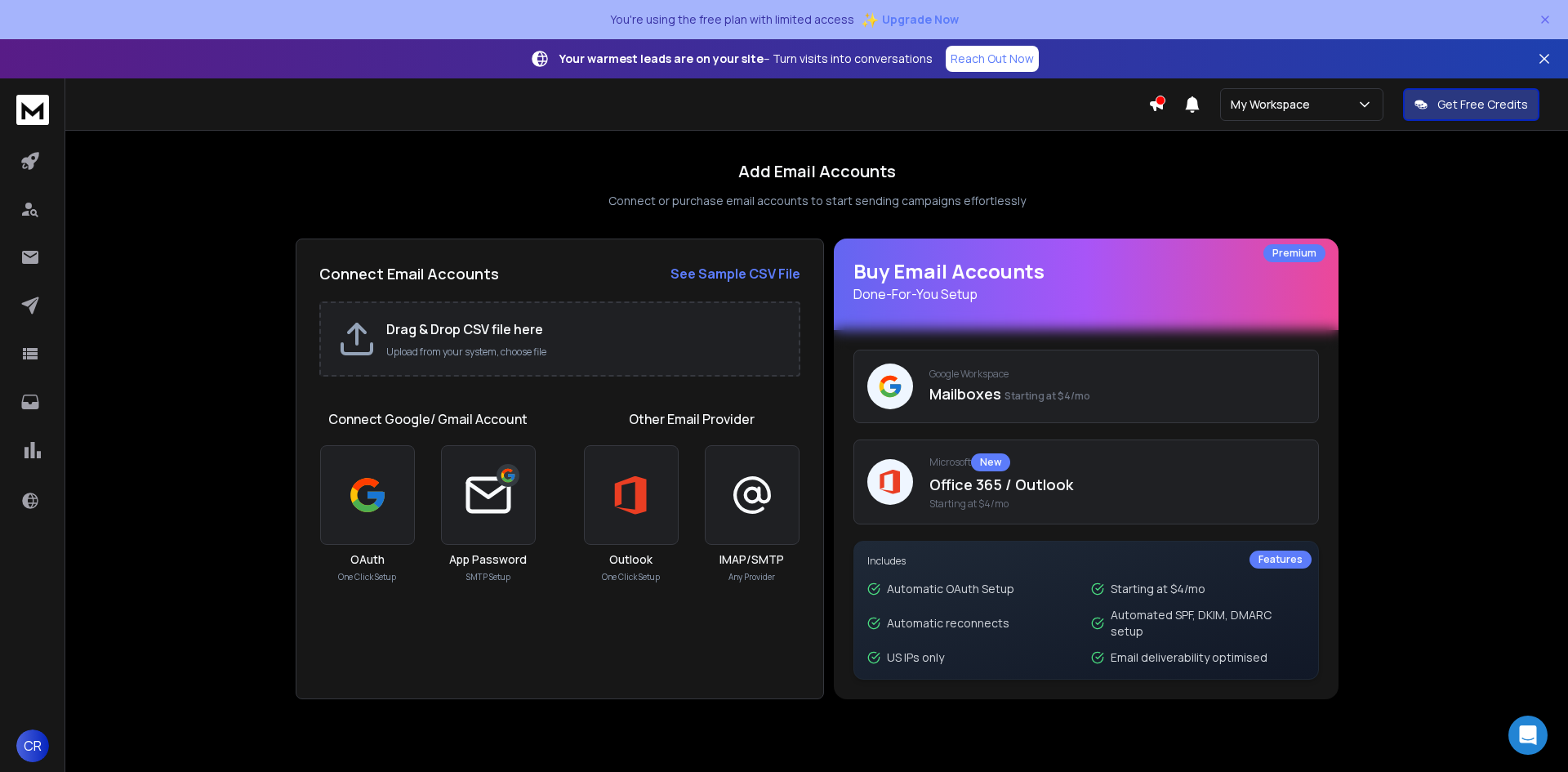
click at [382, 502] on icon at bounding box center [376, 499] width 17 height 17
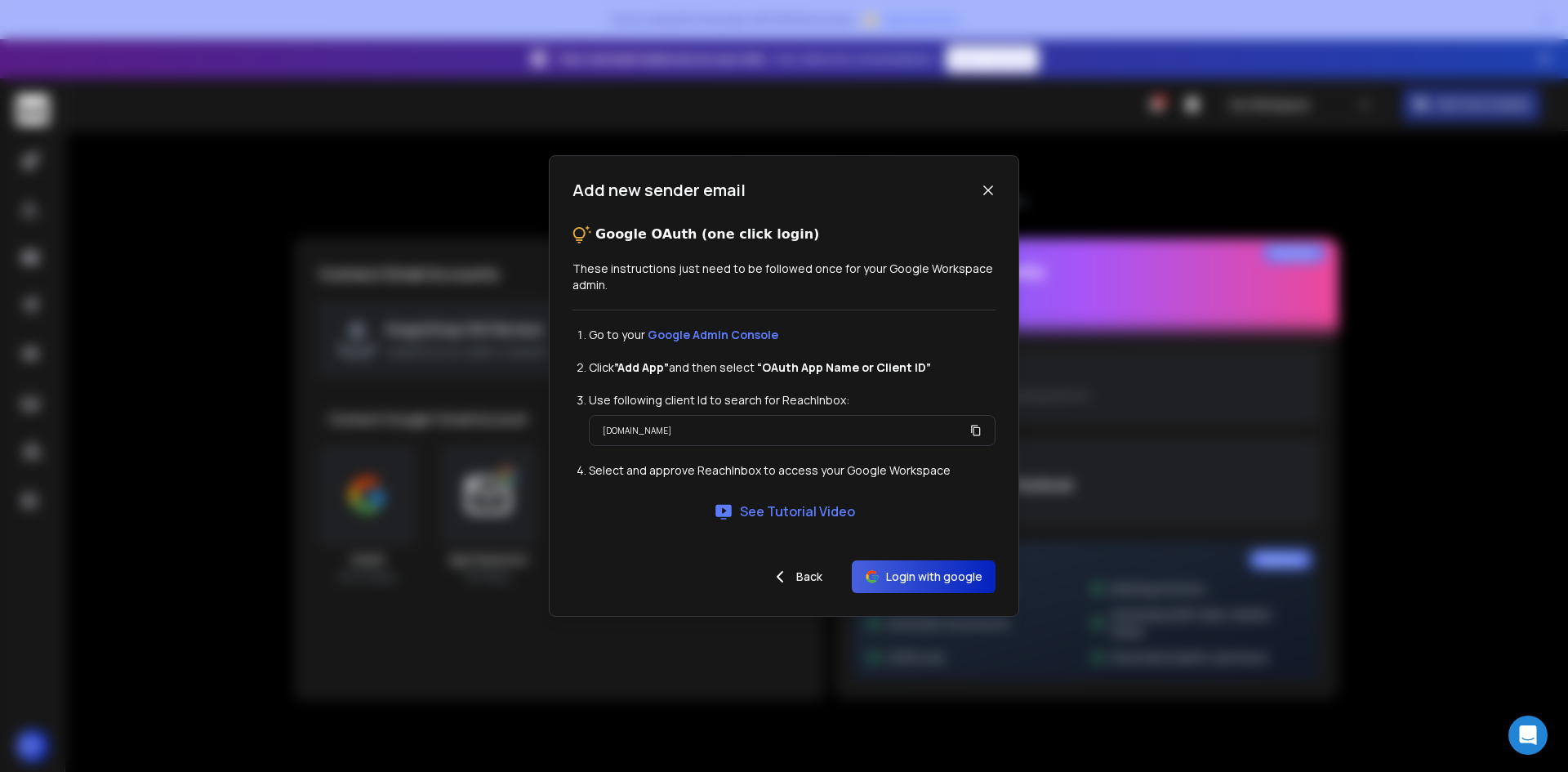
click at [930, 575] on button "Login with google" at bounding box center [924, 576] width 144 height 32
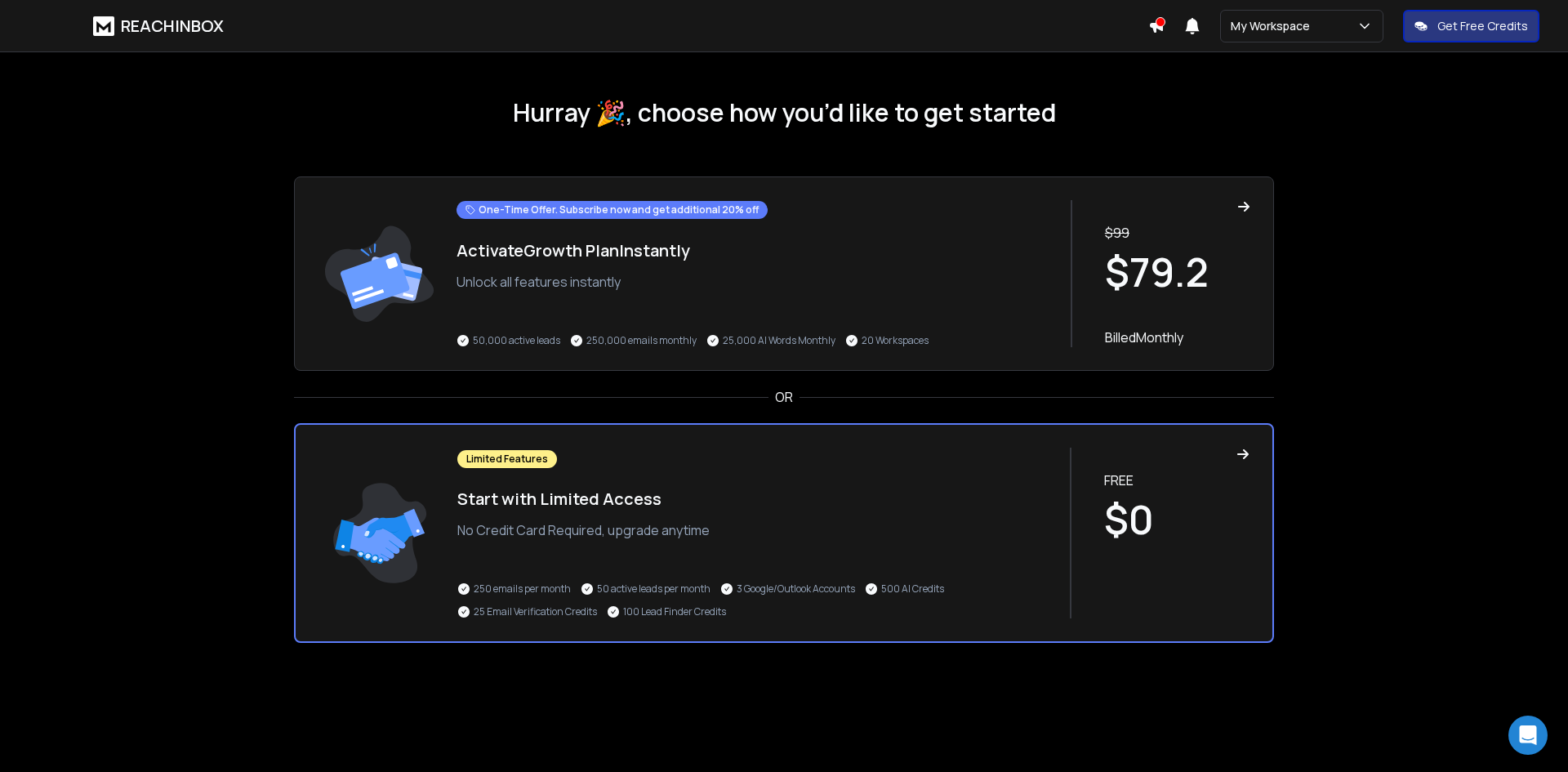
click at [1208, 473] on p "FREE" at bounding box center [1177, 481] width 145 height 20
click at [1184, 475] on p "FREE" at bounding box center [1177, 481] width 145 height 20
click at [1244, 455] on icon at bounding box center [1243, 454] width 12 height 10
click at [1127, 530] on h1 "$0" at bounding box center [1177, 520] width 145 height 39
click at [885, 524] on p "No Credit Card Required, upgrade anytime" at bounding box center [755, 530] width 596 height 20
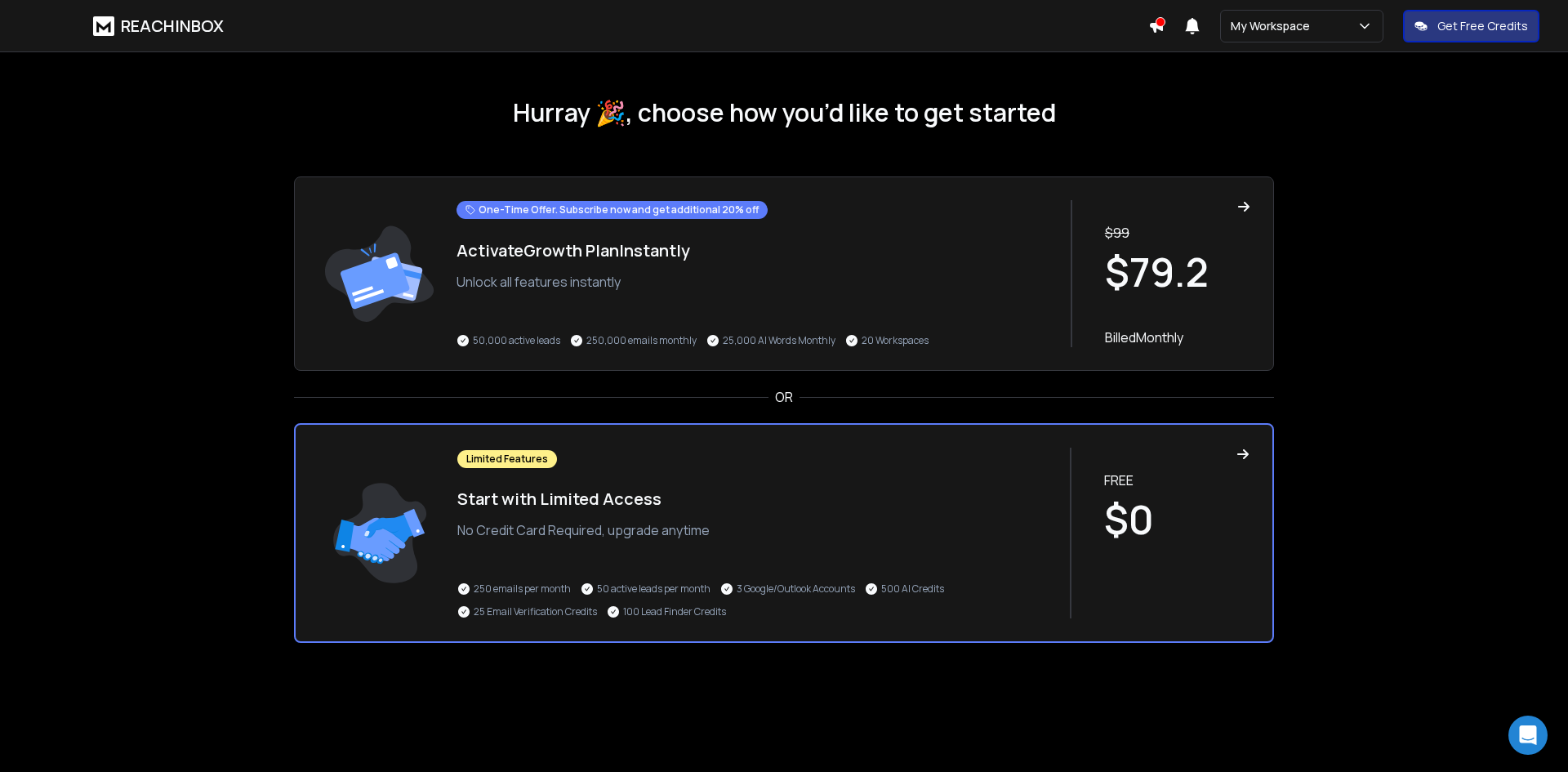
click at [1241, 446] on div "Limited Features Start with Limited Access No Credit Card Required, upgrade any…" at bounding box center [784, 533] width 980 height 220
click at [1241, 450] on icon at bounding box center [1242, 453] width 13 height 13
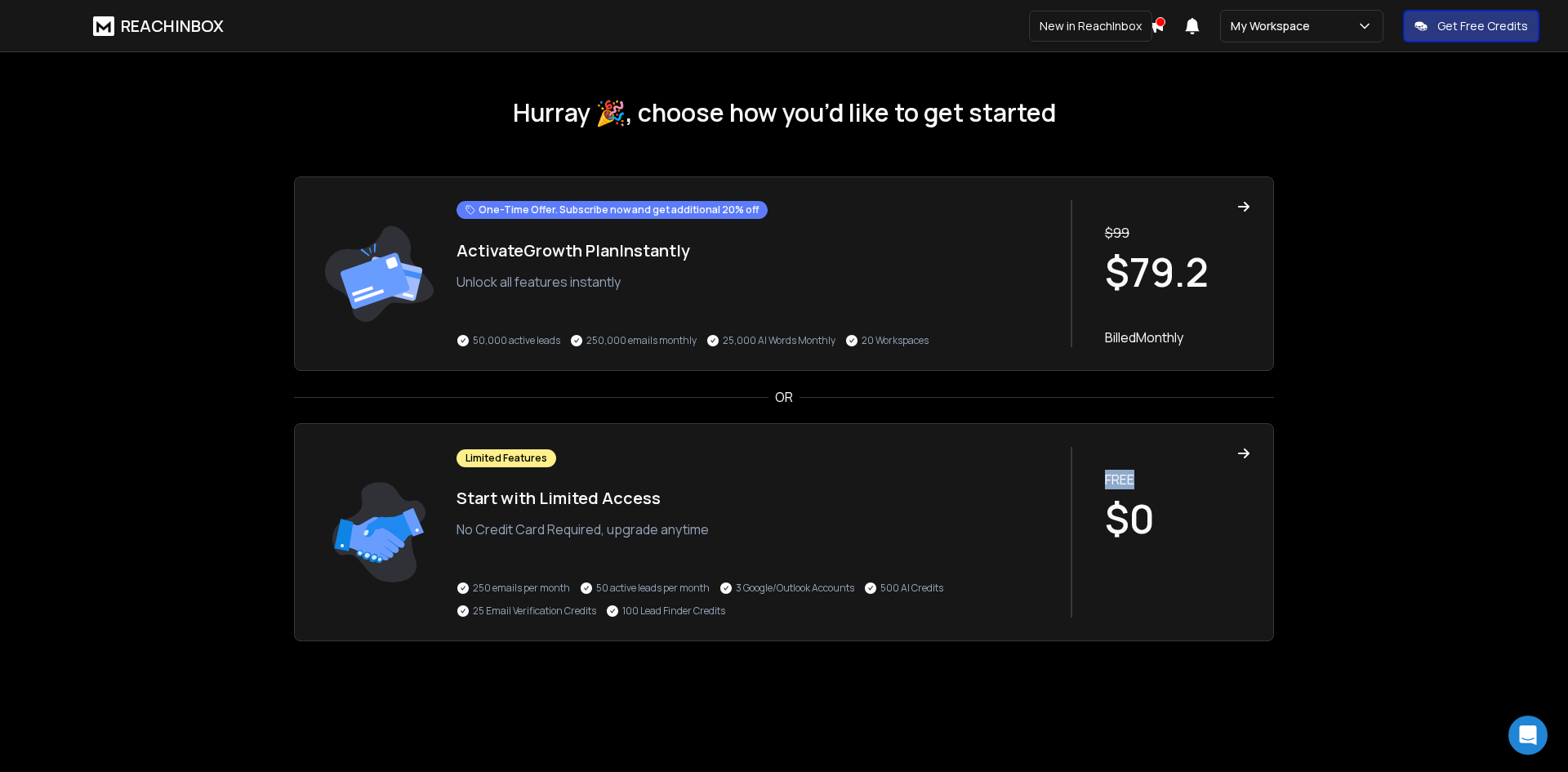
click at [1160, 26] on icon at bounding box center [1156, 26] width 13 height 13
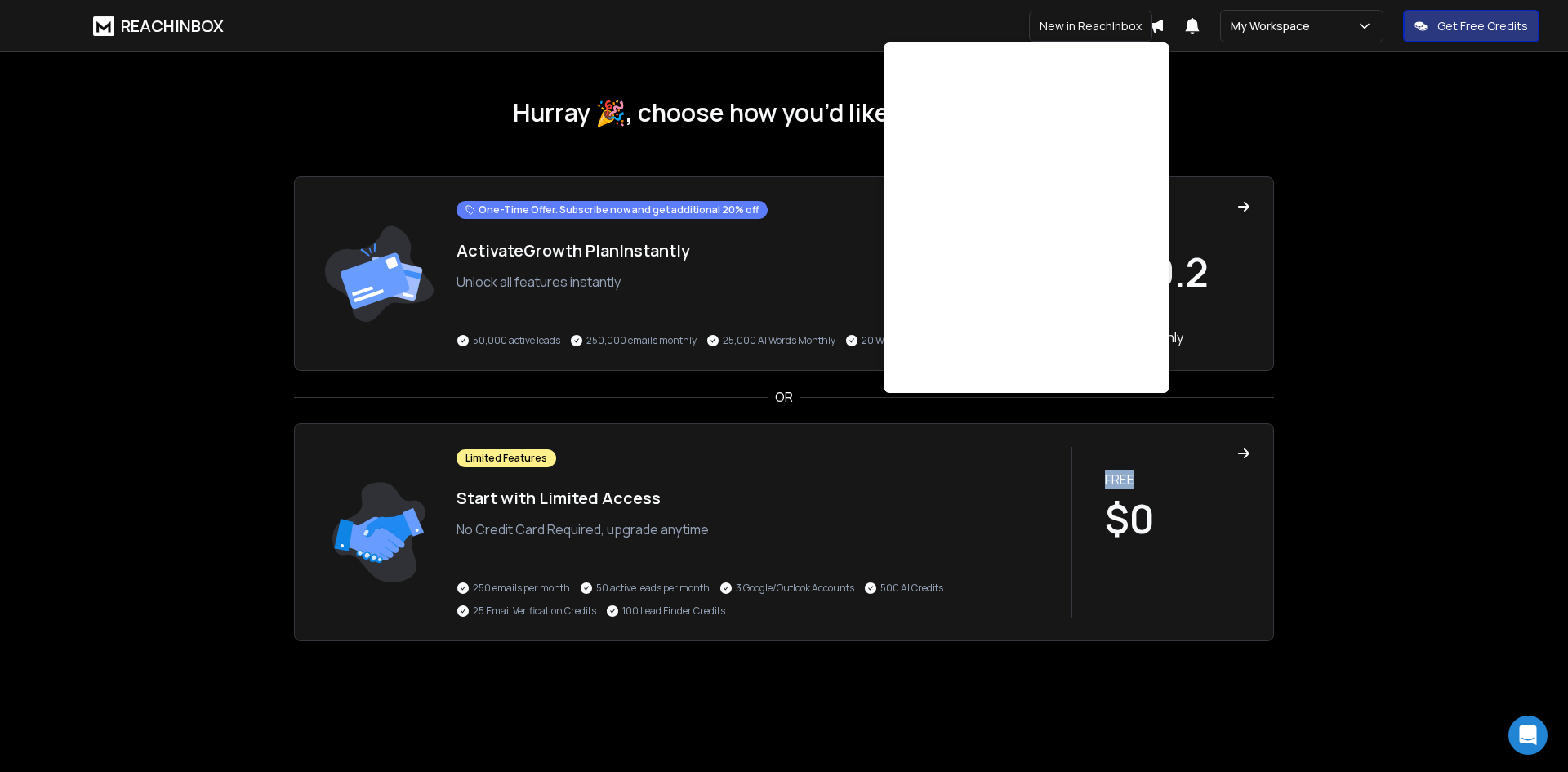
click at [1162, 25] on icon at bounding box center [1156, 26] width 13 height 13
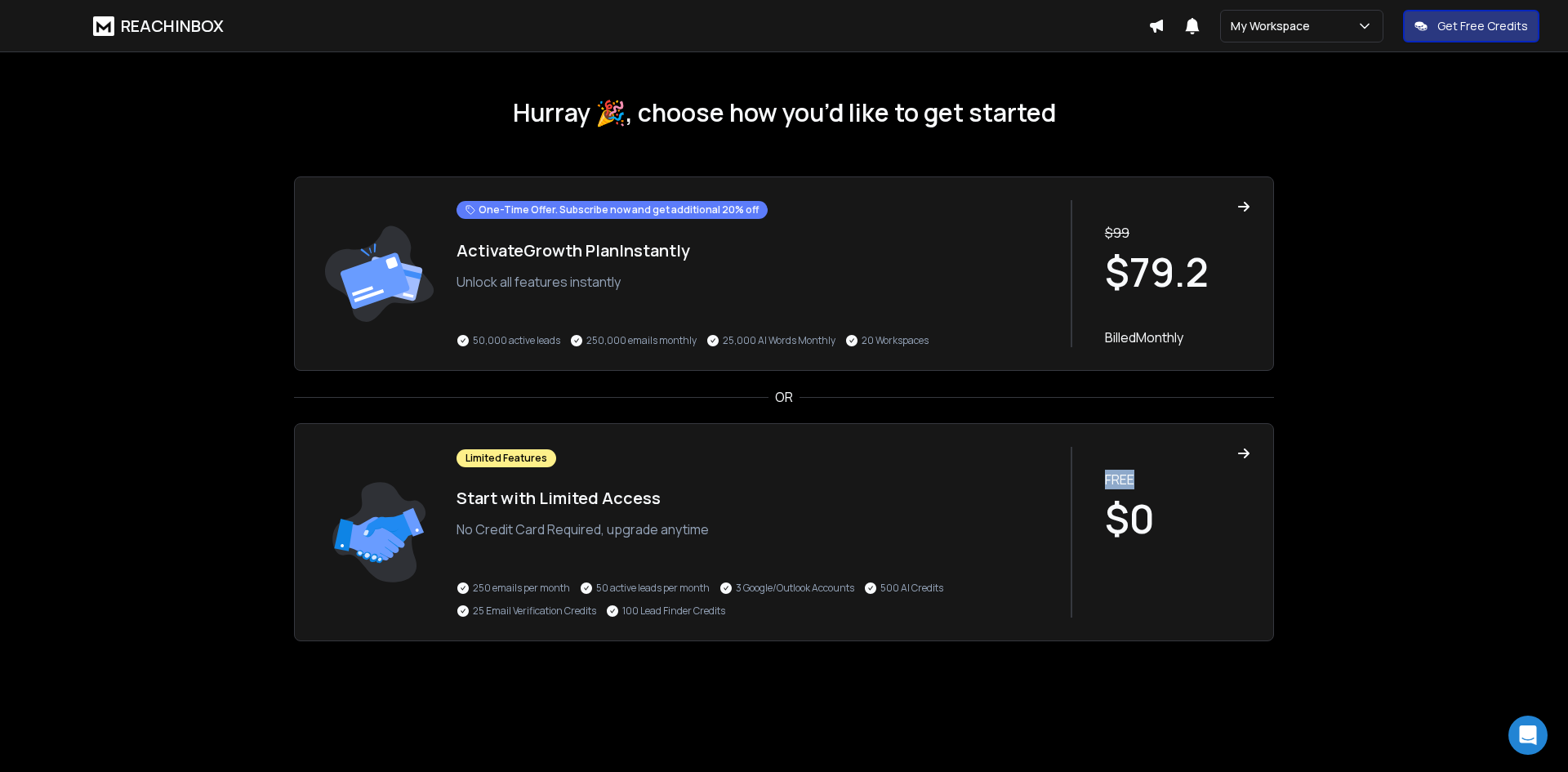
click at [1162, 25] on icon at bounding box center [1156, 26] width 13 height 13
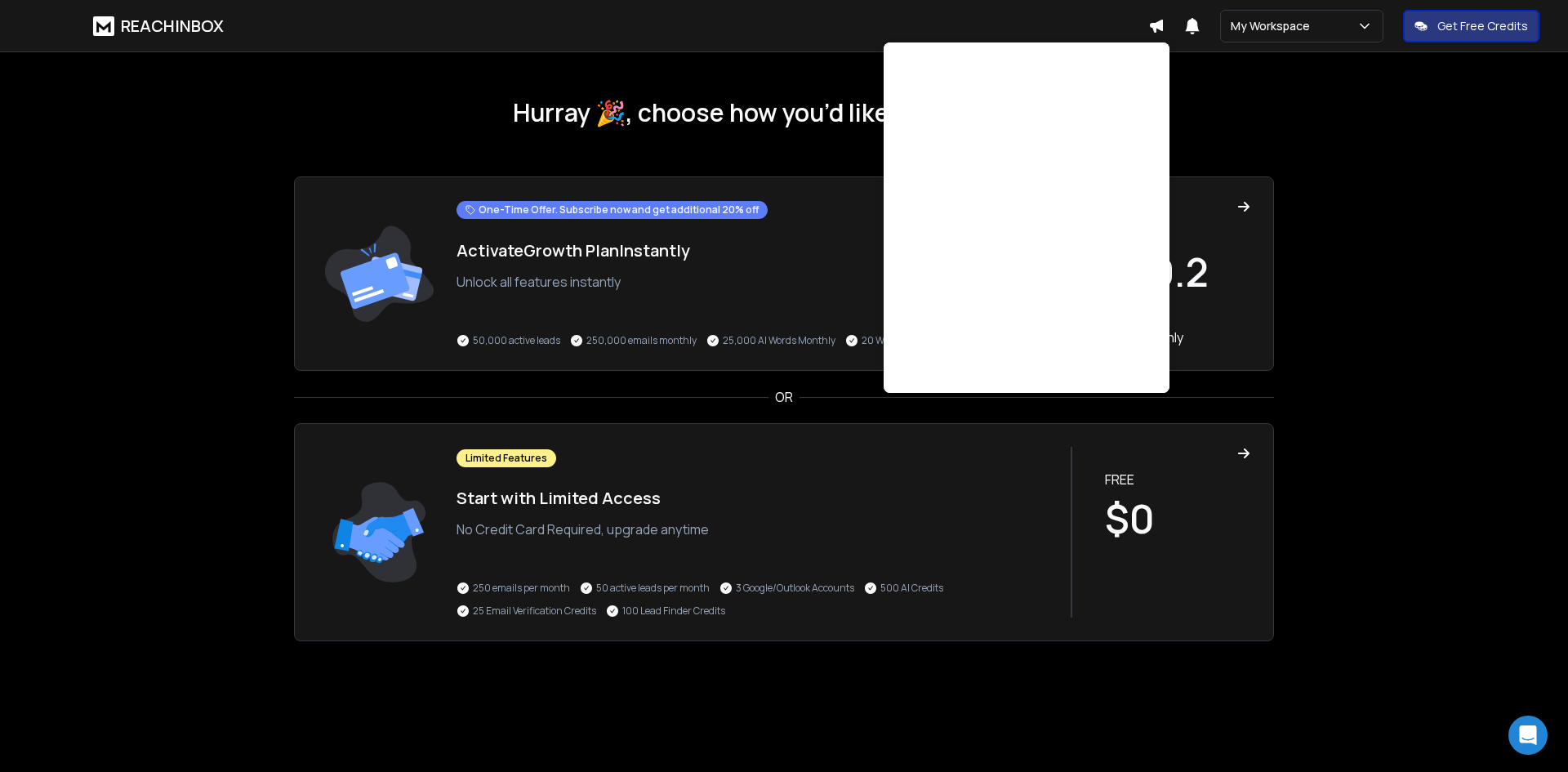
click at [215, 441] on div "Hurray 🎉, choose how you’d like to get started One-Time Offer. Subscribe now an…" at bounding box center [784, 321] width 1568 height 642
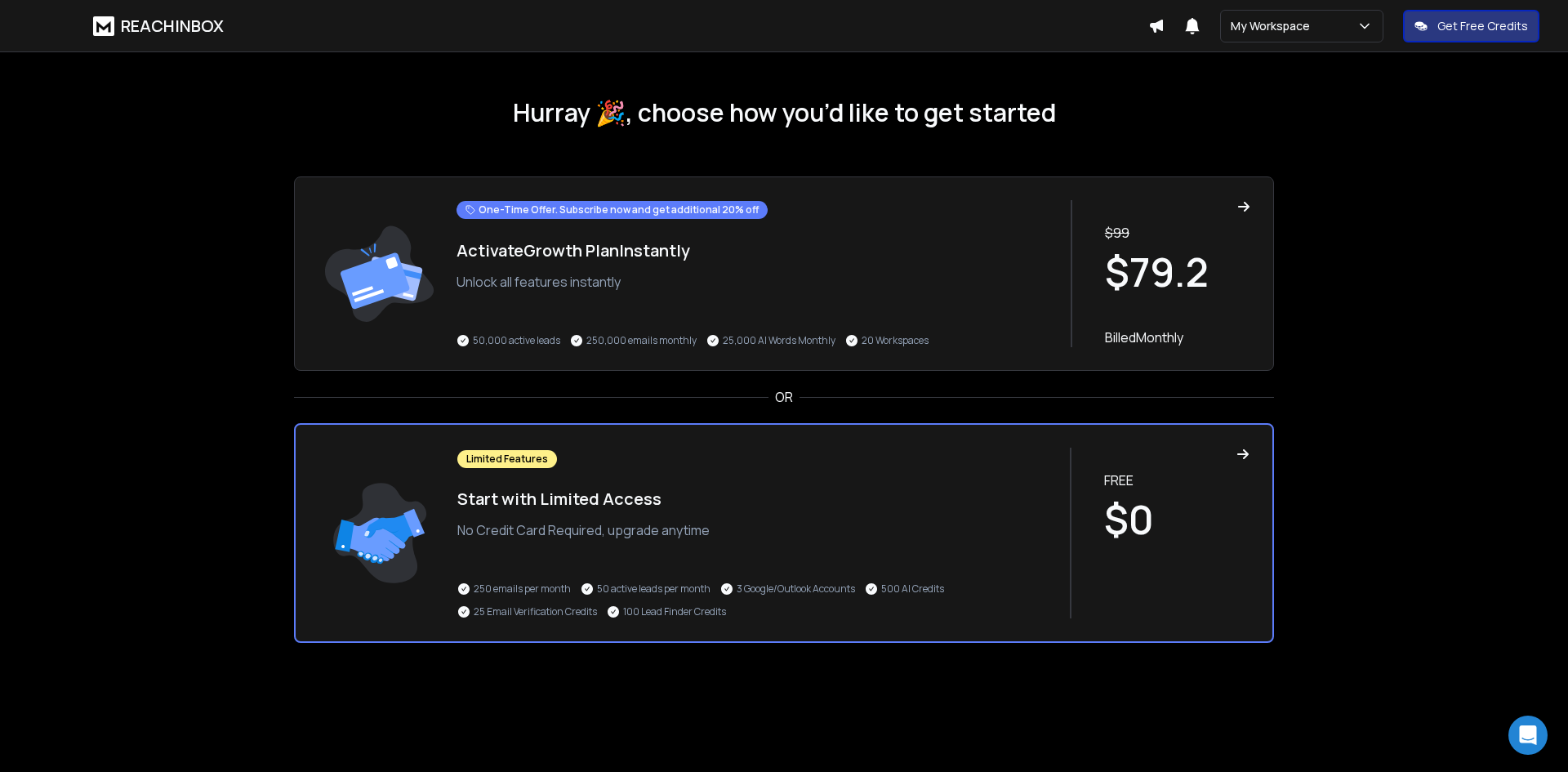
click at [396, 489] on img at bounding box center [379, 533] width 123 height 171
click at [393, 477] on img at bounding box center [379, 533] width 123 height 171
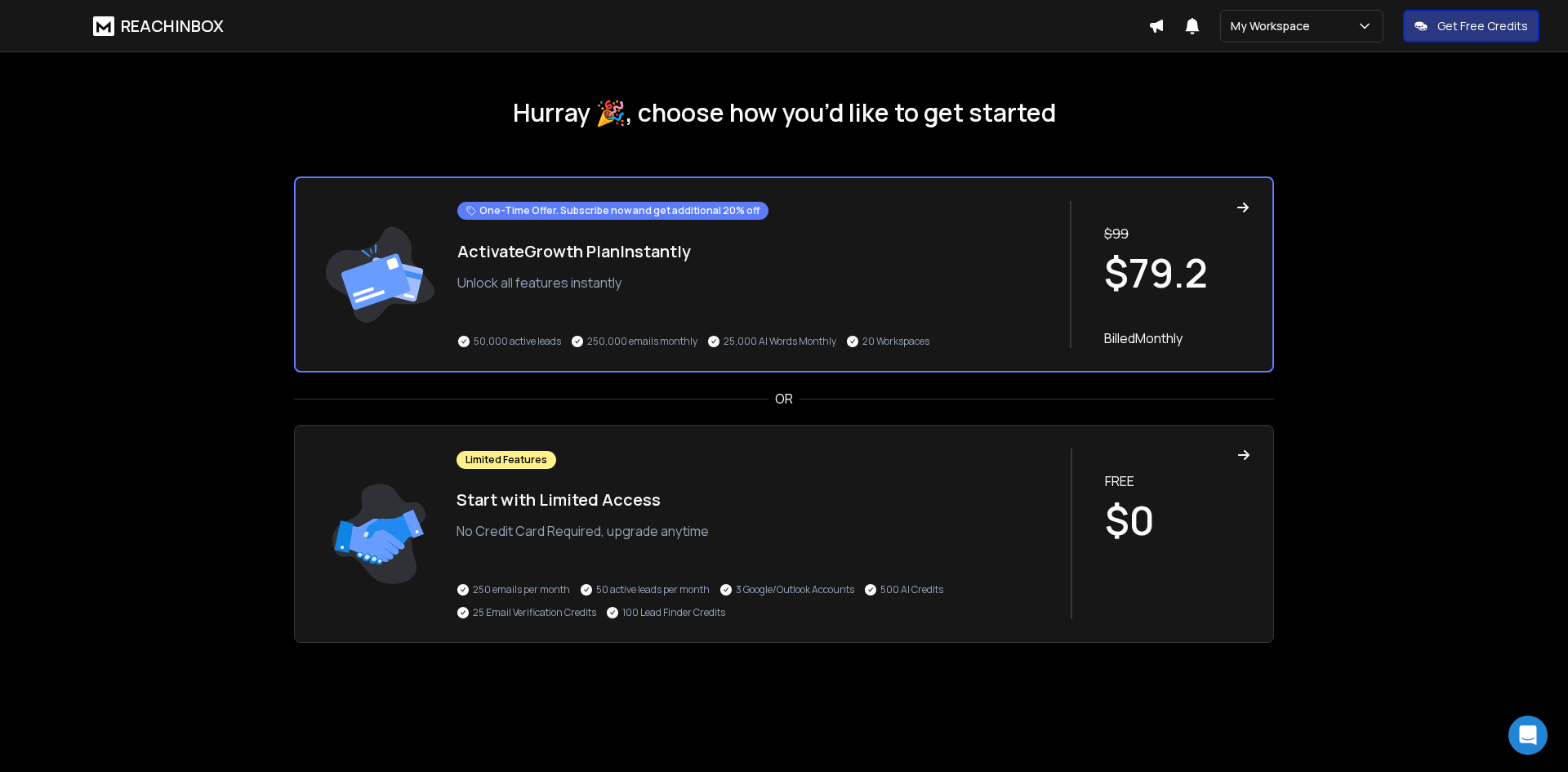
click at [431, 274] on img at bounding box center [379, 275] width 123 height 147
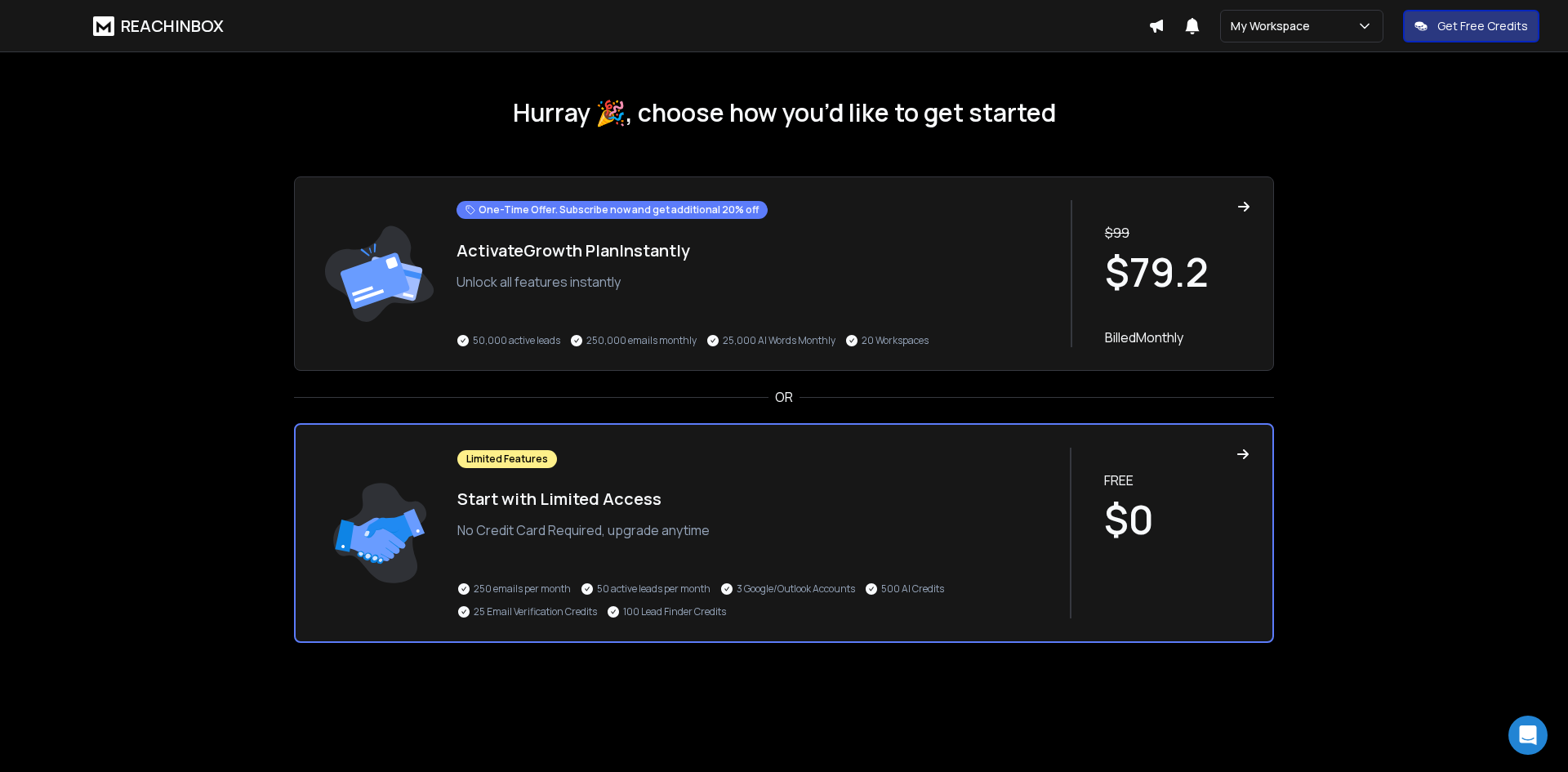
click at [1176, 512] on h1 "$0" at bounding box center [1177, 520] width 145 height 39
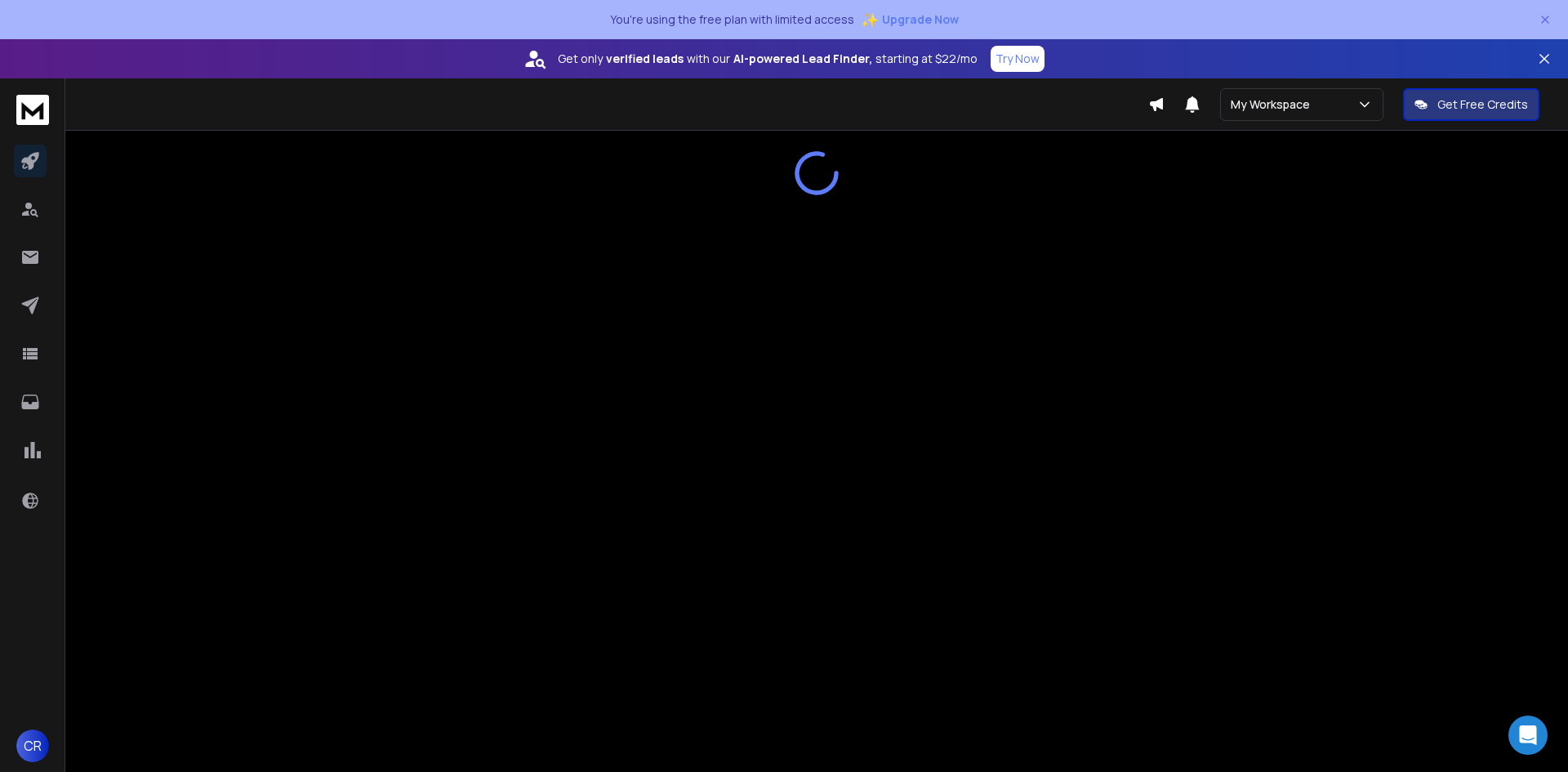
click at [1176, 512] on div "You're using the free plan with limited access ✨ Upgrade Now Get only verified …" at bounding box center [784, 386] width 1568 height 772
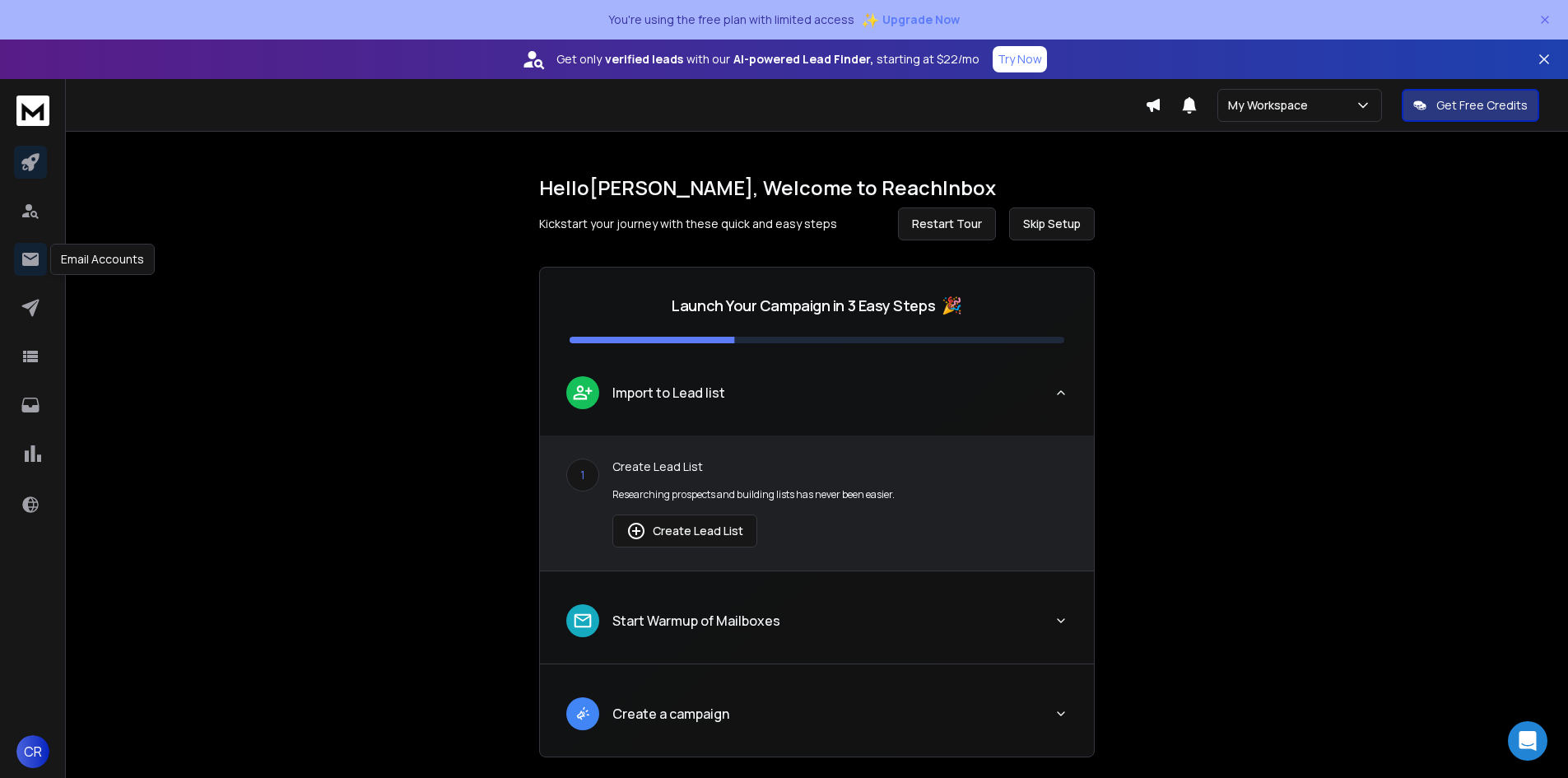
click at [32, 251] on icon at bounding box center [31, 259] width 20 height 20
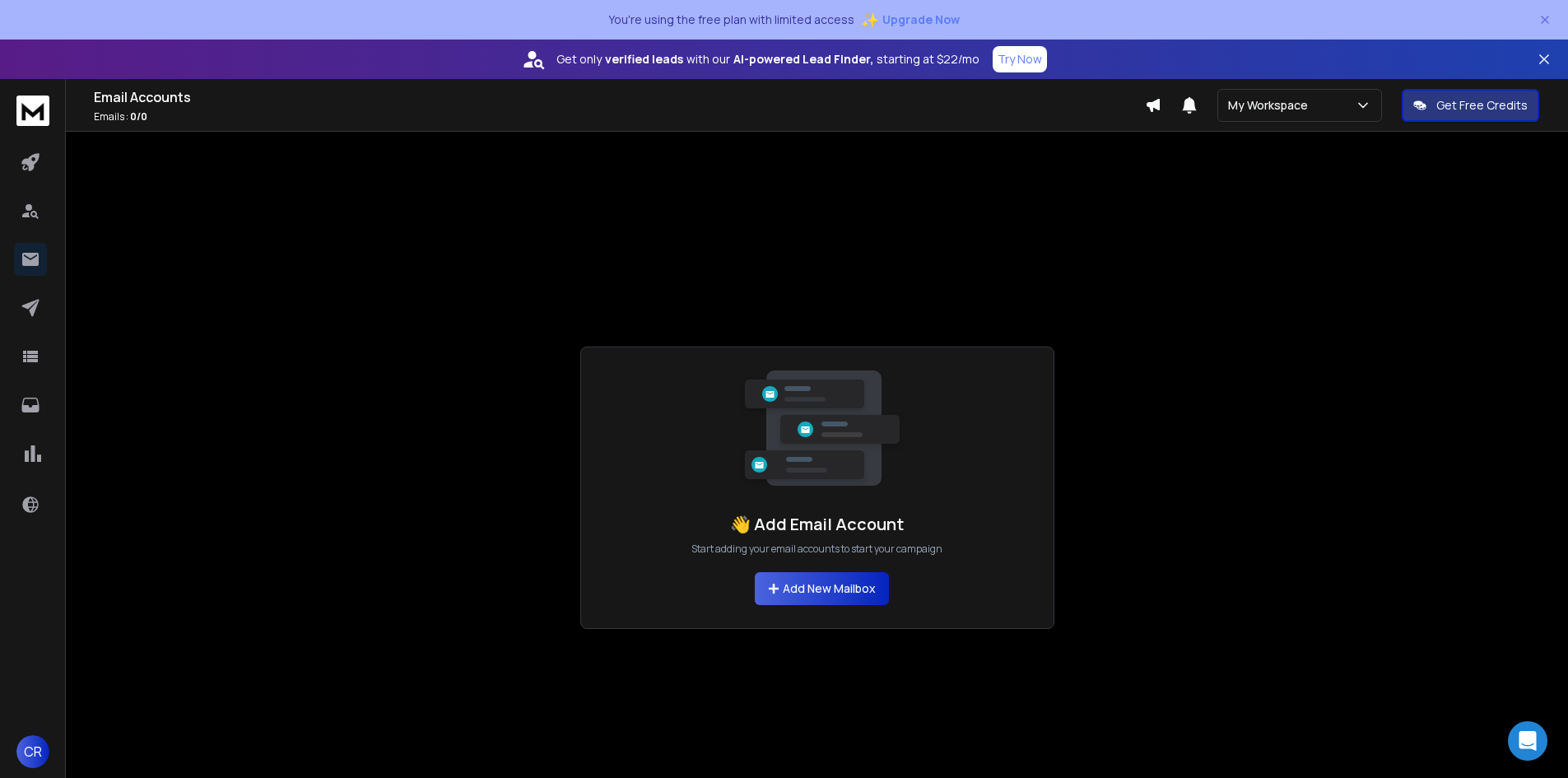
click at [814, 584] on button "Add New Mailbox" at bounding box center [823, 588] width 134 height 33
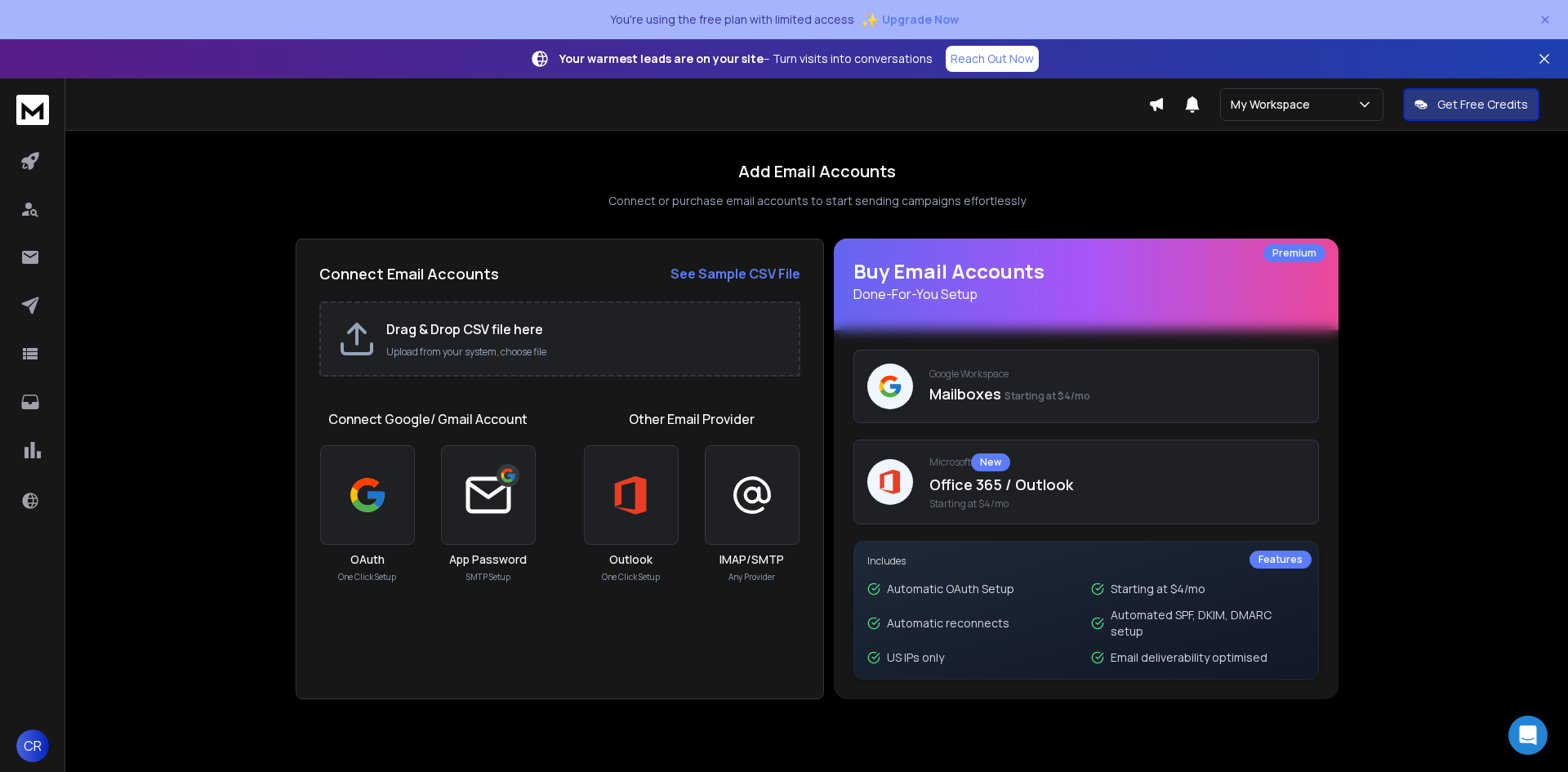
click at [647, 510] on icon at bounding box center [631, 494] width 31 height 38
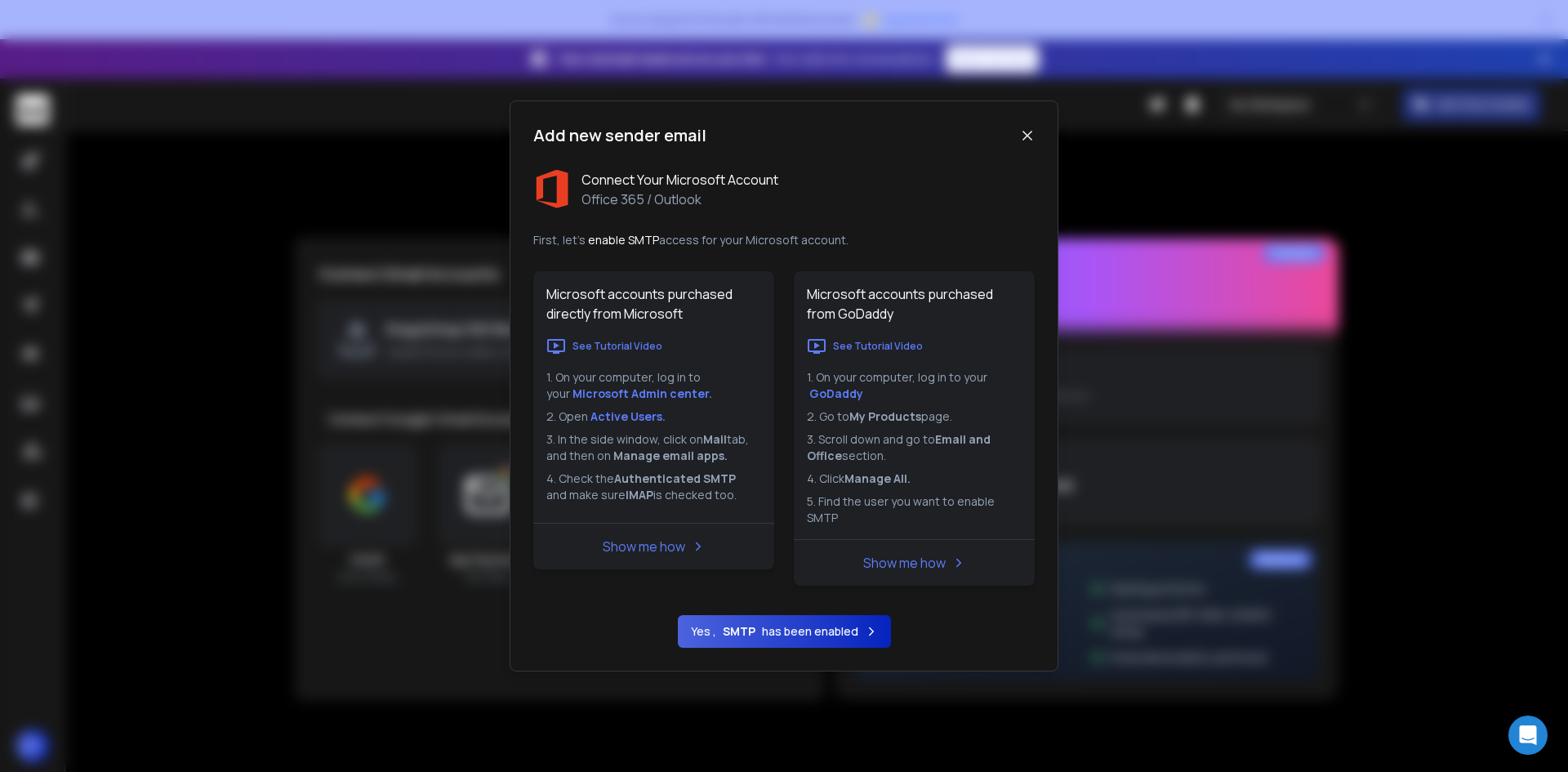
click at [736, 623] on b "SMTP" at bounding box center [738, 631] width 32 height 17
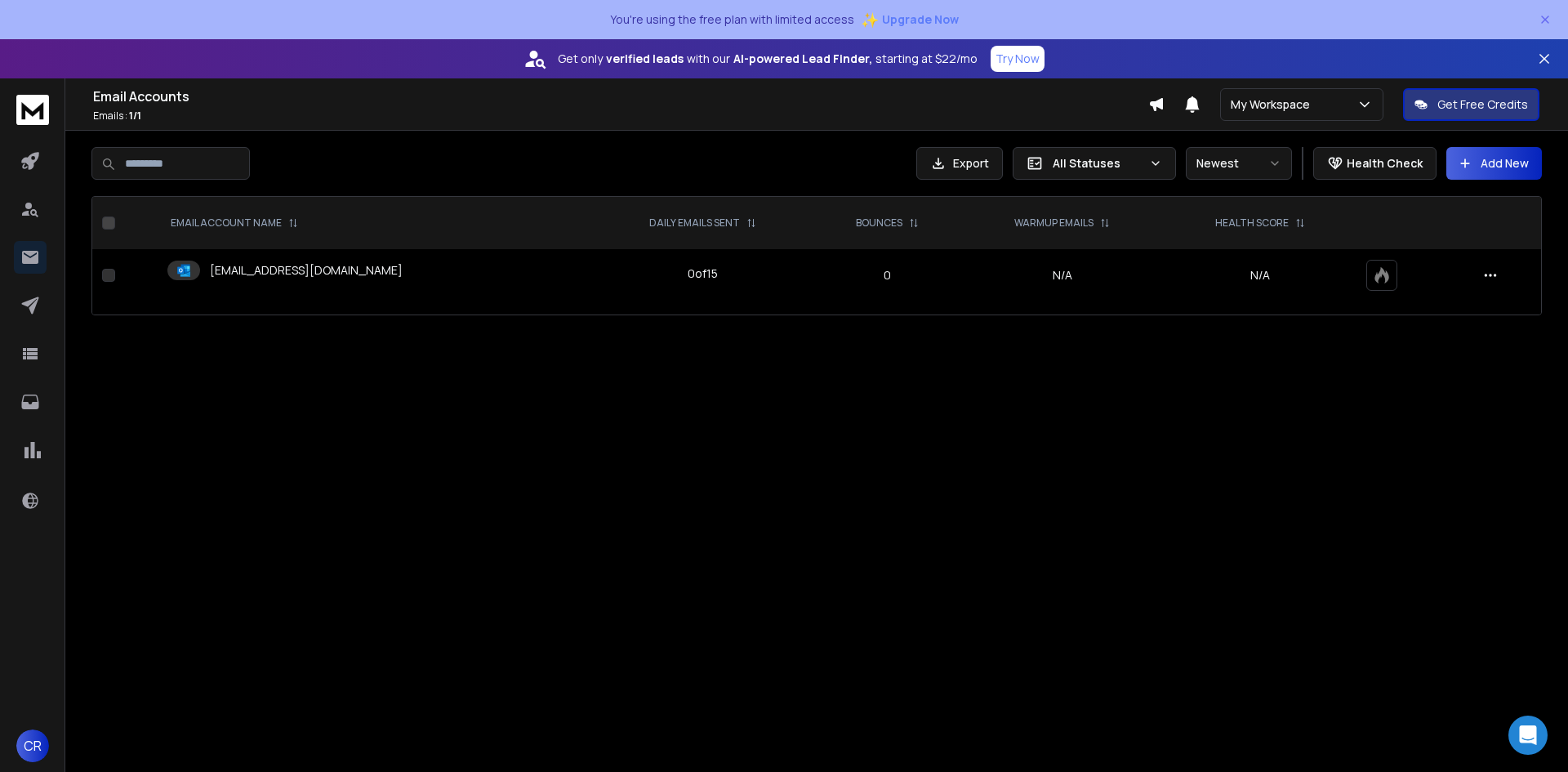
click at [108, 279] on button "button" at bounding box center [108, 275] width 13 height 13
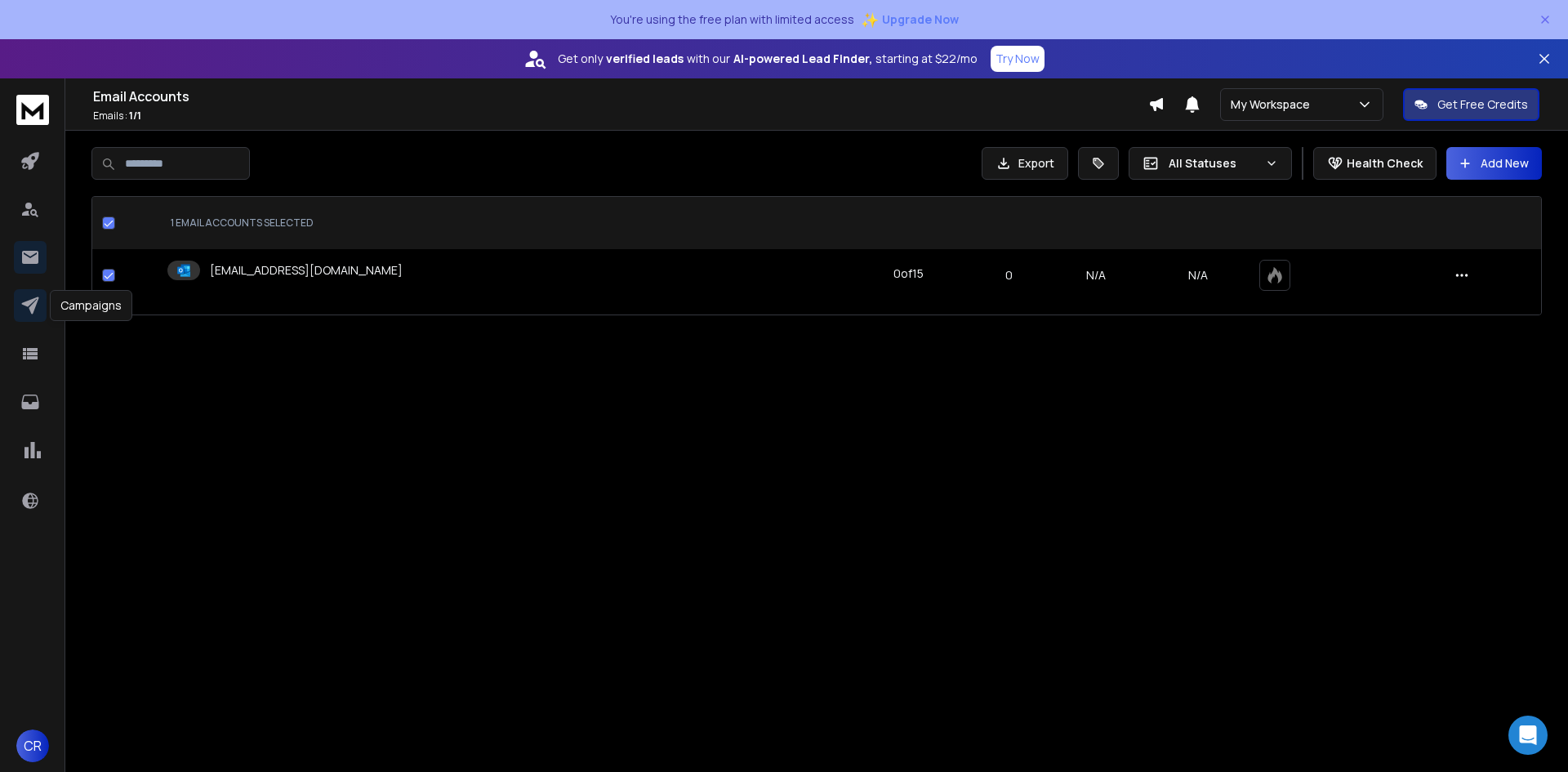
click at [31, 309] on icon at bounding box center [29, 304] width 17 height 17
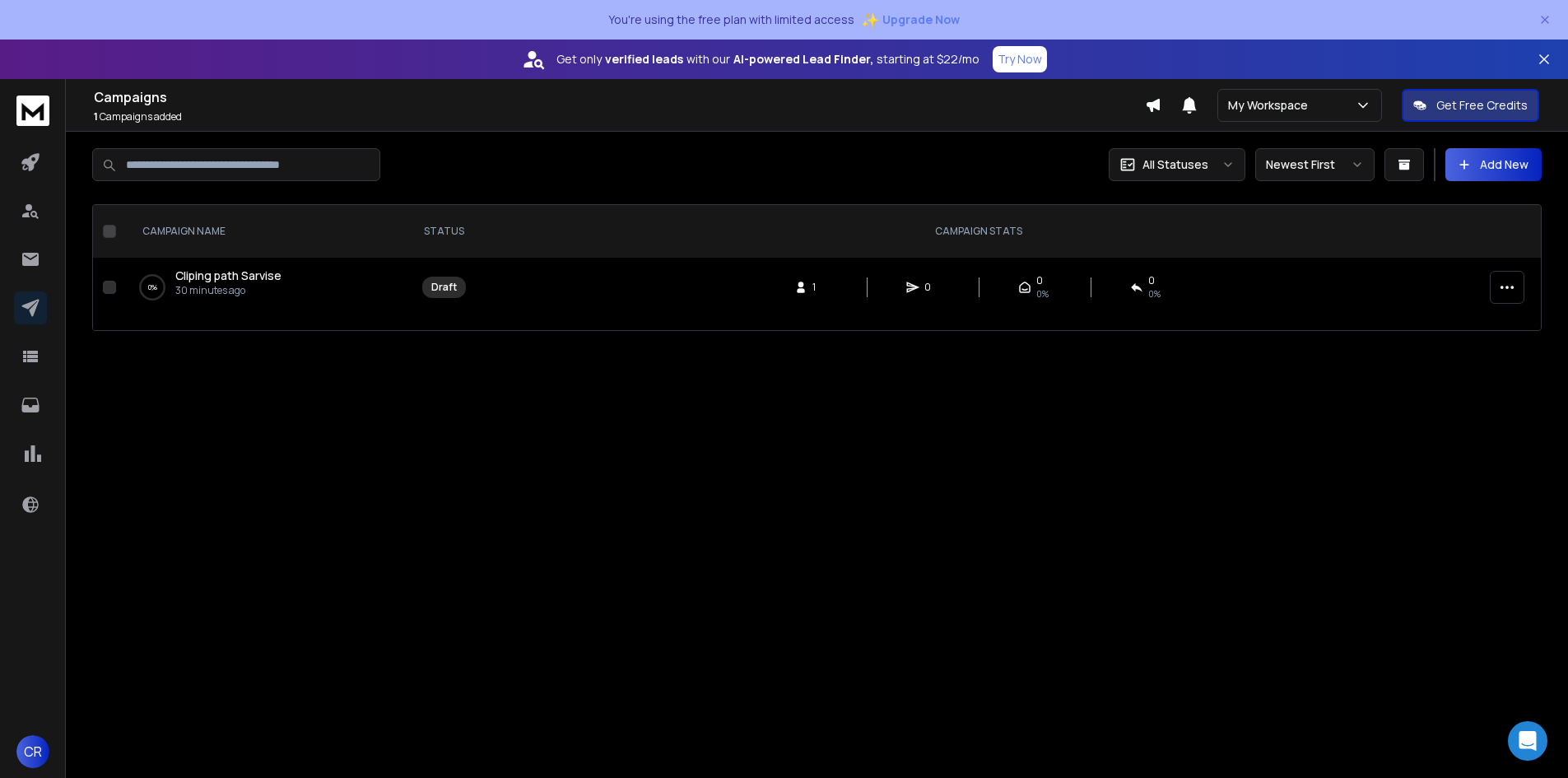
click at [511, 296] on div "1 0 0 0% 0 0%" at bounding box center [979, 287] width 983 height 27
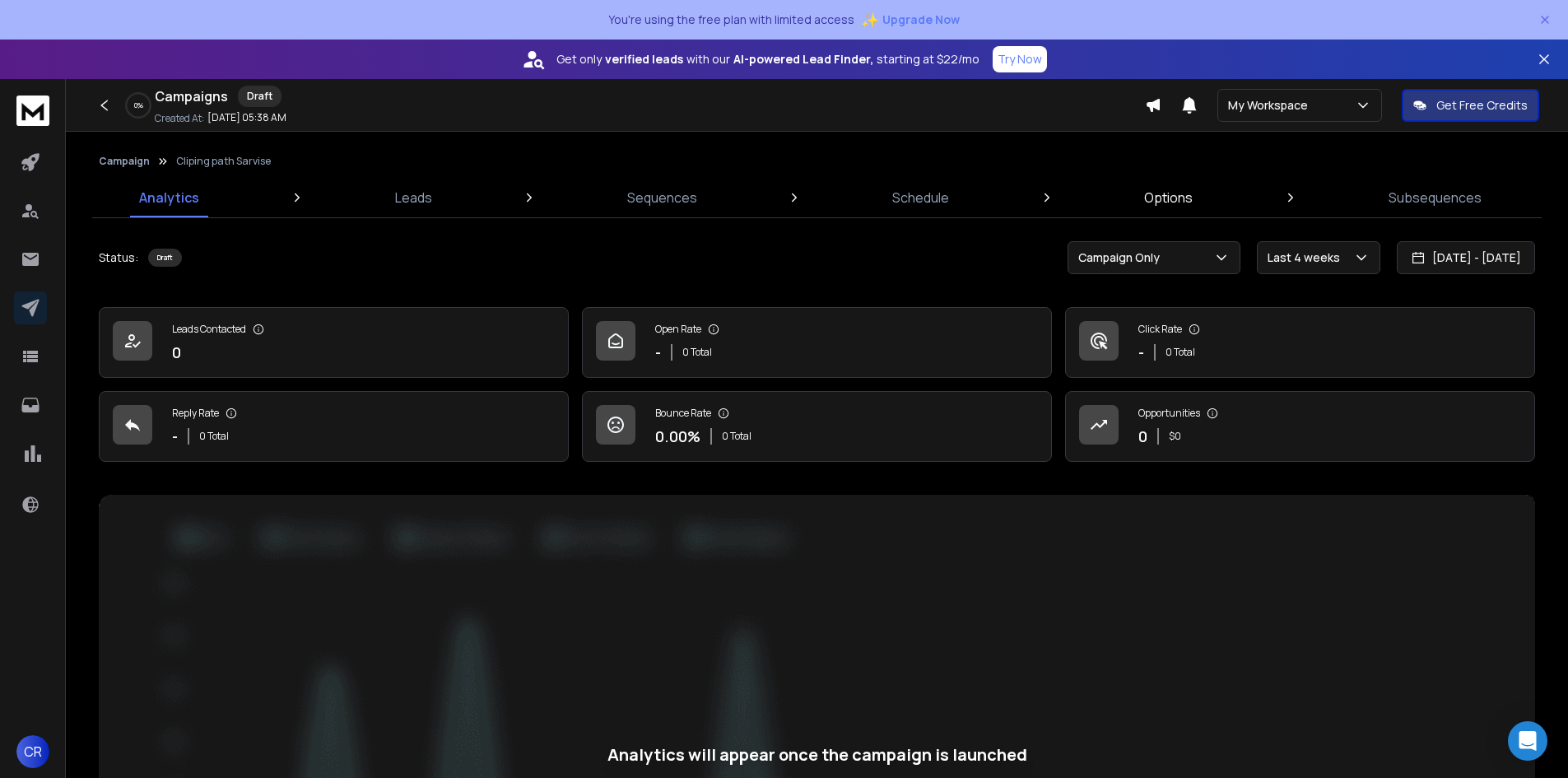
click at [1166, 198] on p "Options" at bounding box center [1169, 198] width 48 height 20
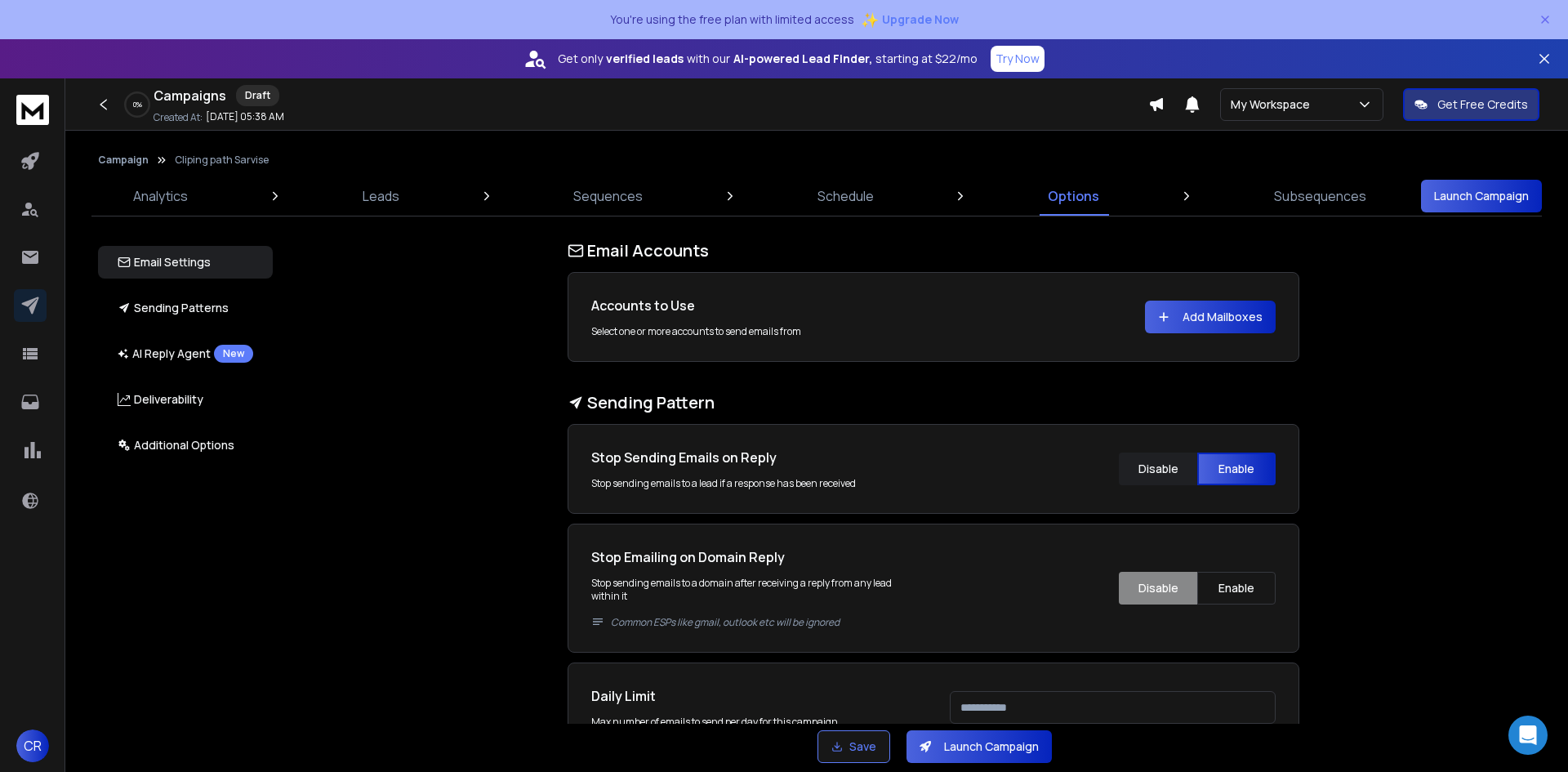
click at [1200, 315] on button "Add Mailboxes" at bounding box center [1210, 316] width 130 height 32
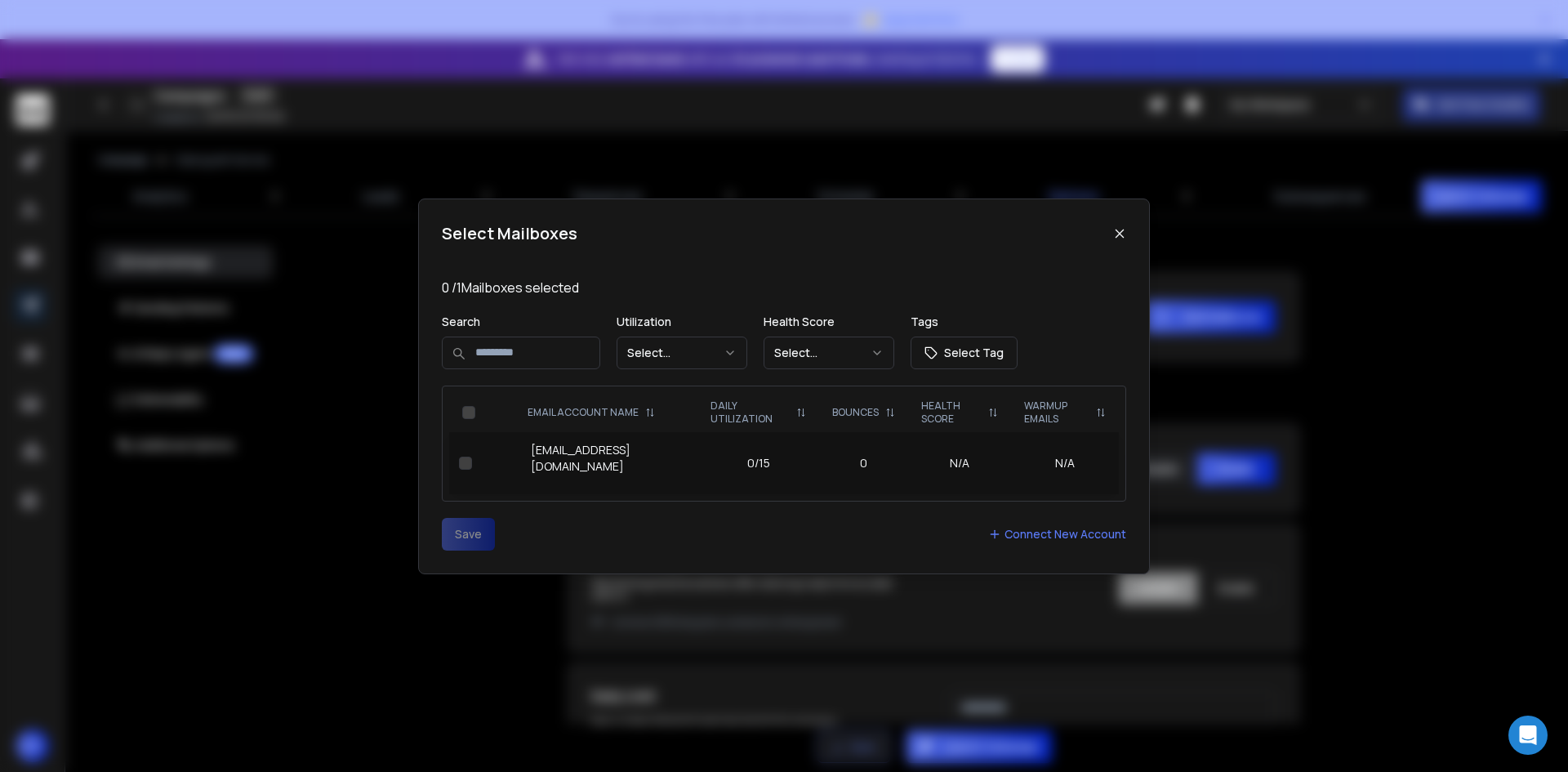
click at [467, 467] on button "button" at bounding box center [465, 463] width 13 height 13
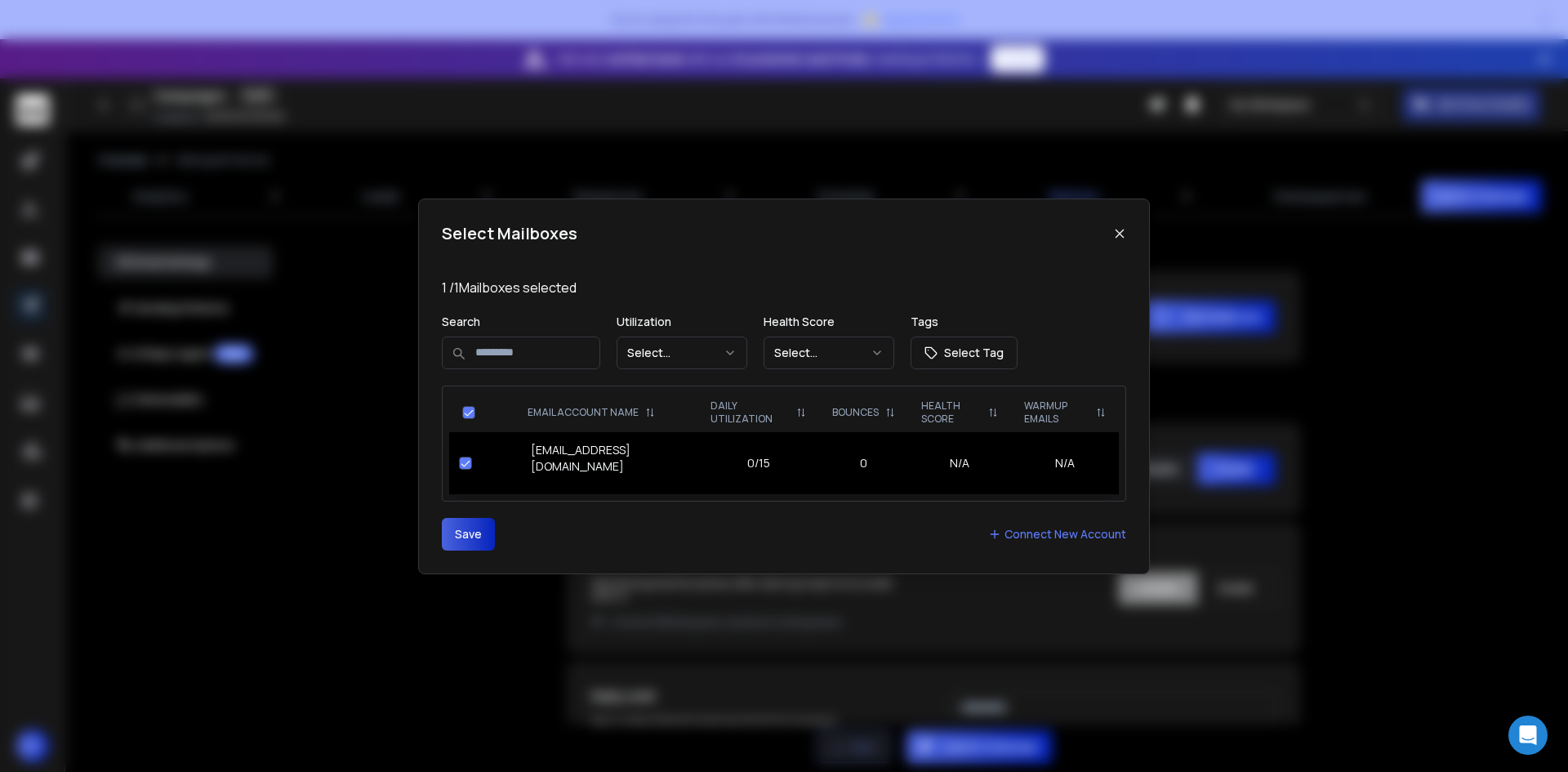
click at [473, 528] on button "Save" at bounding box center [469, 534] width 53 height 32
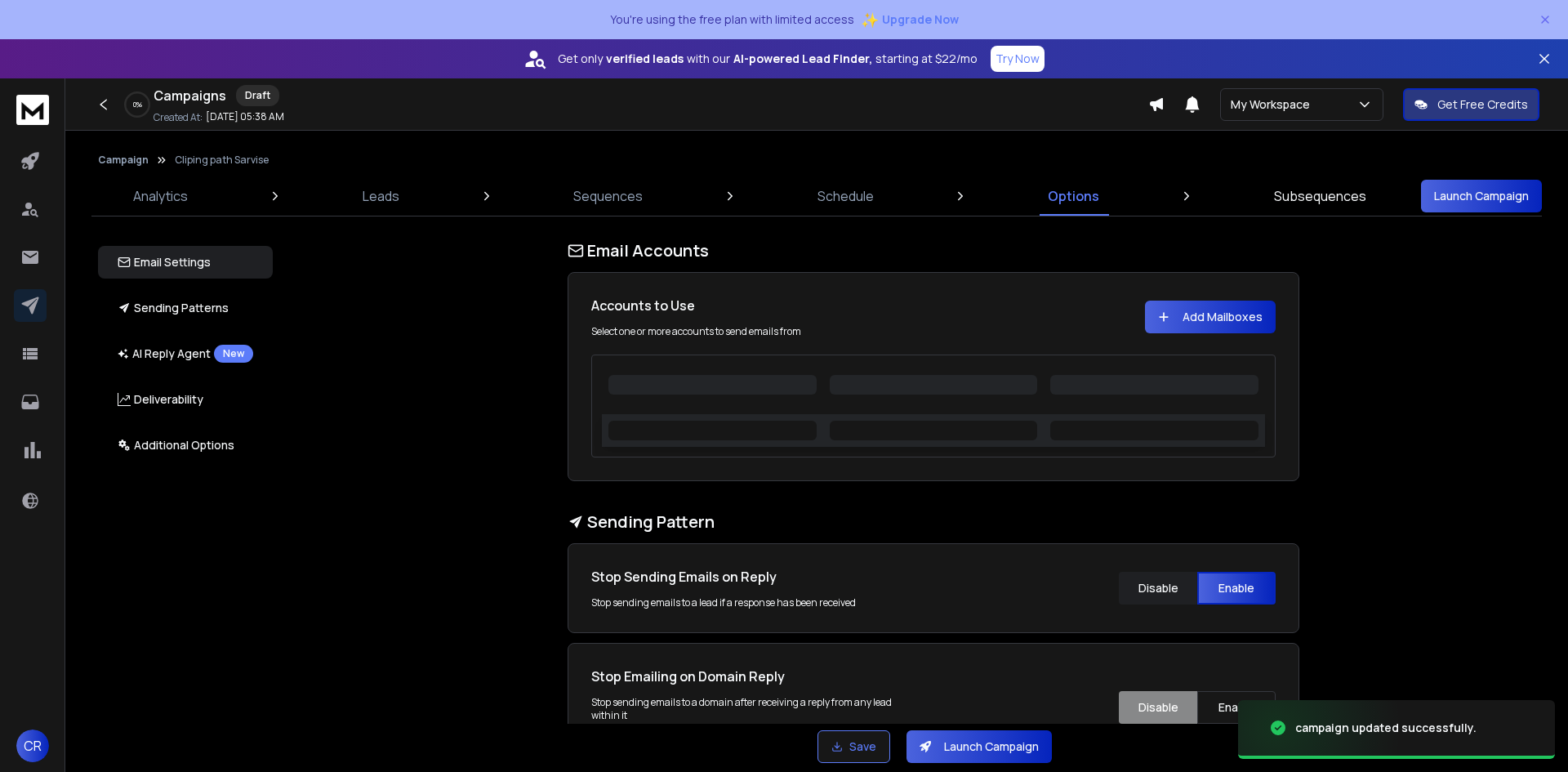
click at [1302, 198] on p "Subsequences" at bounding box center [1320, 196] width 92 height 20
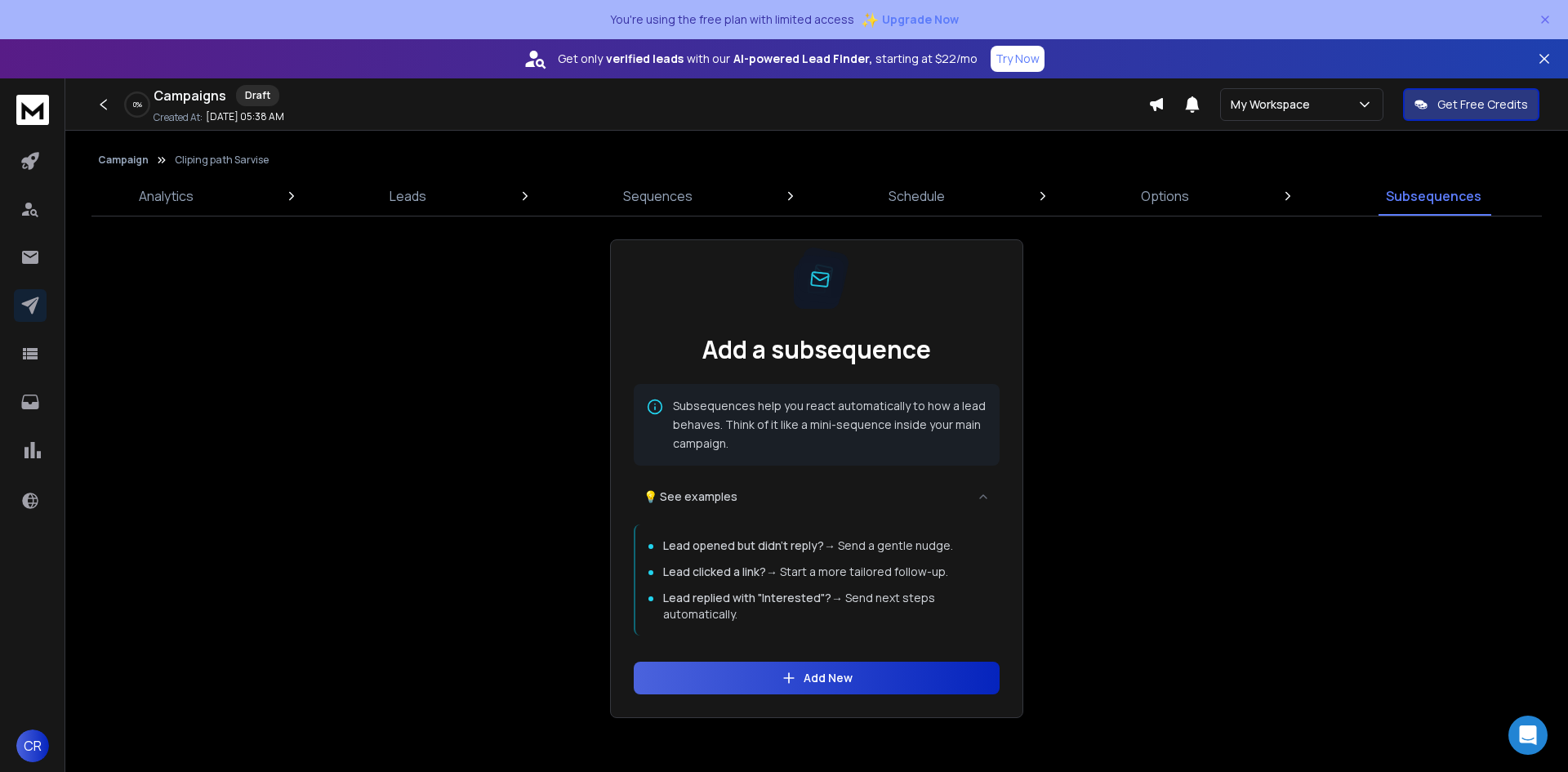
click at [772, 668] on button "Add New" at bounding box center [816, 678] width 366 height 32
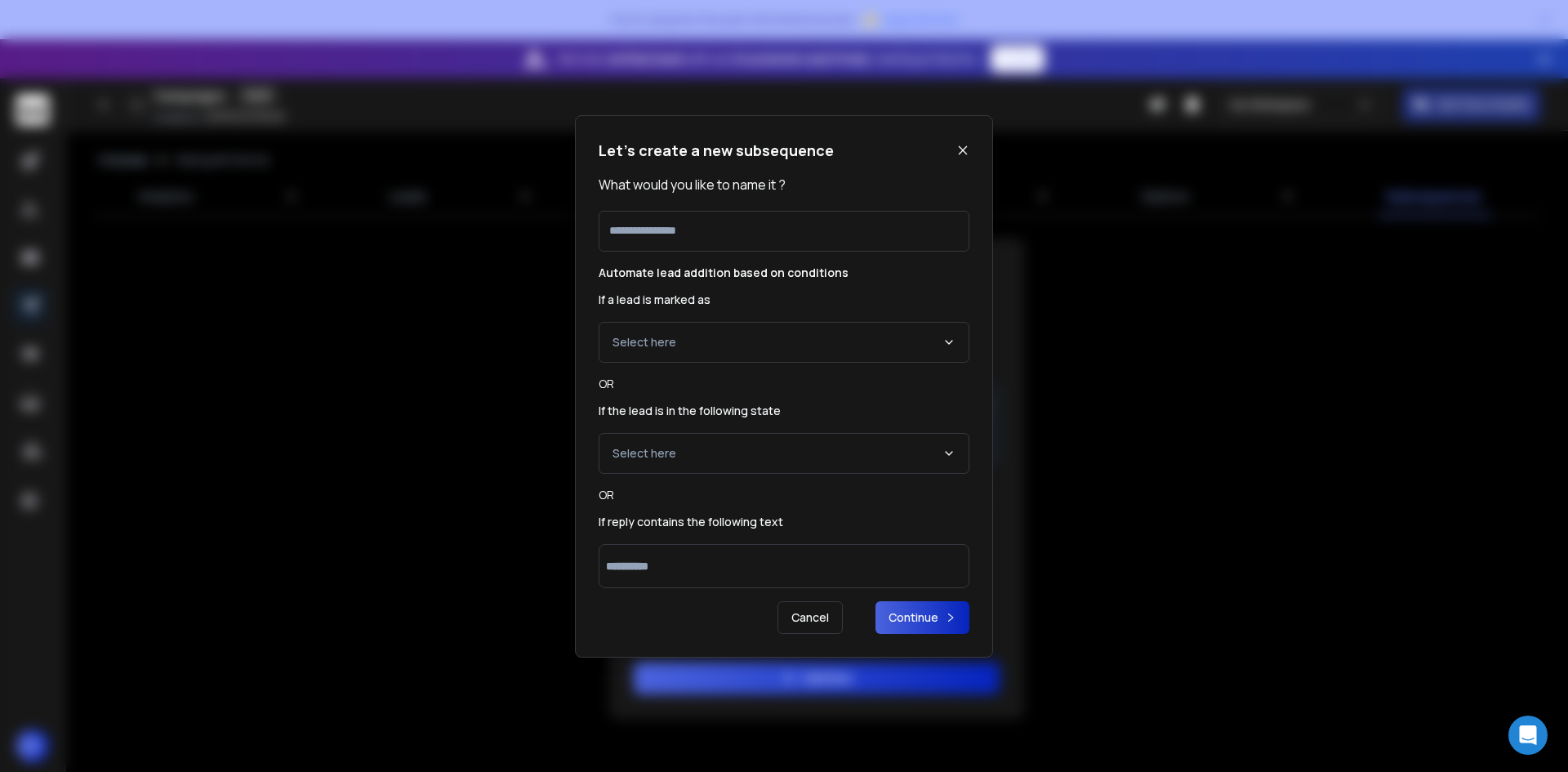
click at [962, 145] on icon at bounding box center [963, 149] width 9 height 9
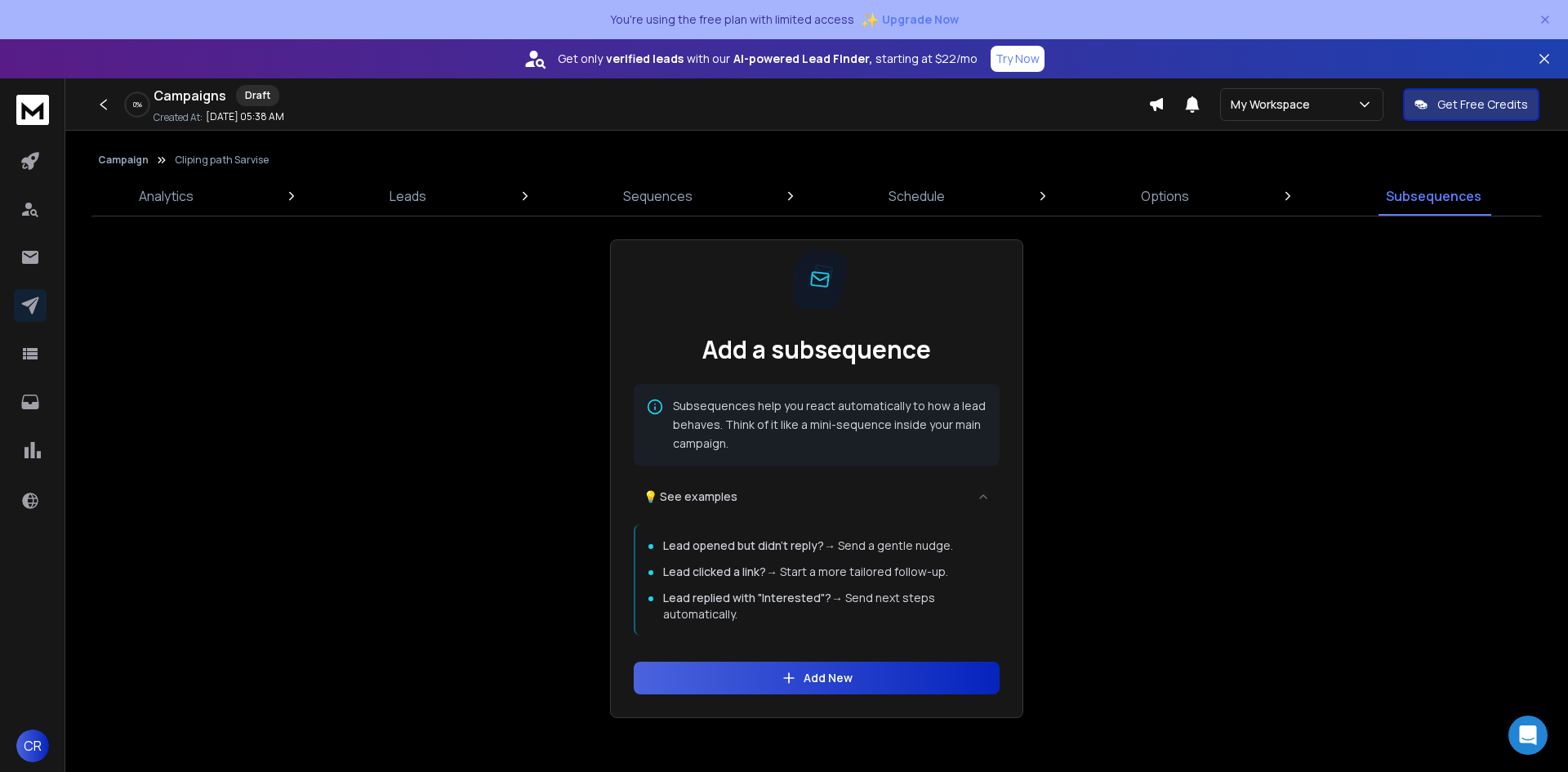
click at [1085, 518] on div "Add a subsequence Subsequences help you react automatically to how a lead behav…" at bounding box center [817, 479] width 1438 height 479
click at [1184, 197] on p "Options" at bounding box center [1164, 196] width 48 height 20
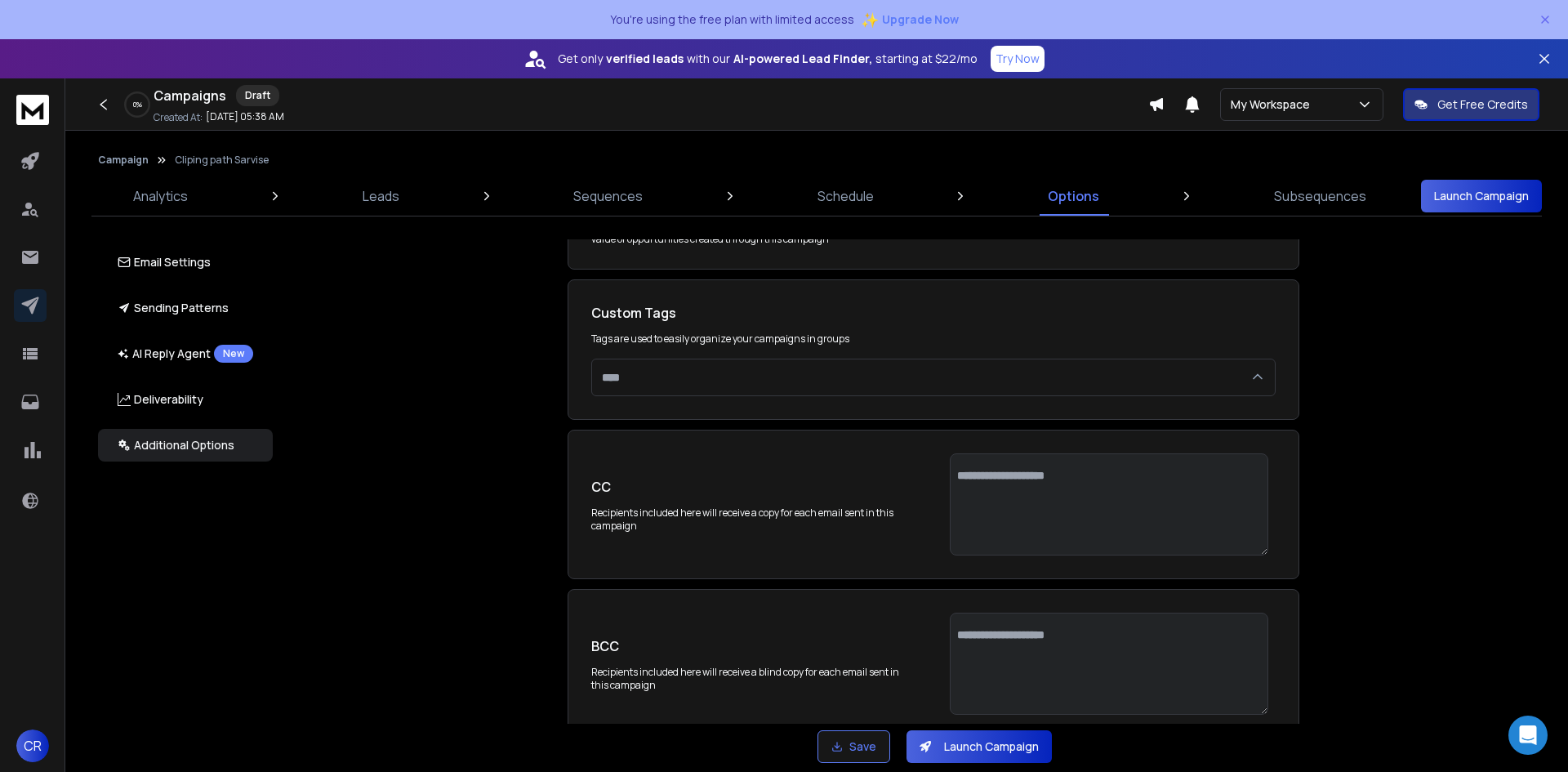
scroll to position [2900, 0]
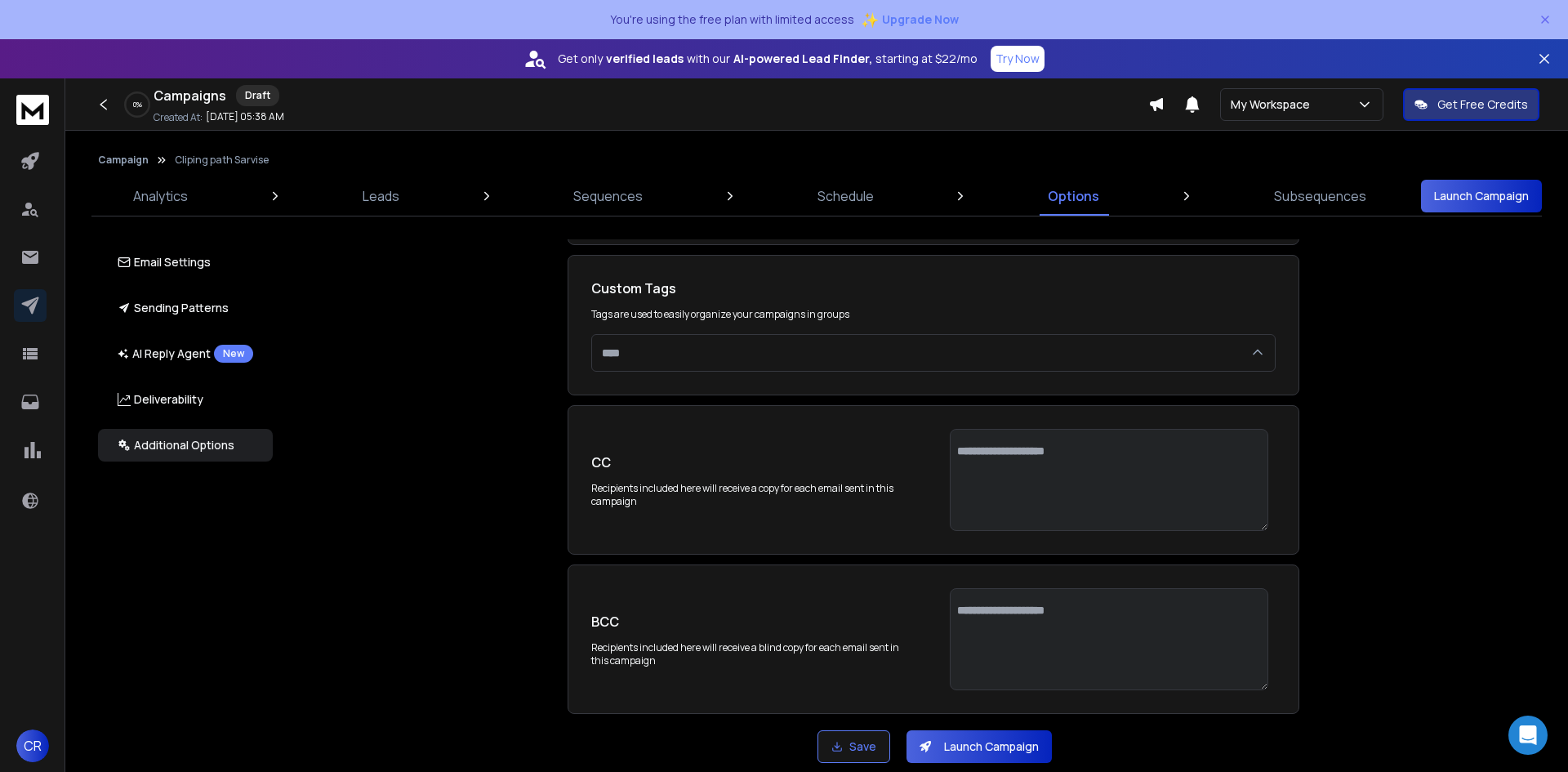
click at [961, 746] on button "Launch Campaign" at bounding box center [979, 746] width 145 height 32
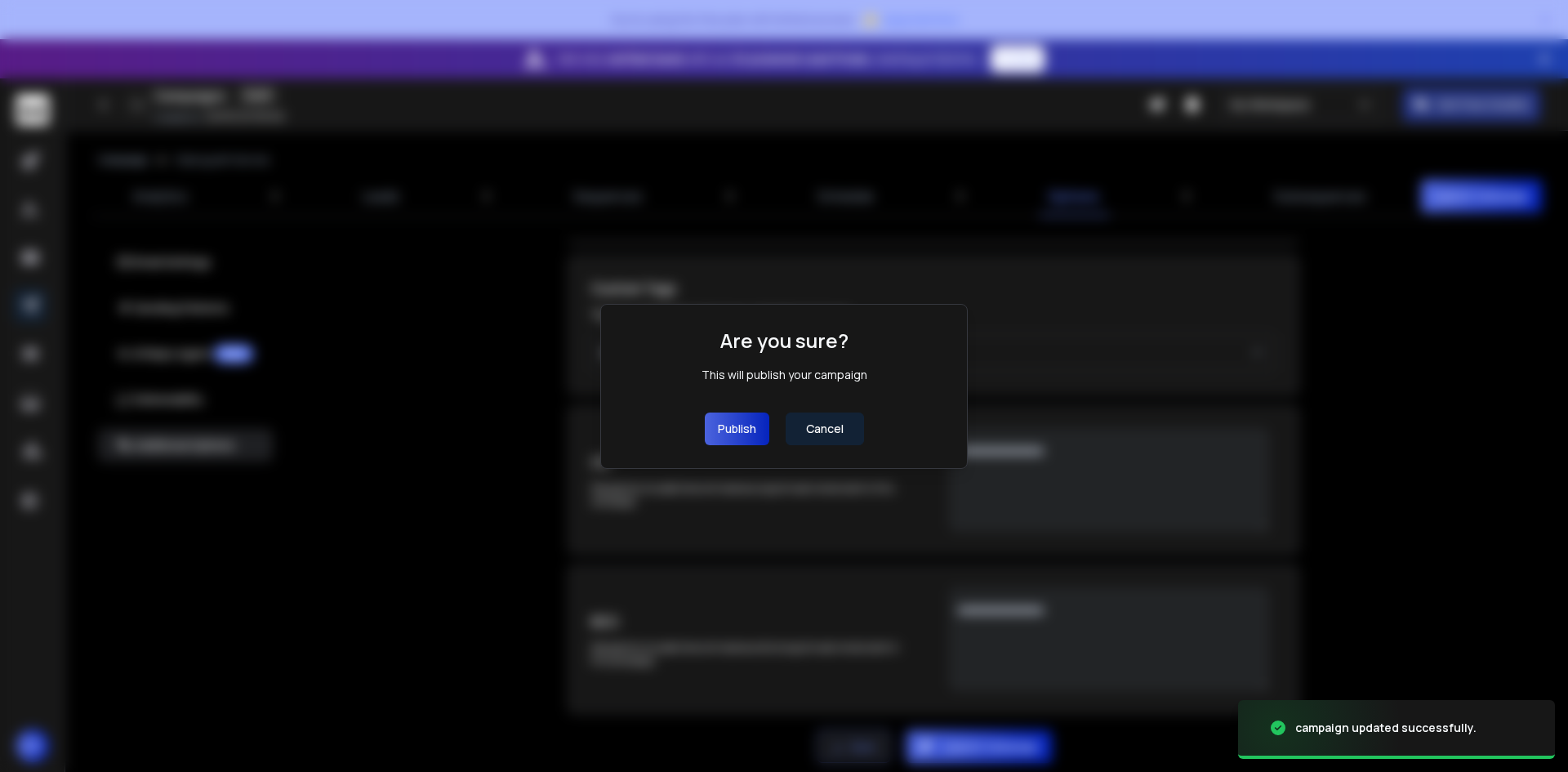
click at [741, 425] on button "Publish" at bounding box center [737, 429] width 65 height 32
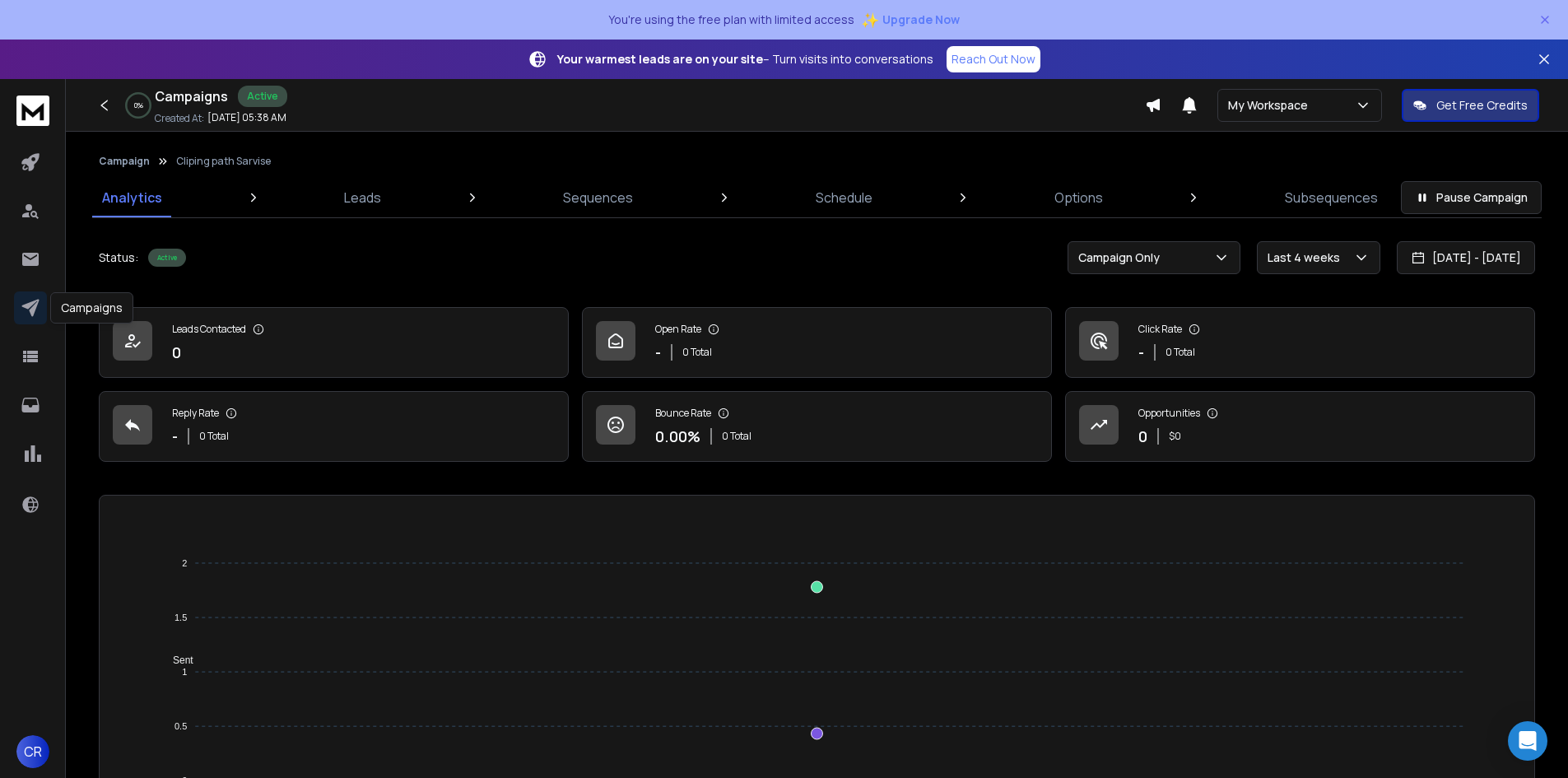
click at [26, 307] on icon at bounding box center [30, 306] width 17 height 17
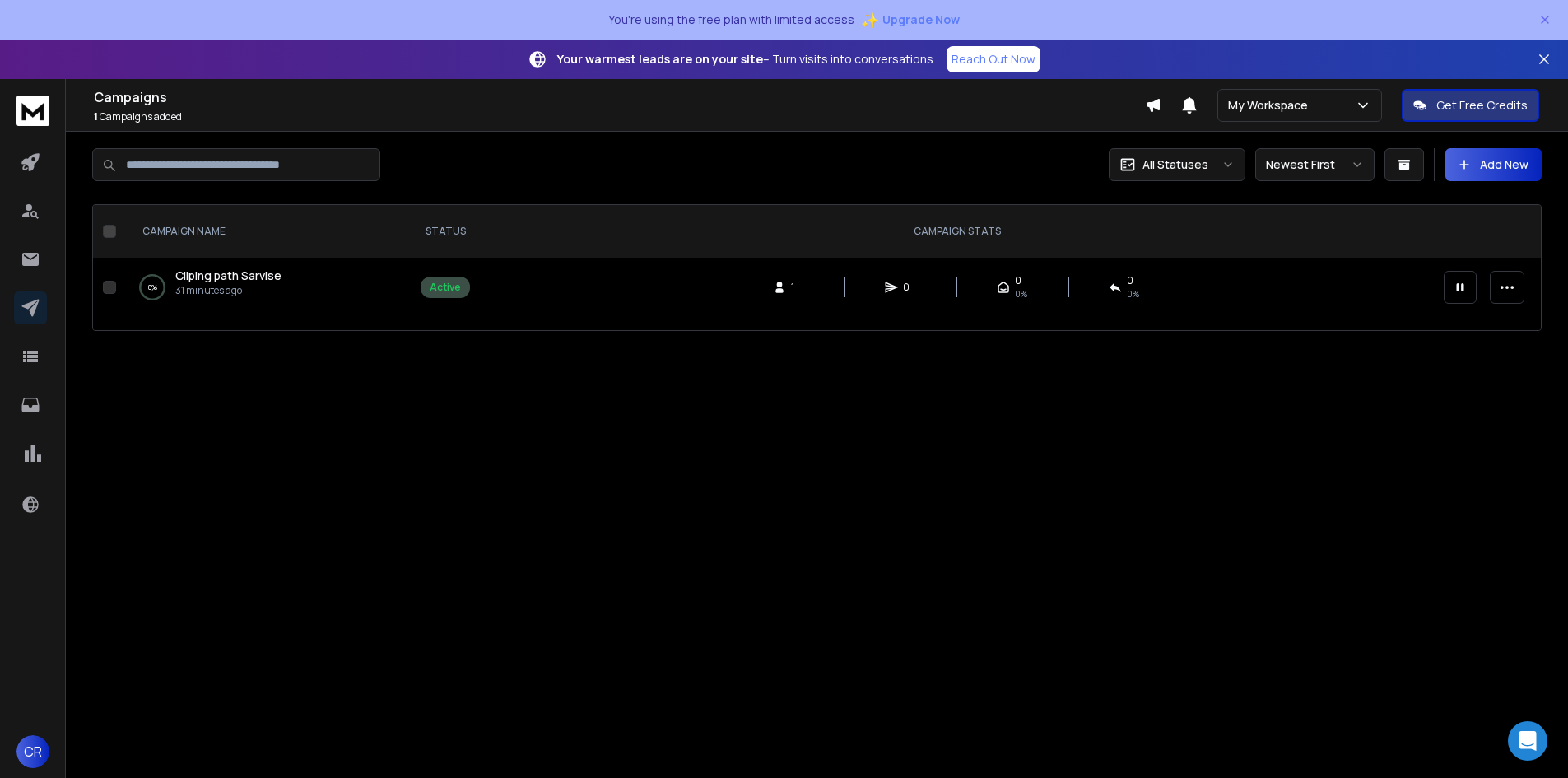
click at [222, 277] on span "Cliping path Sarvise" at bounding box center [227, 276] width 106 height 16
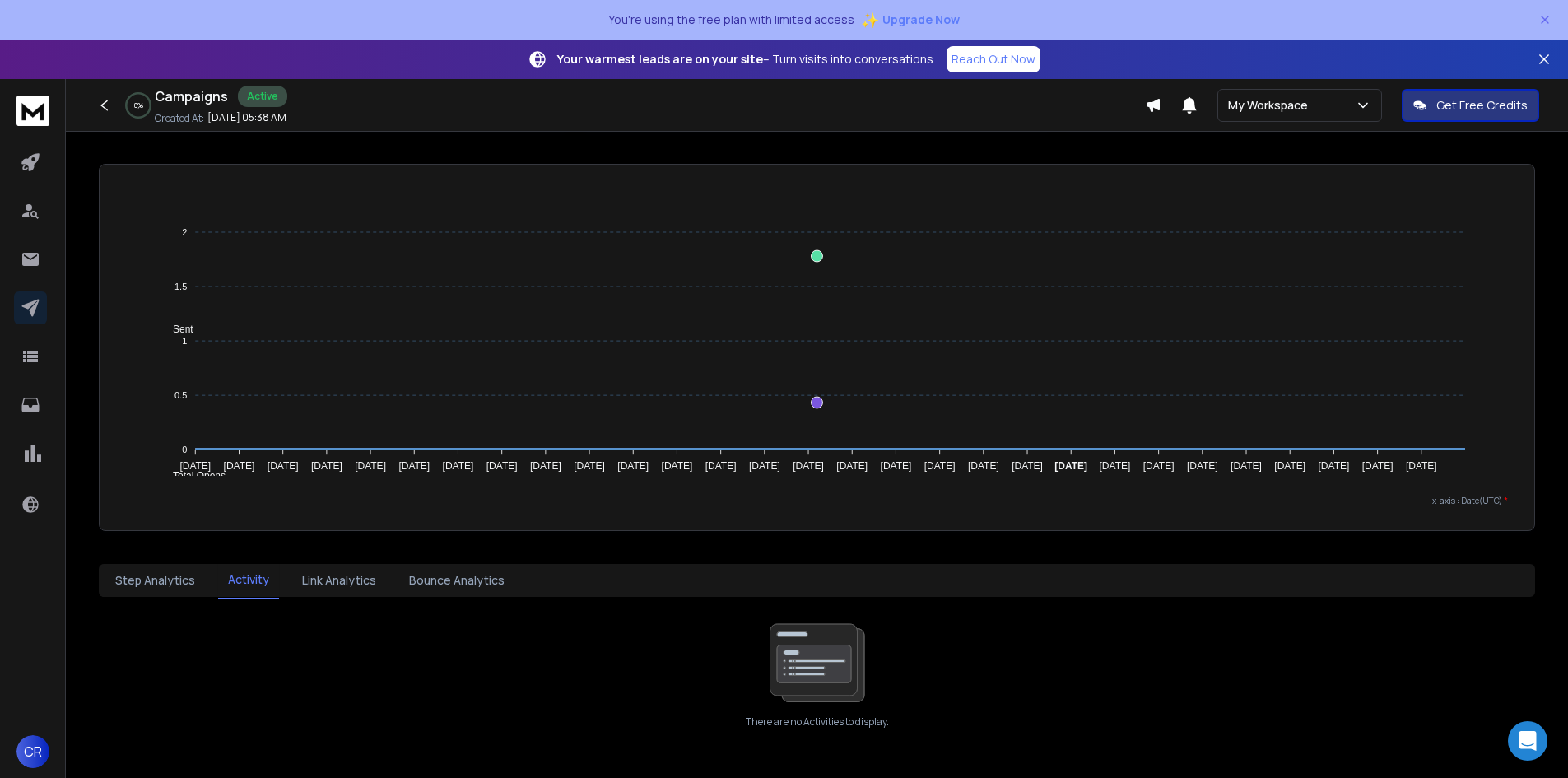
scroll to position [331, 0]
click at [244, 544] on div "Leads Contacted 0 Open Rate - 0 Total Click Rate - 0 Total Reply Rate - 0 Total…" at bounding box center [817, 366] width 1437 height 779
click at [341, 576] on button "Link Analytics" at bounding box center [339, 580] width 94 height 37
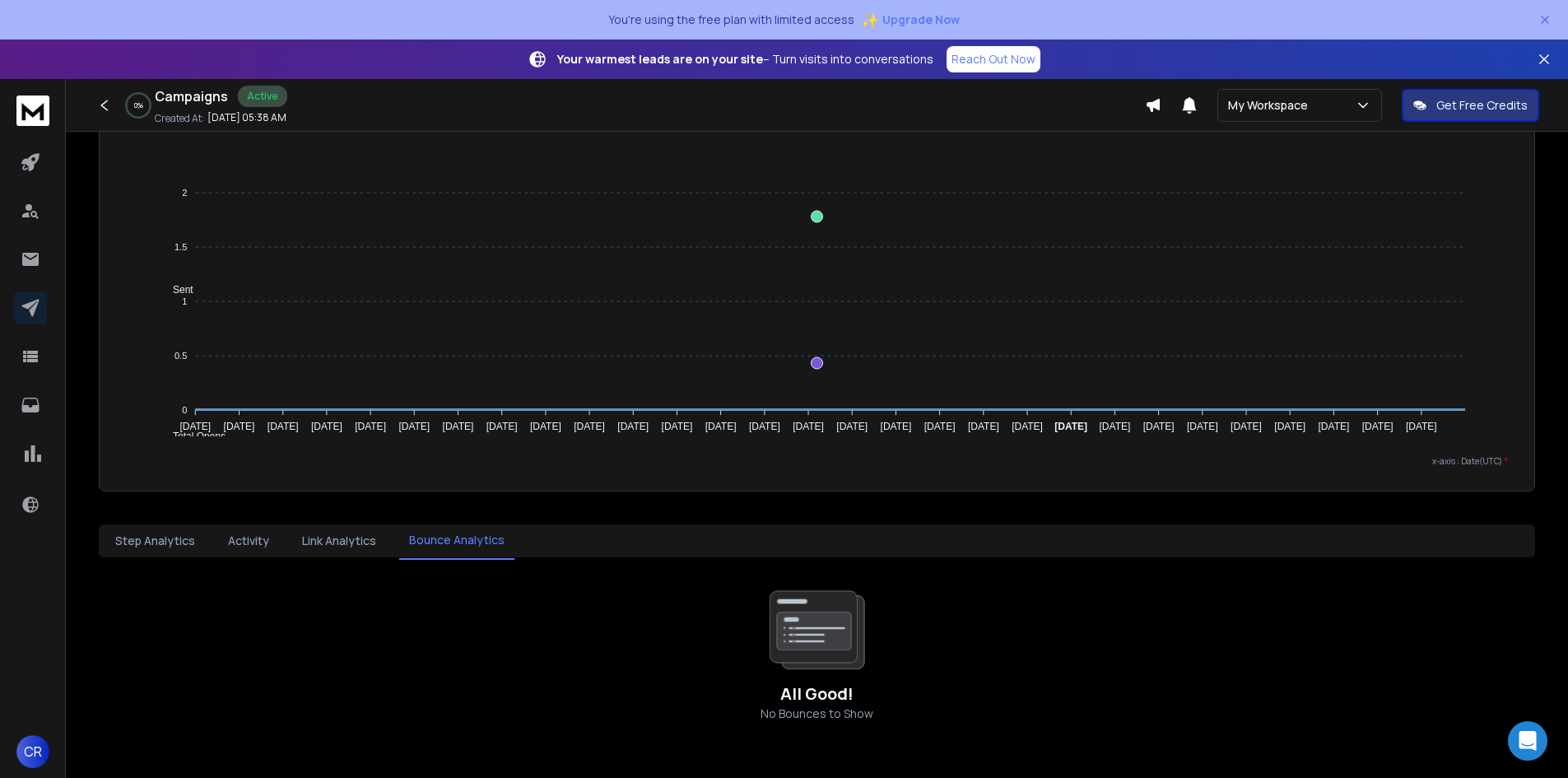
scroll to position [371, 0]
click at [458, 489] on div "Leads Contacted 0 Open Rate - 0 Total Click Rate - 0 Total Reply Rate - 0 Total…" at bounding box center [817, 346] width 1437 height 819
click at [131, 540] on button "Step Analytics" at bounding box center [155, 544] width 100 height 37
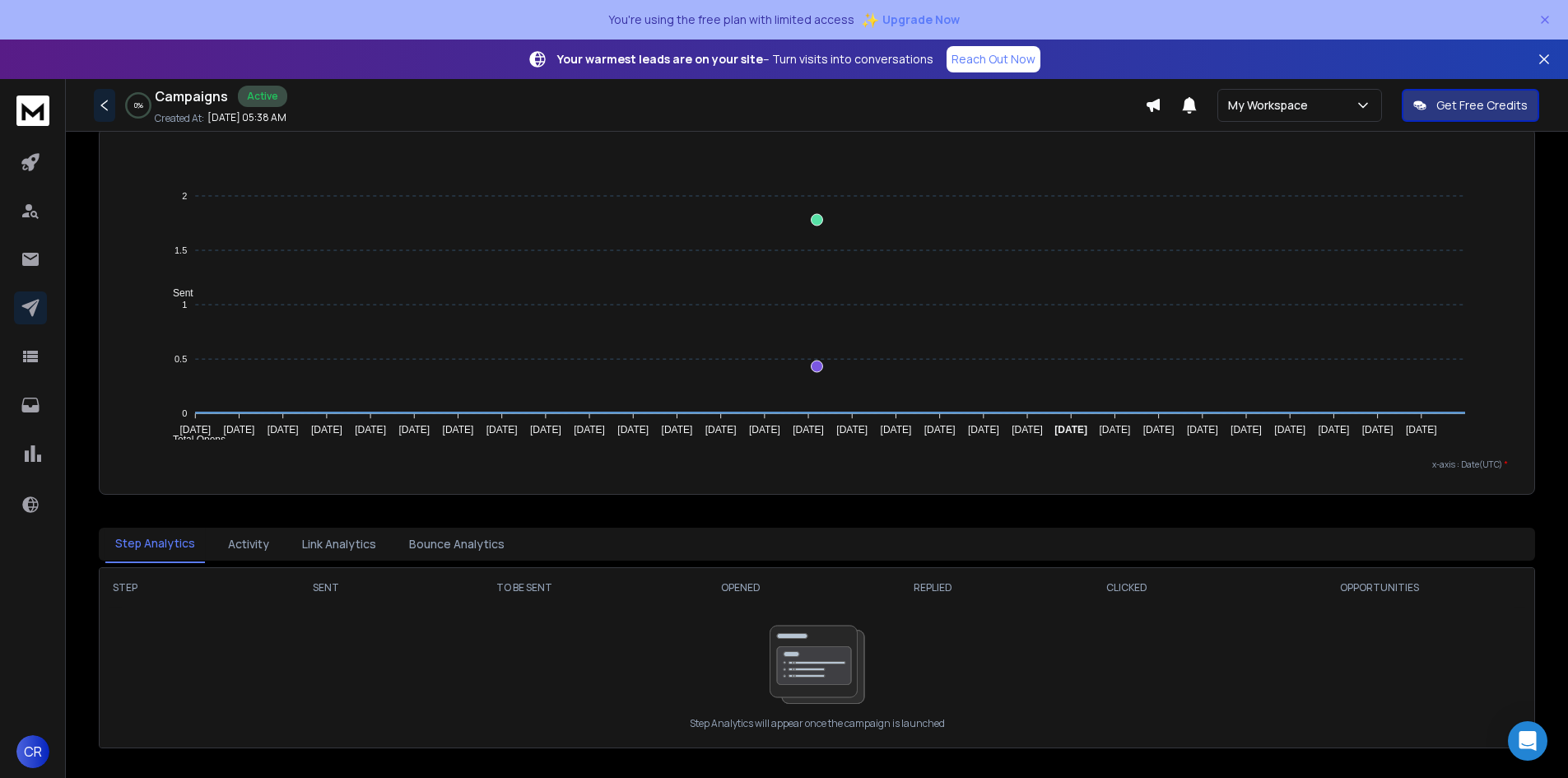
click at [105, 109] on icon at bounding box center [104, 105] width 15 height 15
